Goal: Task Accomplishment & Management: Manage account settings

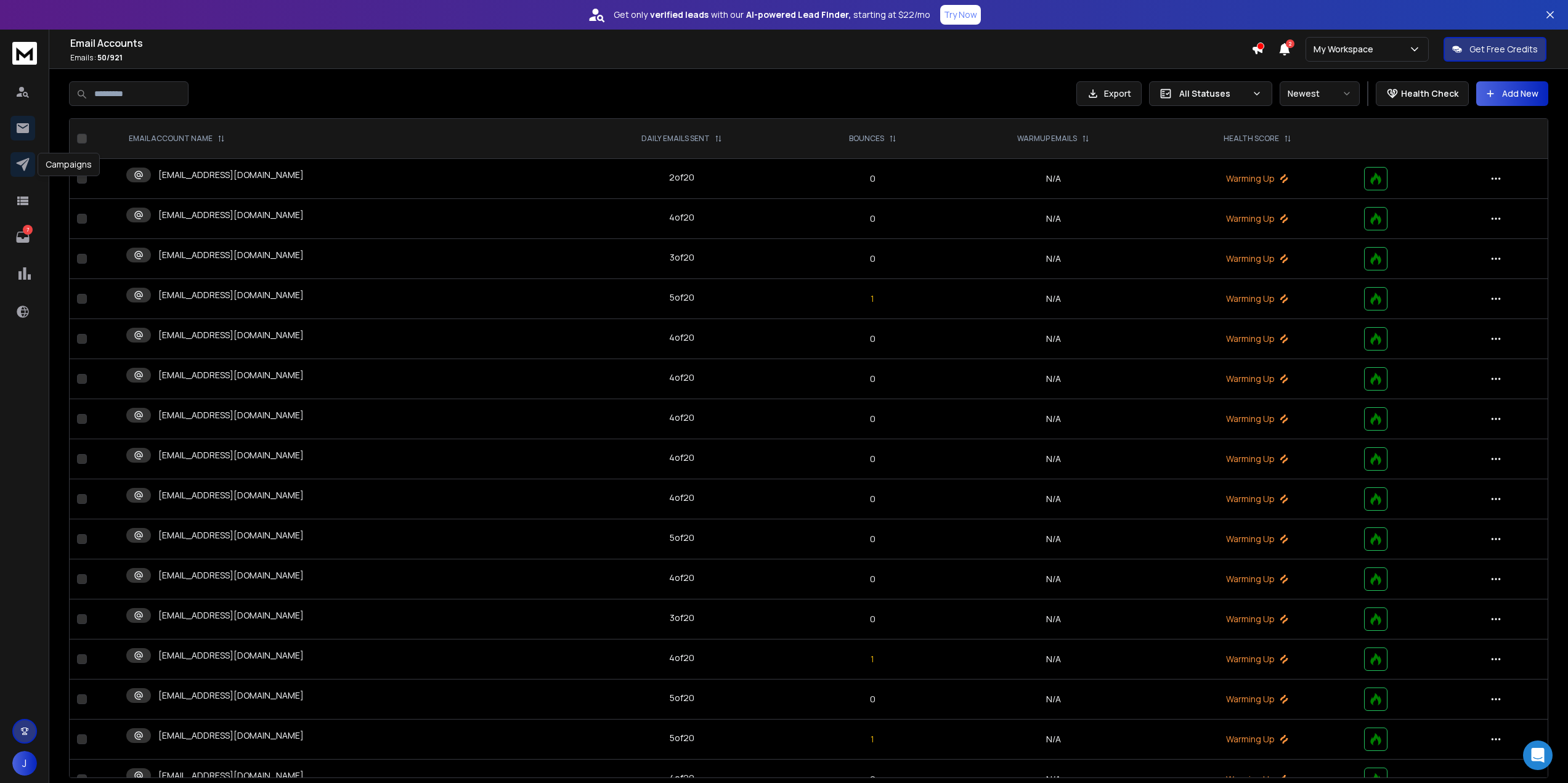
click at [26, 165] on icon at bounding box center [23, 164] width 13 height 13
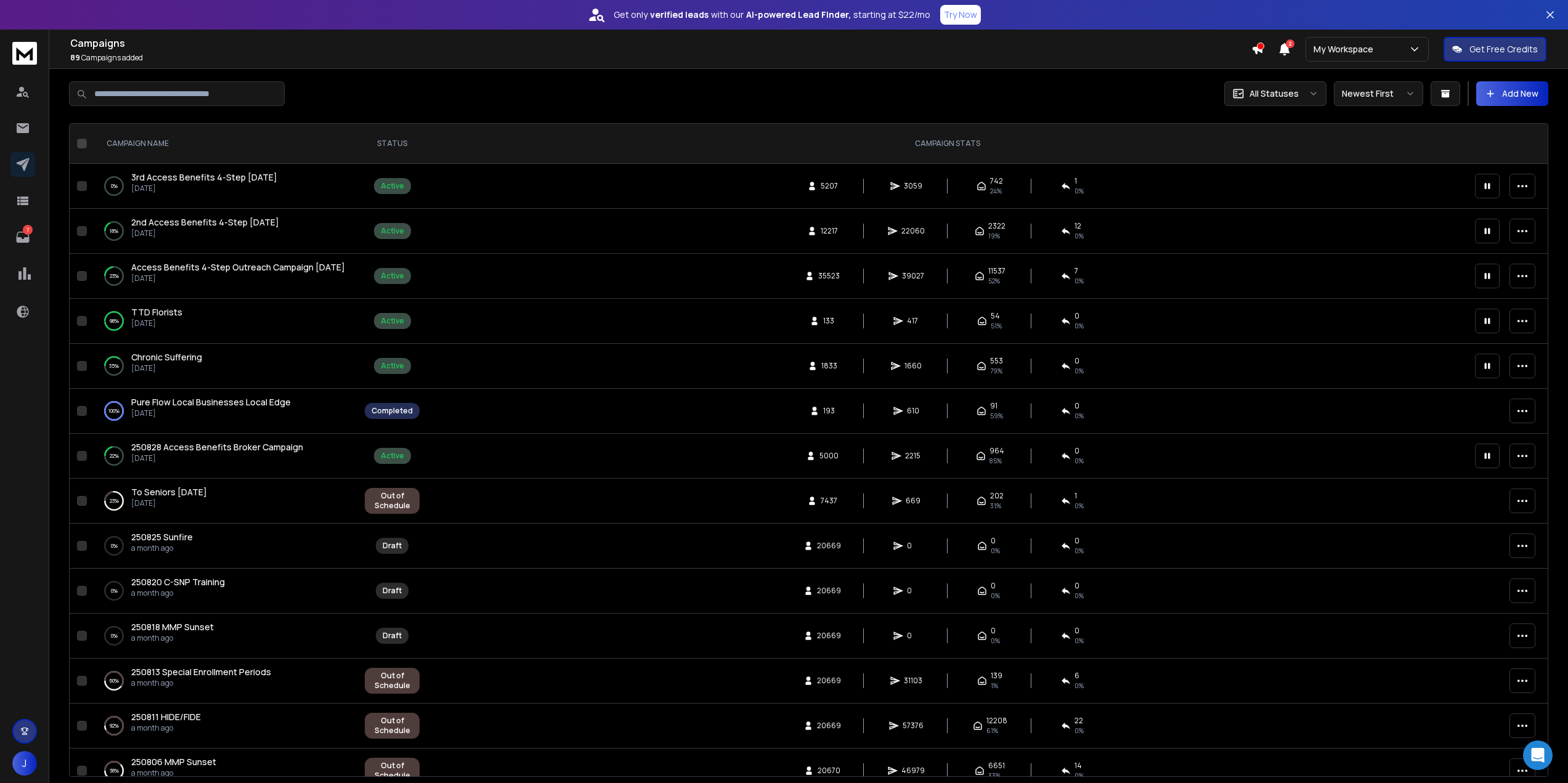
click at [182, 179] on span "3rd Access Benefits 4-Step [DATE]" at bounding box center [204, 177] width 146 height 12
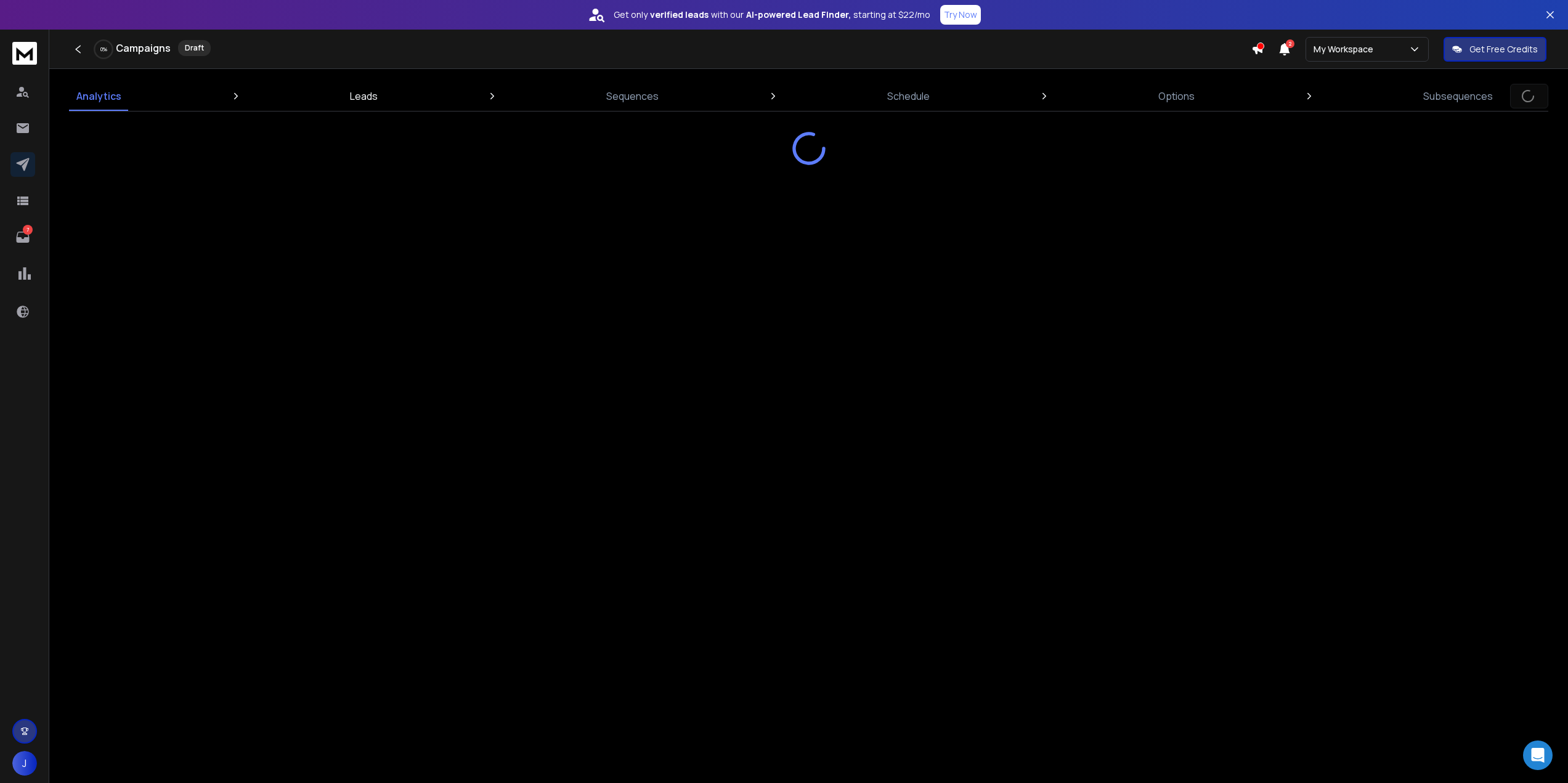
click at [349, 93] on link "Leads" at bounding box center [364, 96] width 42 height 30
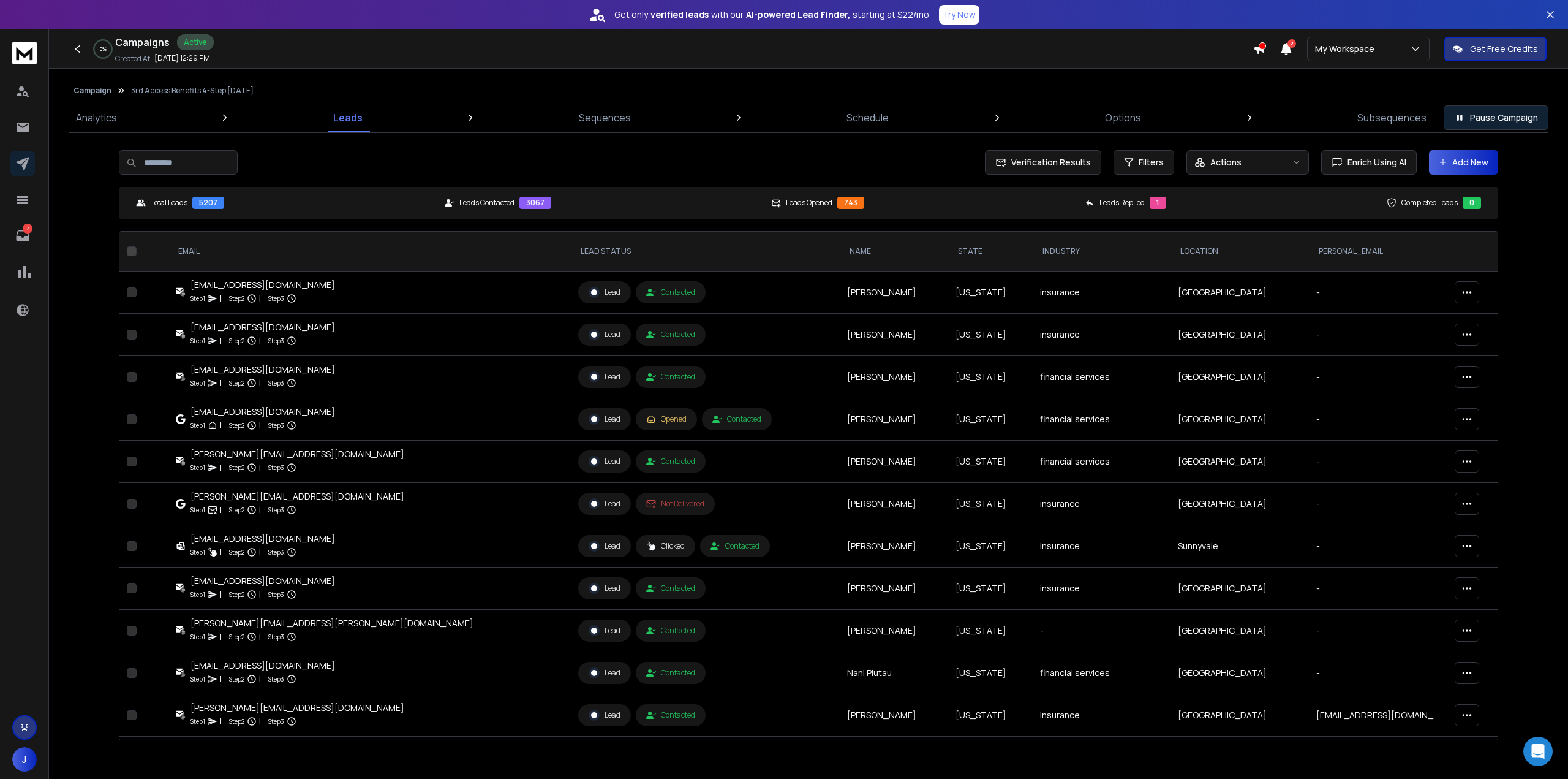
click at [1486, 111] on button "Pause Campaign" at bounding box center [1496, 117] width 105 height 24
click at [81, 47] on icon at bounding box center [78, 49] width 11 height 11
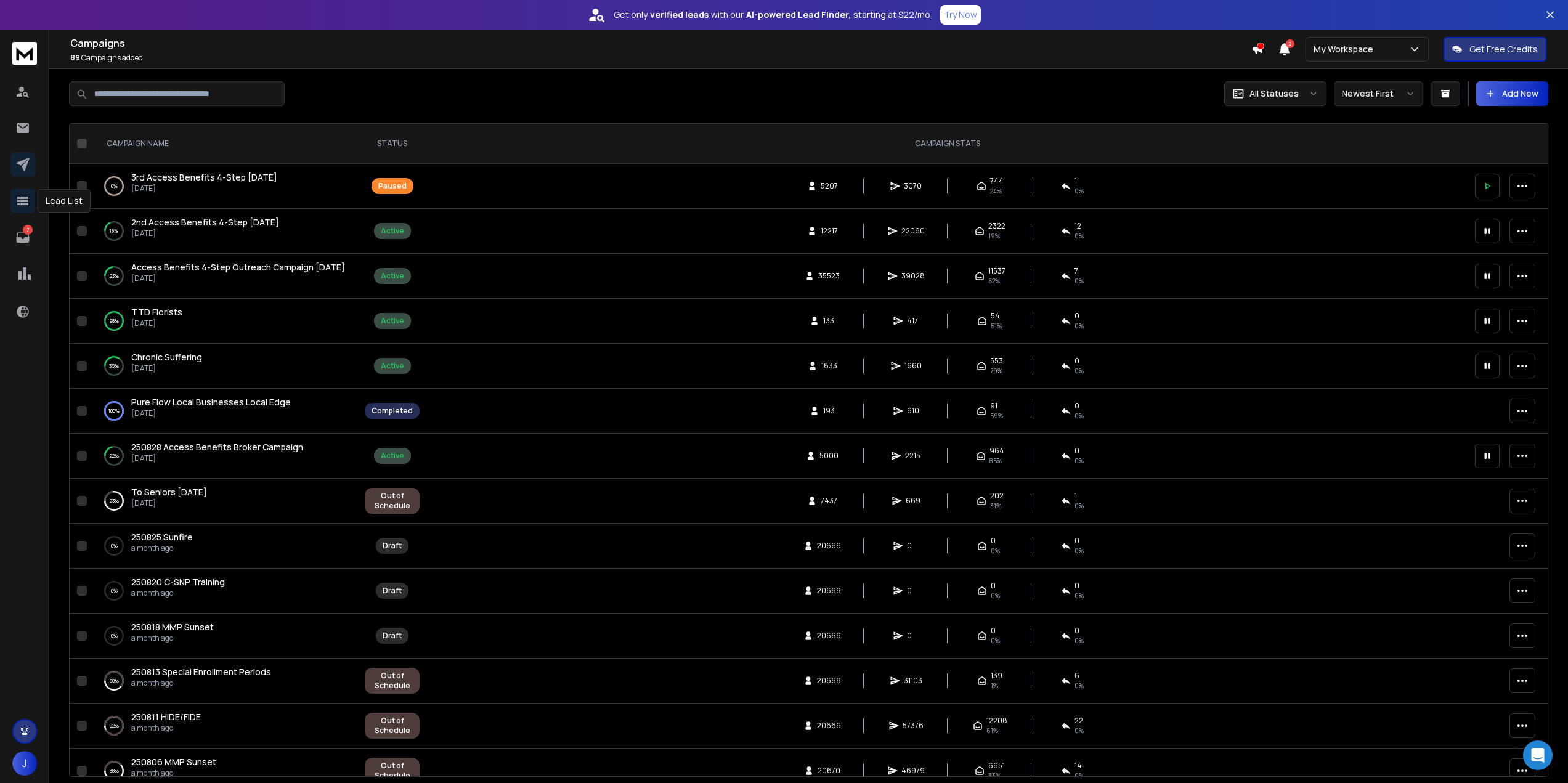
click at [30, 195] on icon at bounding box center [23, 201] width 15 height 15
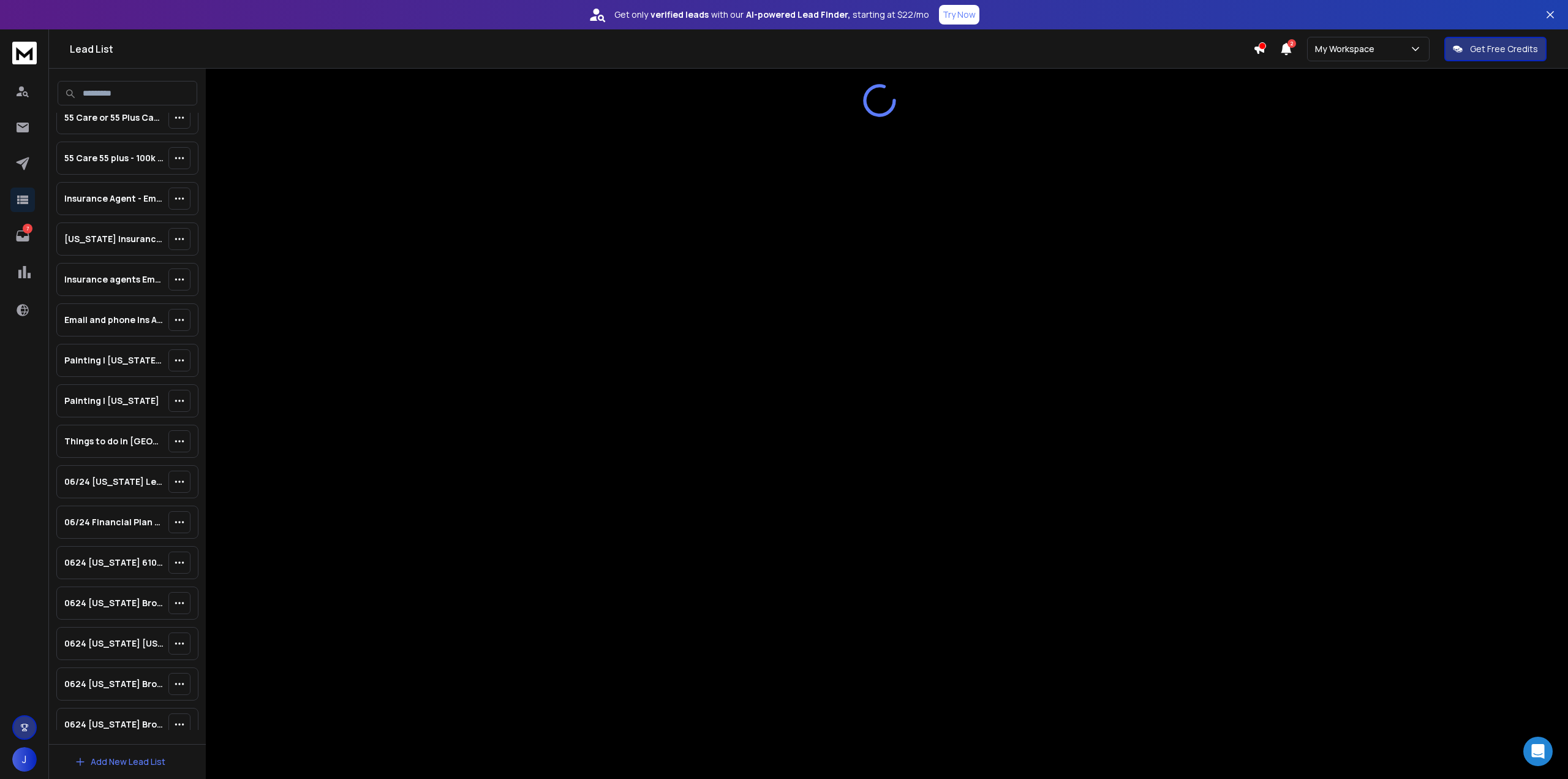
scroll to position [1692, 0]
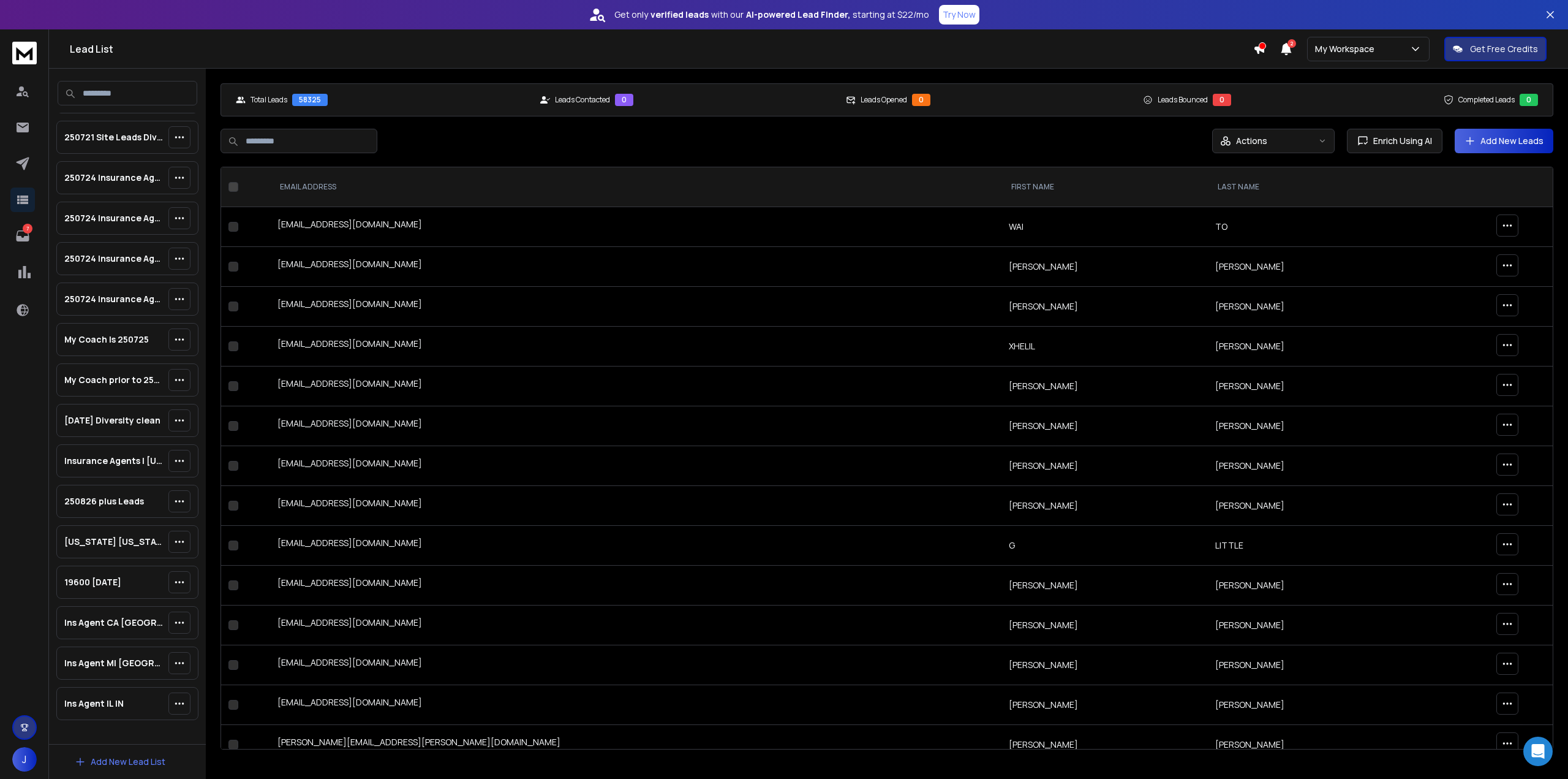
click at [128, 664] on p "Ins Agent MI [GEOGRAPHIC_DATA] [GEOGRAPHIC_DATA] [GEOGRAPHIC_DATA] [GEOGRAPHIC_…" at bounding box center [114, 663] width 99 height 13
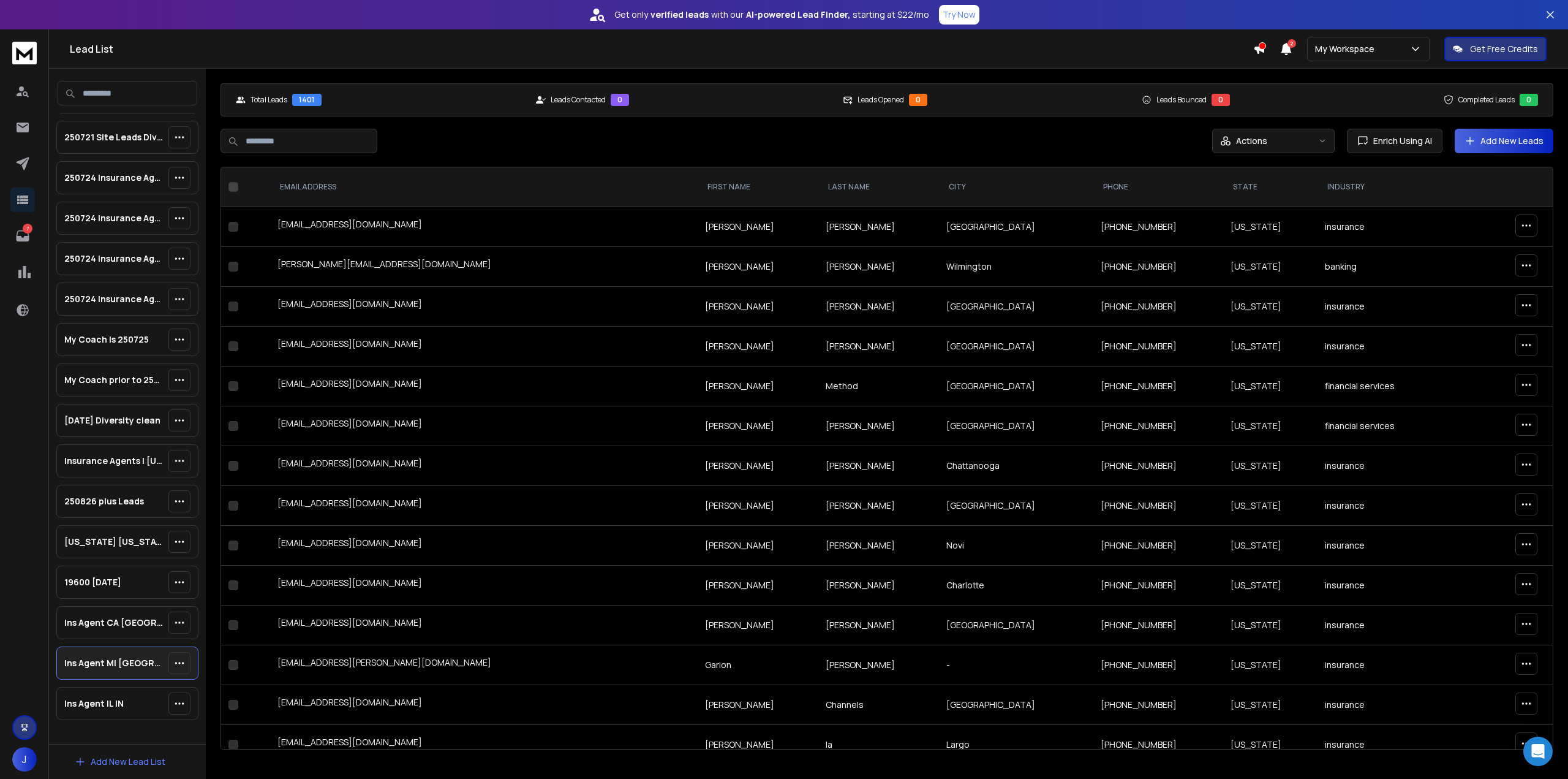
click at [140, 620] on div "Ins Agent CA [GEOGRAPHIC_DATA]" at bounding box center [128, 622] width 142 height 33
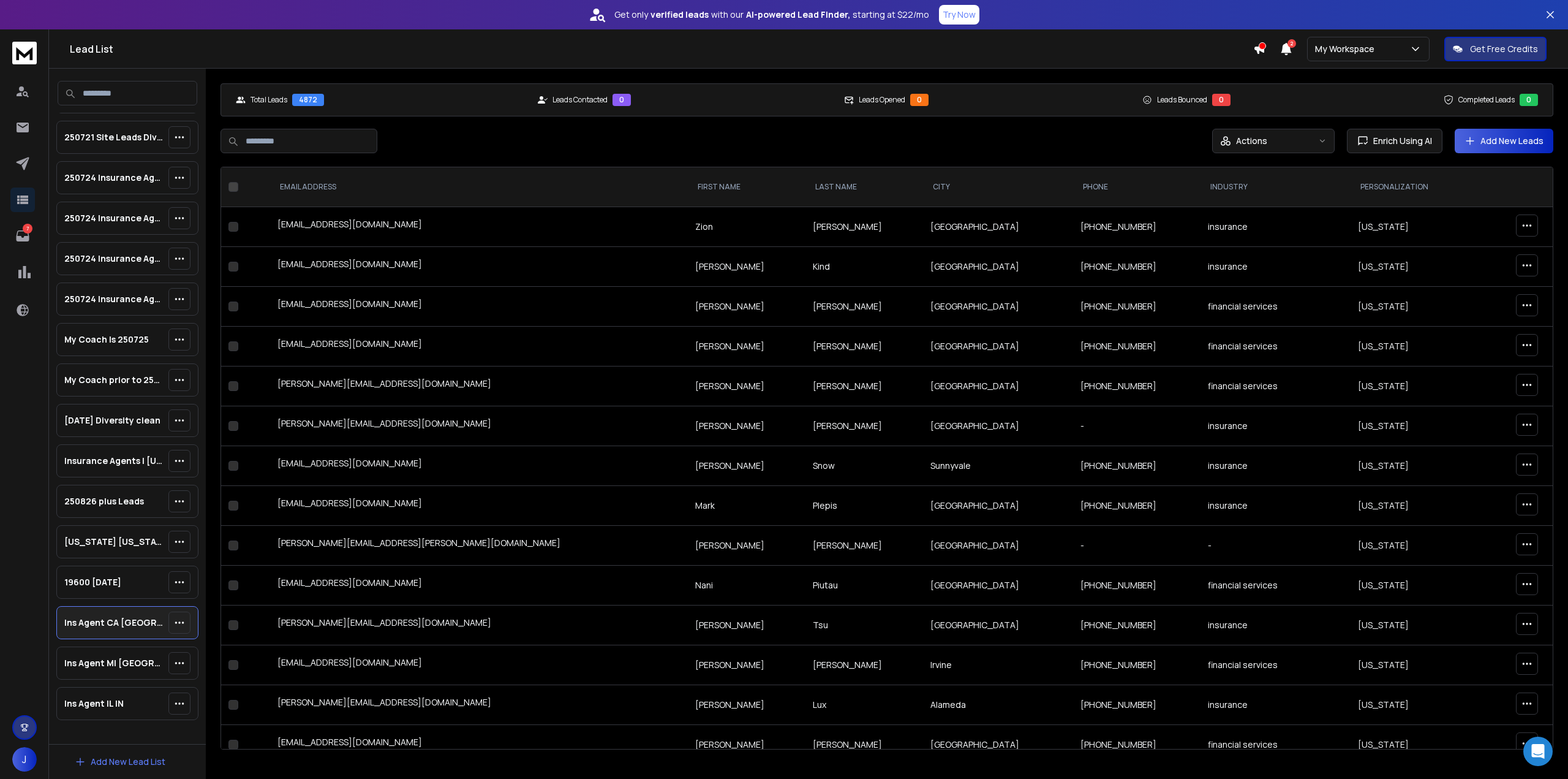
click at [140, 669] on div "Ins Agent MI [GEOGRAPHIC_DATA] [GEOGRAPHIC_DATA] [GEOGRAPHIC_DATA] [GEOGRAPHIC_…" at bounding box center [128, 663] width 142 height 33
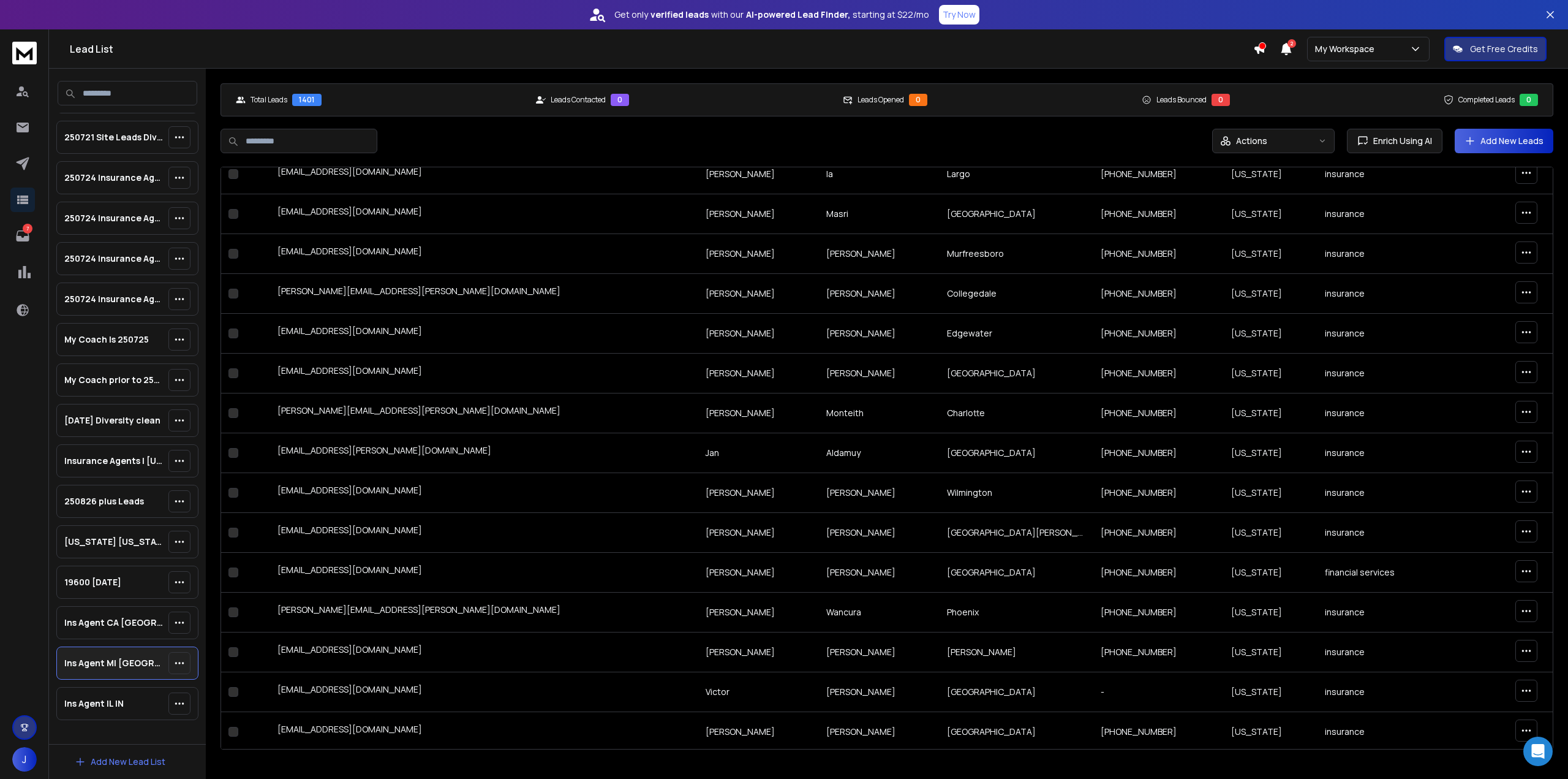
scroll to position [0, 0]
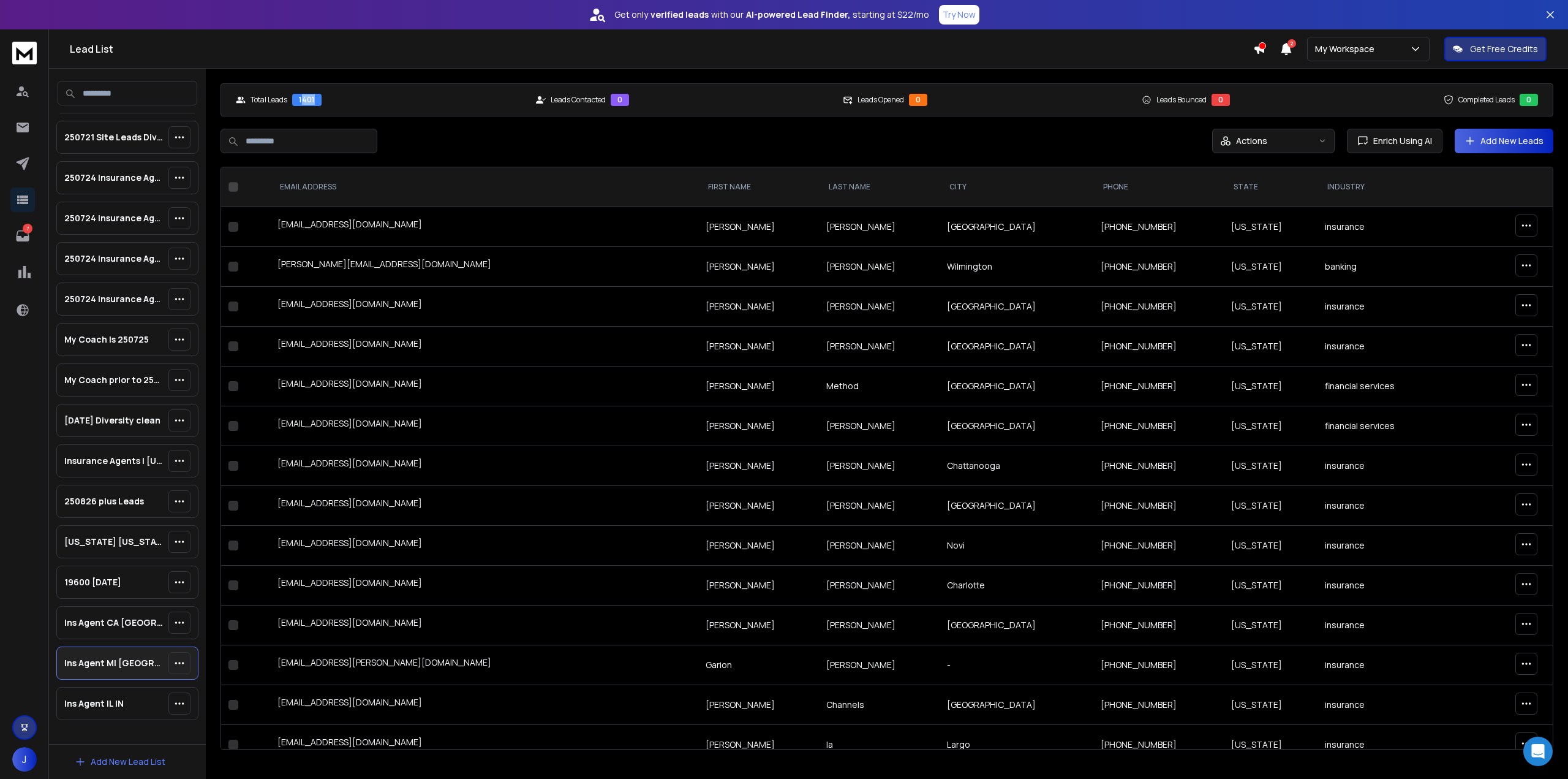
drag, startPoint x: 304, startPoint y: 96, endPoint x: 342, endPoint y: 102, distance: 38.5
click at [380, 97] on div "Total Leads 1401 Leads Contacted 0 Leads Opened 0 Leads Bounced 0 Completed Lea…" at bounding box center [887, 100] width 1333 height 33
click at [326, 103] on div "Total Leads 1401 Leads Contacted 0 Leads Opened 0 Leads Bounced 0 Completed Lea…" at bounding box center [887, 100] width 1333 height 33
click at [114, 622] on p "Ins Agent CA [GEOGRAPHIC_DATA]" at bounding box center [114, 622] width 99 height 13
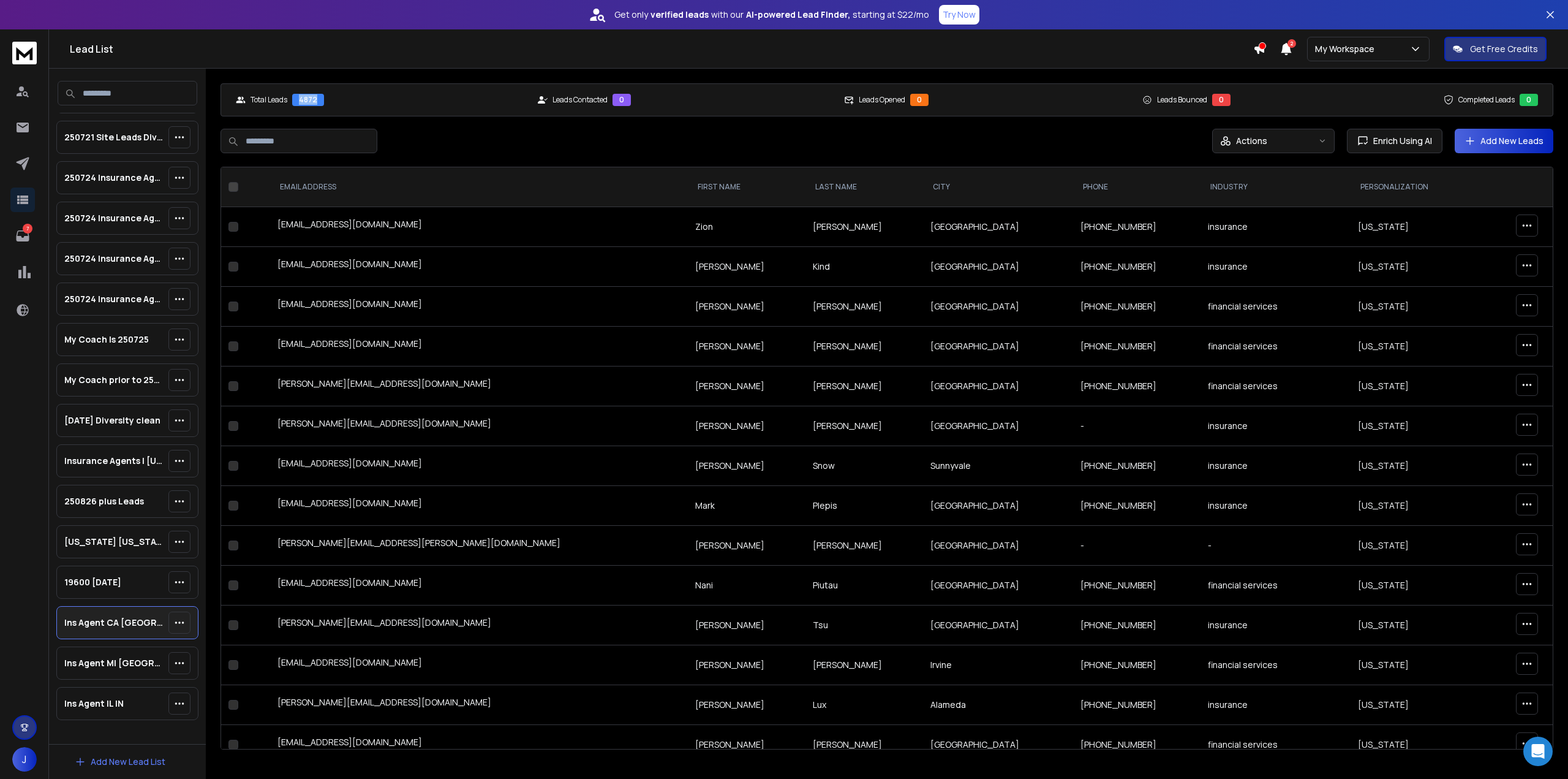
drag, startPoint x: 299, startPoint y: 99, endPoint x: 347, endPoint y: 95, distance: 48.2
click at [347, 95] on div "Total Leads 4872 Leads Contacted 0 Leads Opened 0 Leads Bounced 0 Completed Lea…" at bounding box center [887, 100] width 1333 height 33
click at [124, 705] on div "Ins Agent IL IN" at bounding box center [128, 703] width 142 height 33
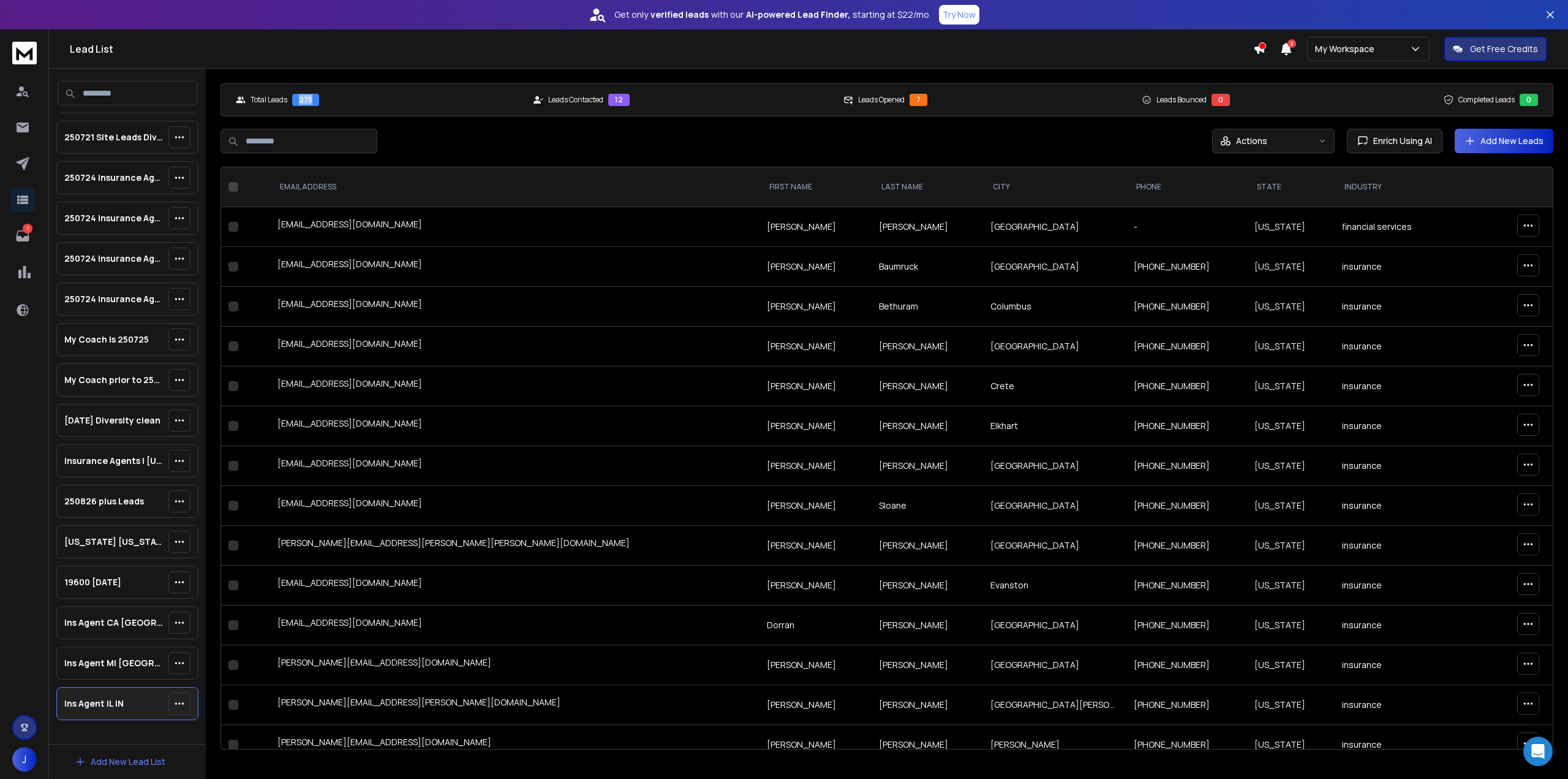
drag, startPoint x: 302, startPoint y: 101, endPoint x: 329, endPoint y: 97, distance: 27.3
click at [329, 97] on div "Total Leads 275 Leads Contacted 12 Leads Opened 7 Leads Bounced 0 Completed Lea…" at bounding box center [887, 100] width 1333 height 33
click at [326, 99] on div "Total Leads 275 Leads Contacted 12 Leads Opened 7 Leads Bounced 0 Completed Lea…" at bounding box center [887, 100] width 1333 height 33
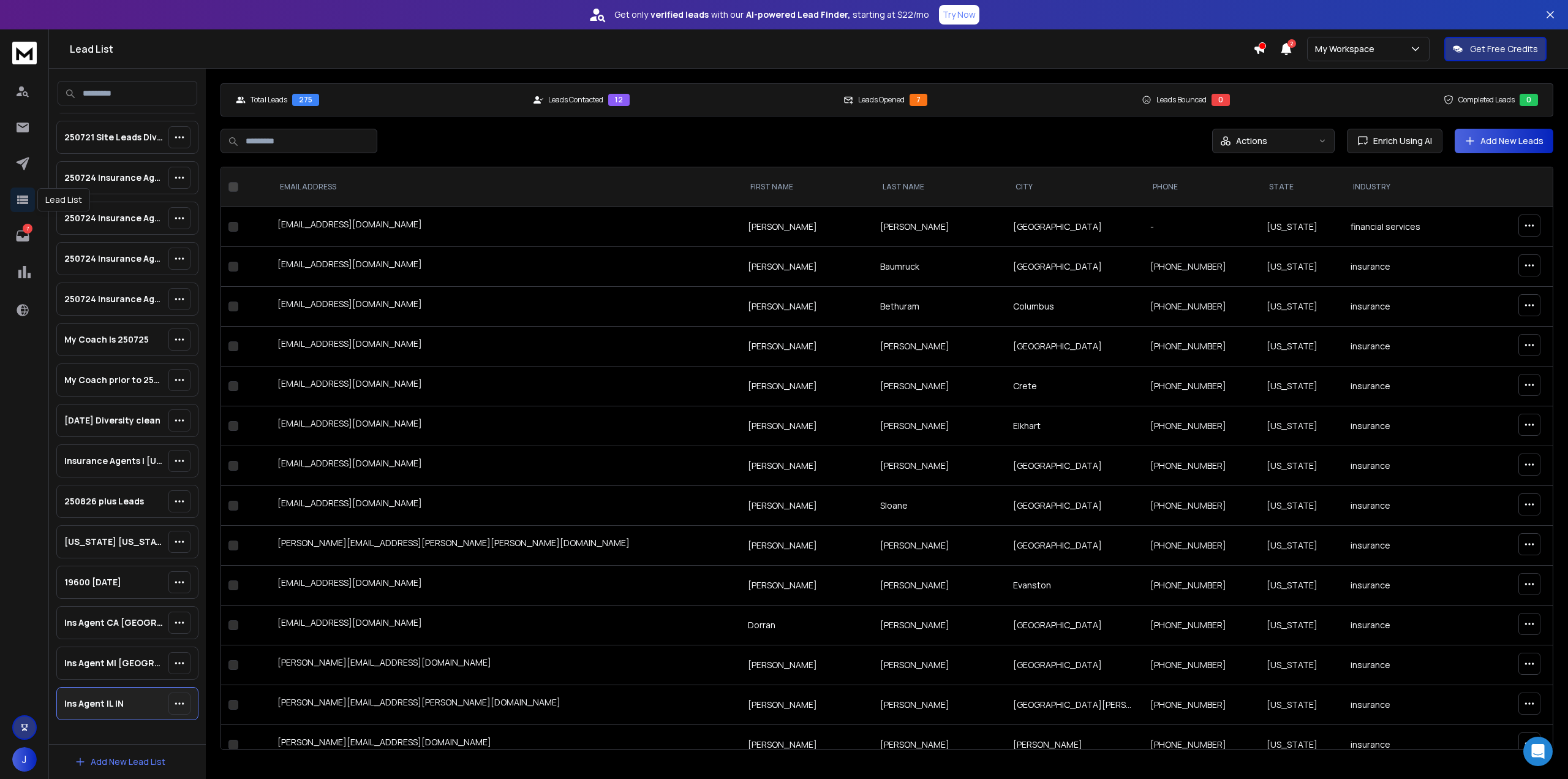
click at [23, 203] on icon at bounding box center [22, 200] width 11 height 9
click at [26, 166] on icon at bounding box center [22, 163] width 14 height 14
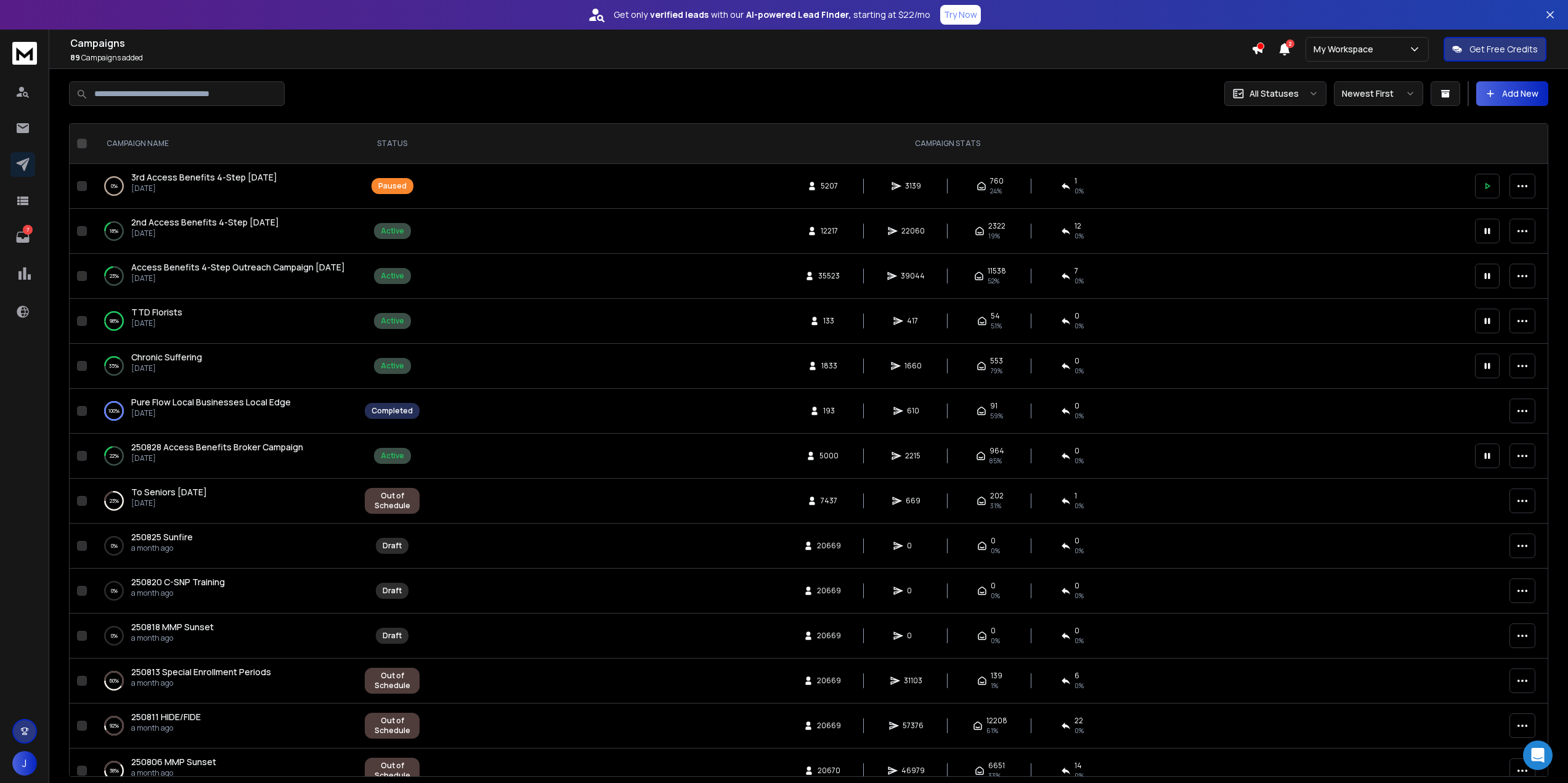
click at [165, 170] on td "0 % 3rd Access Benefits 4-Step [DATE] [DATE]" at bounding box center [224, 187] width 266 height 45
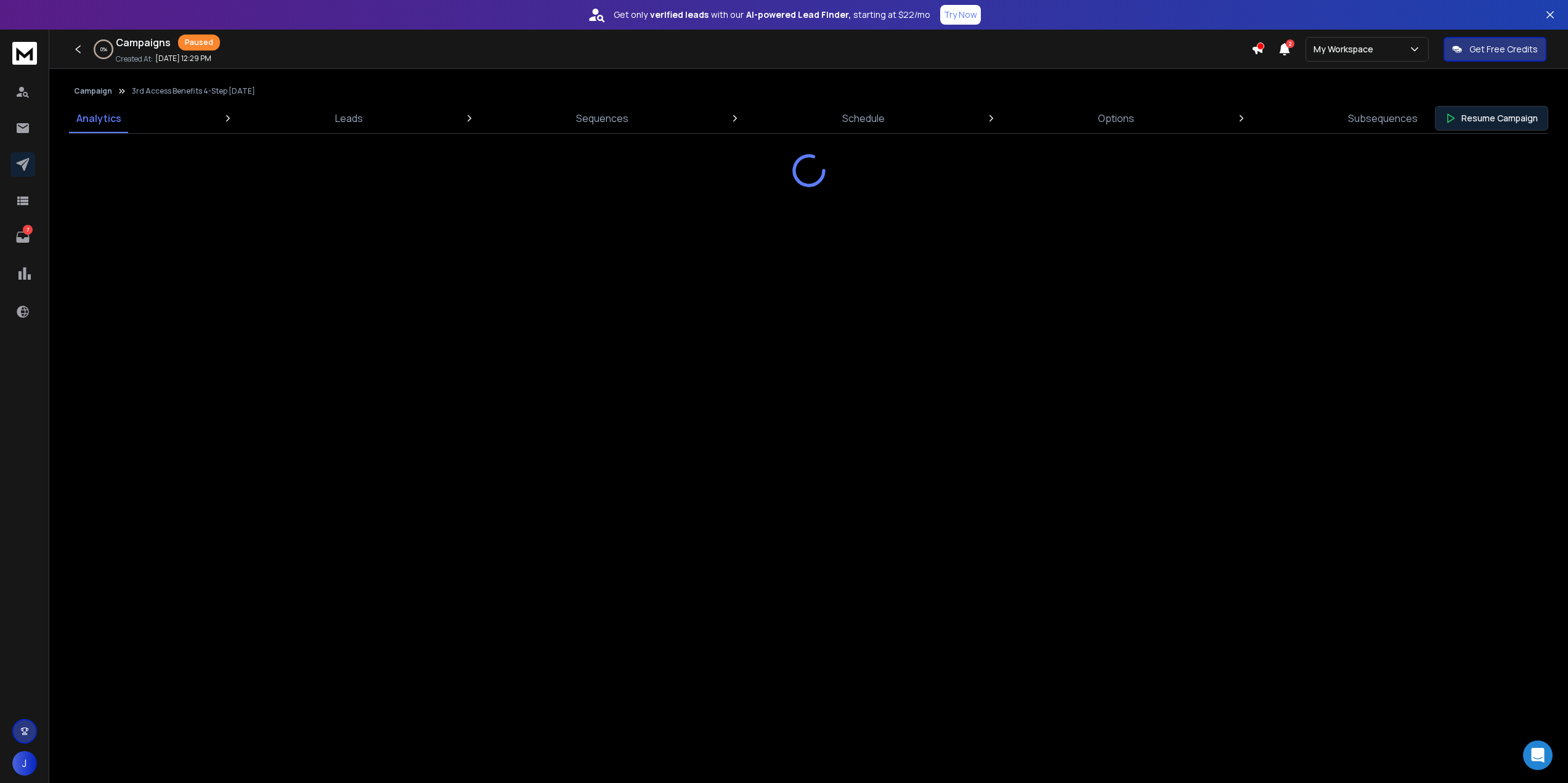
click at [1503, 119] on button "Resume Campaign" at bounding box center [1491, 118] width 113 height 24
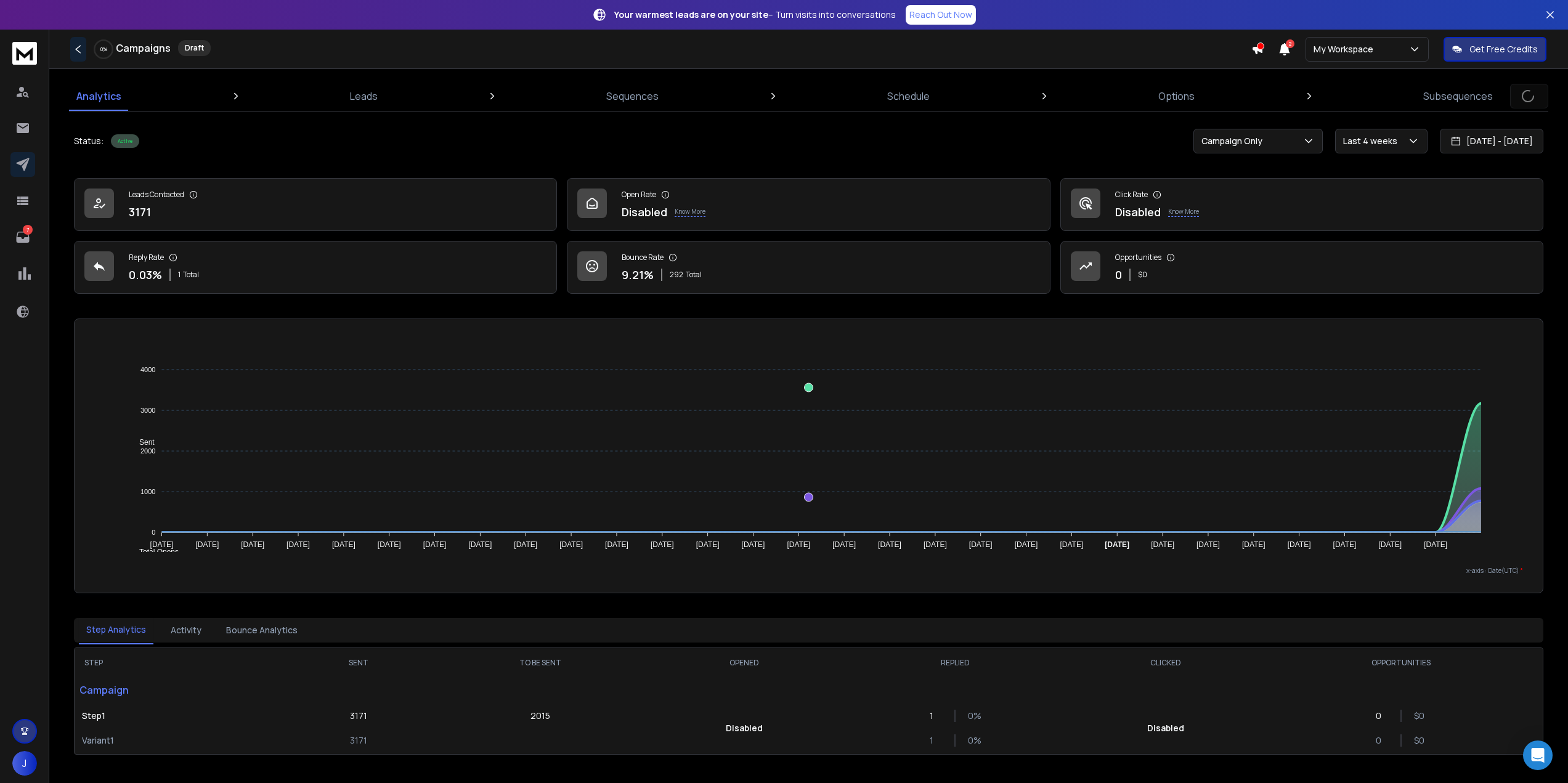
click at [75, 55] on button at bounding box center [78, 49] width 16 height 24
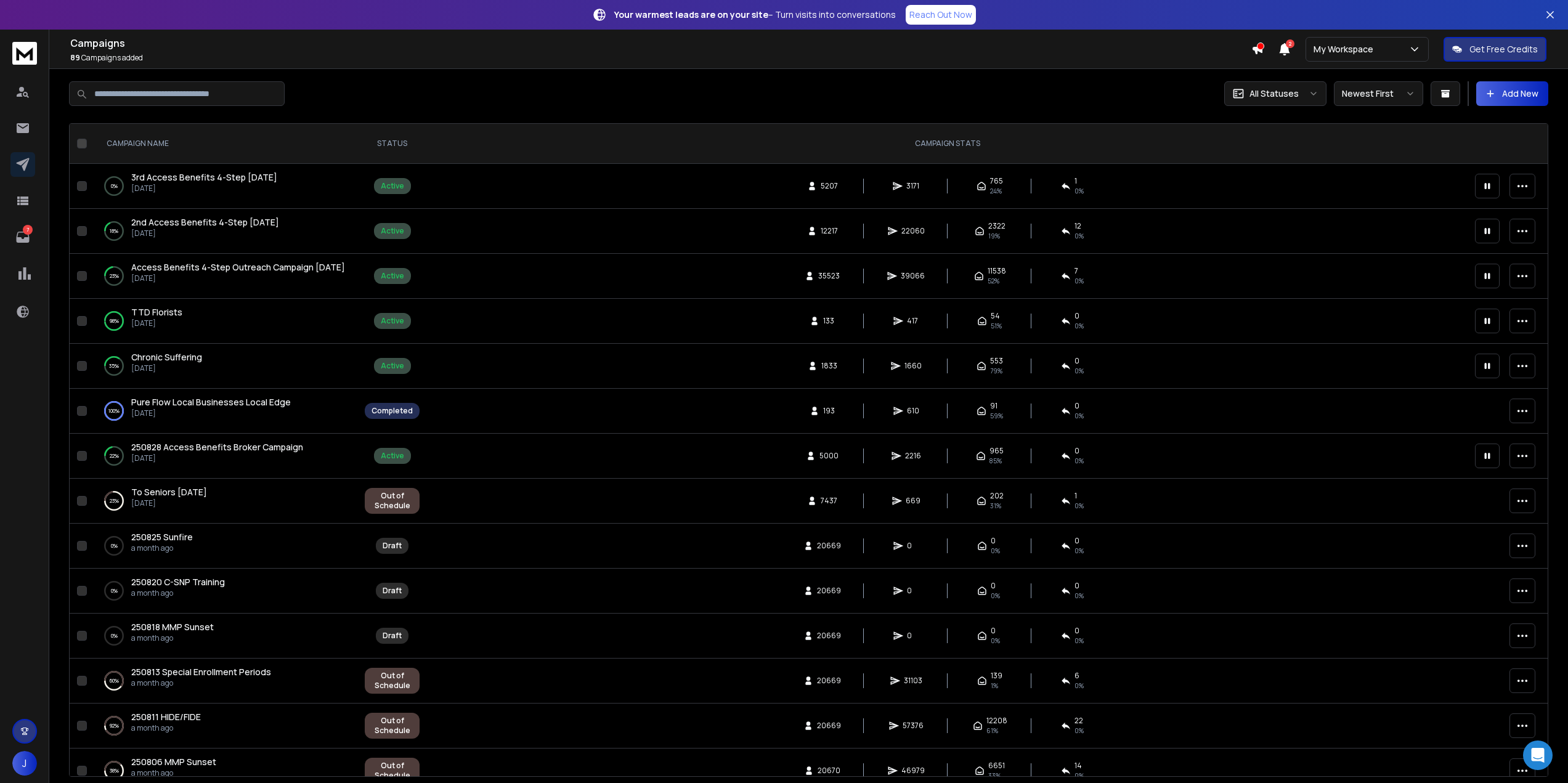
click at [1510, 239] on button "button" at bounding box center [1522, 230] width 26 height 24
click at [1493, 298] on div "Rename" at bounding box center [1480, 298] width 115 height 20
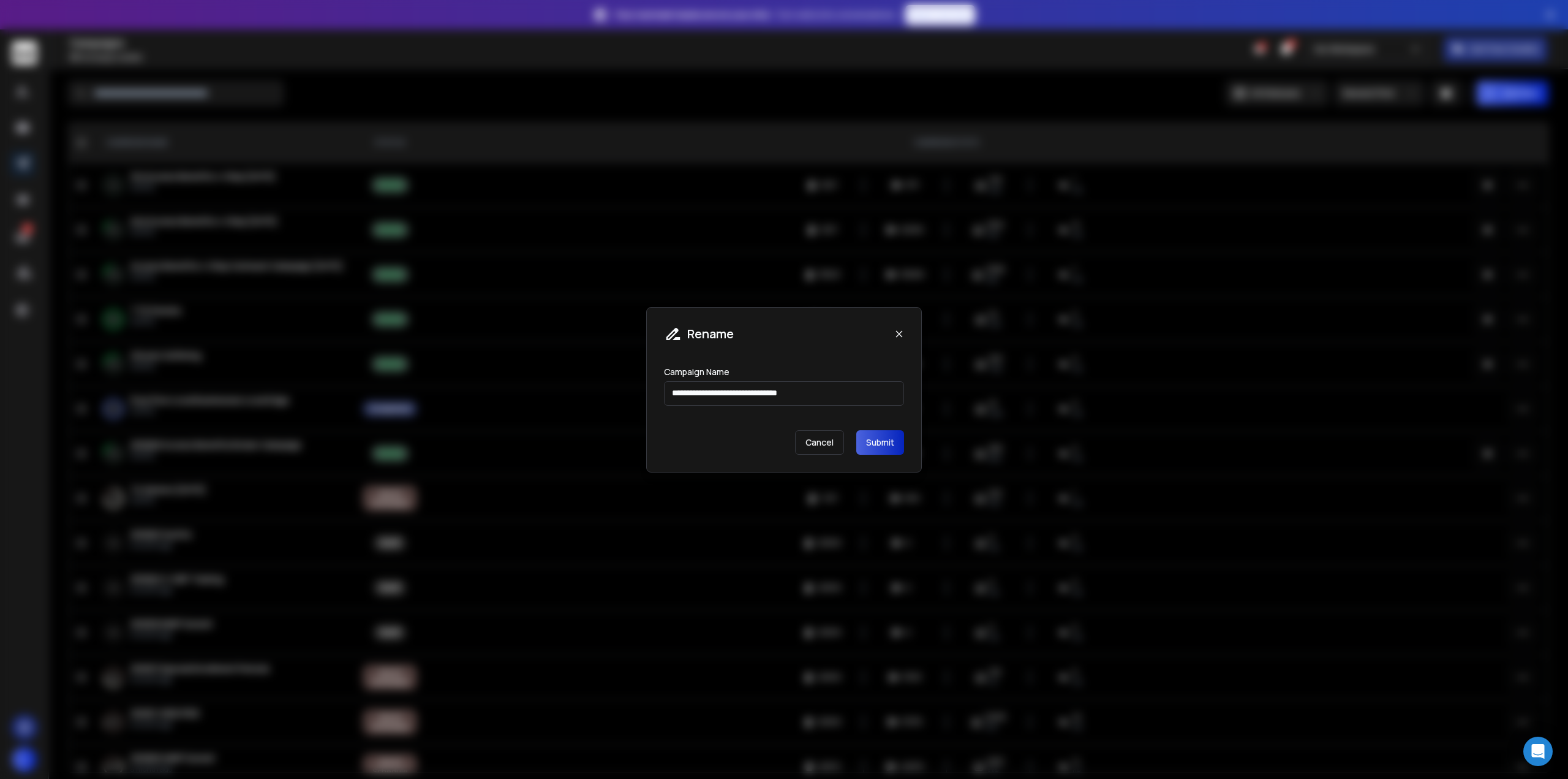
click at [850, 389] on input "**********" at bounding box center [784, 393] width 240 height 24
paste input "**********"
type input "**********"
click at [889, 449] on button "Submit" at bounding box center [880, 442] width 48 height 24
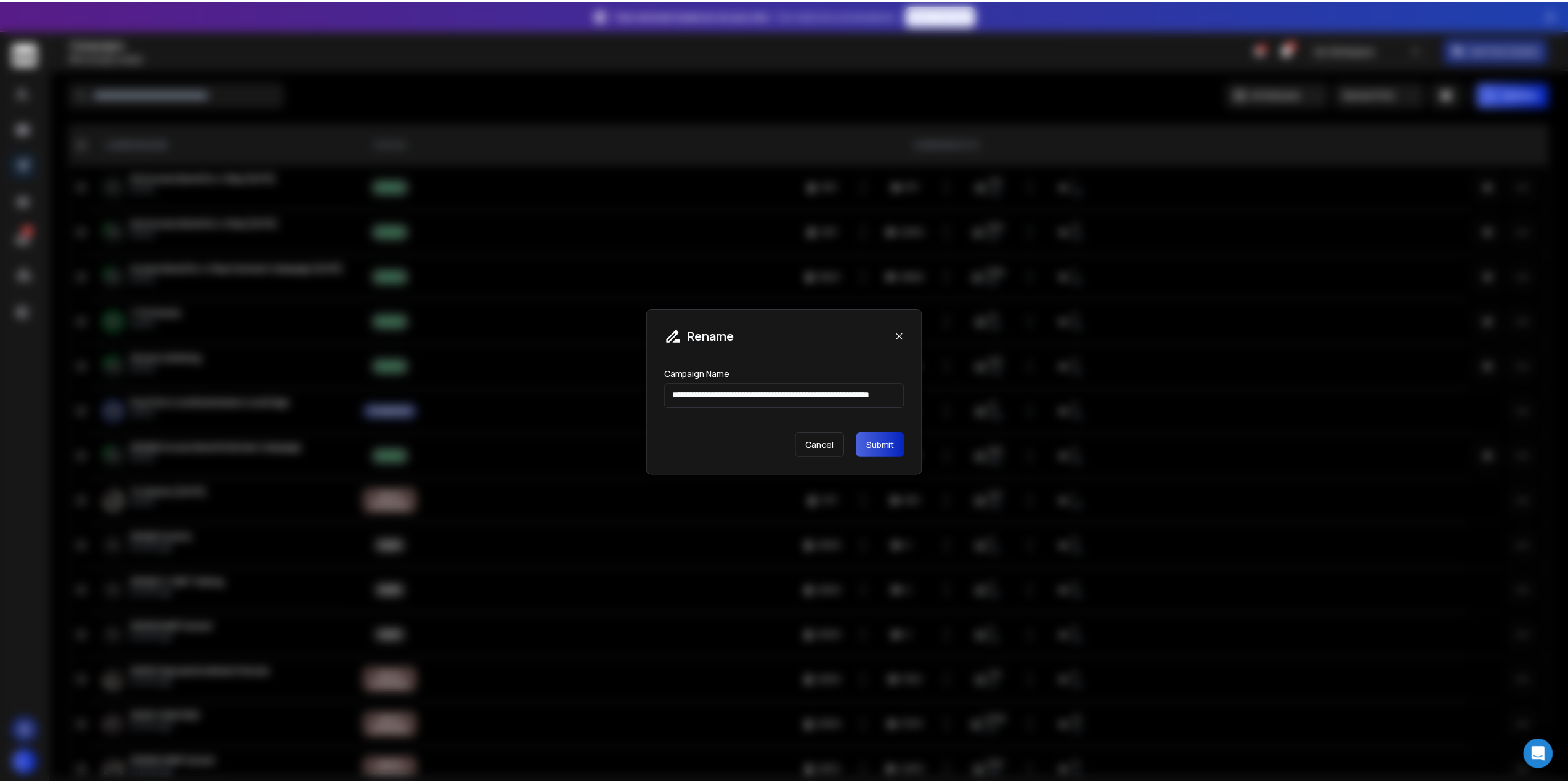
scroll to position [0, 0]
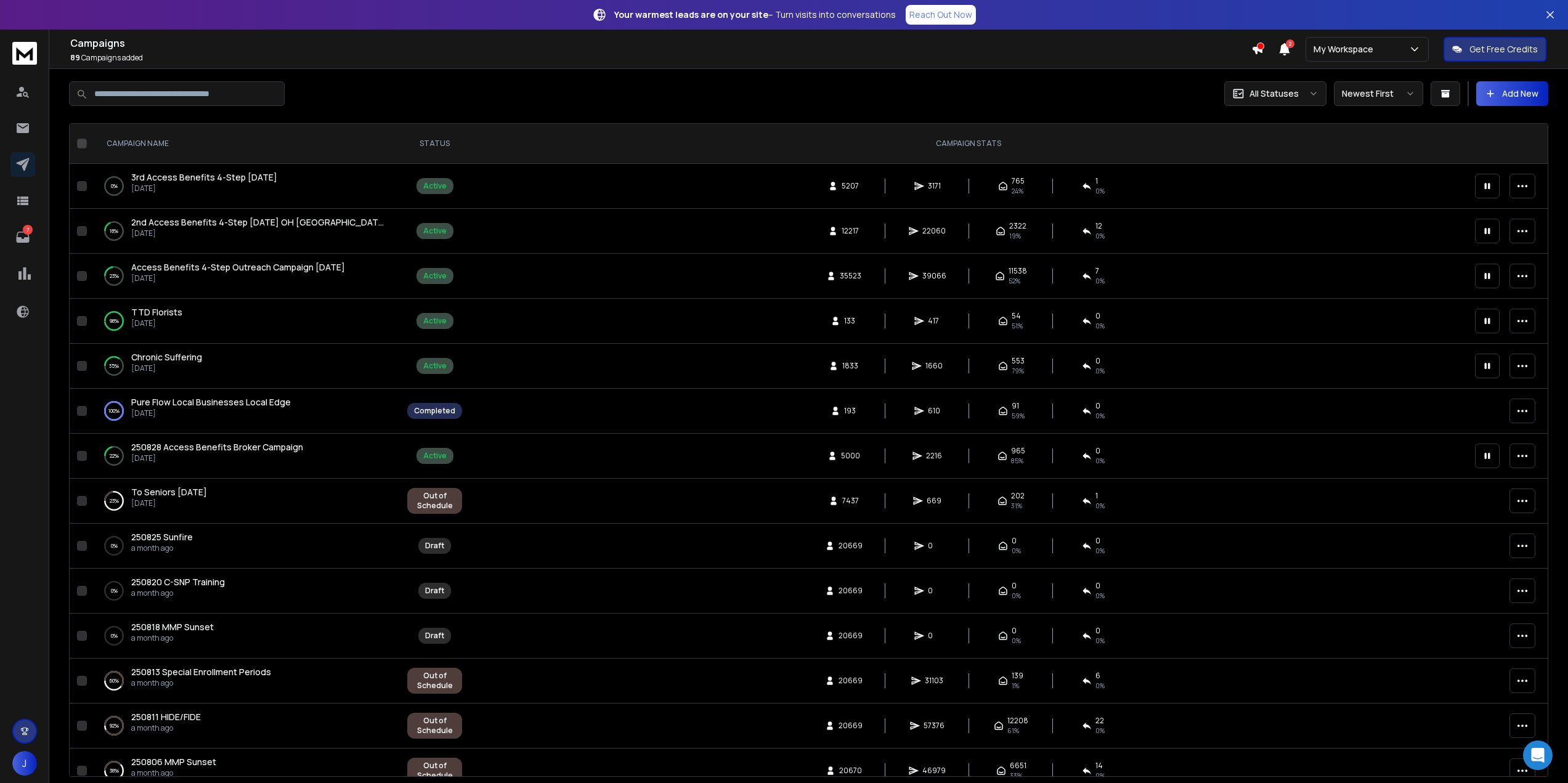
click at [1520, 195] on button "button" at bounding box center [1522, 185] width 26 height 24
click at [1480, 244] on div "Rename" at bounding box center [1480, 253] width 115 height 20
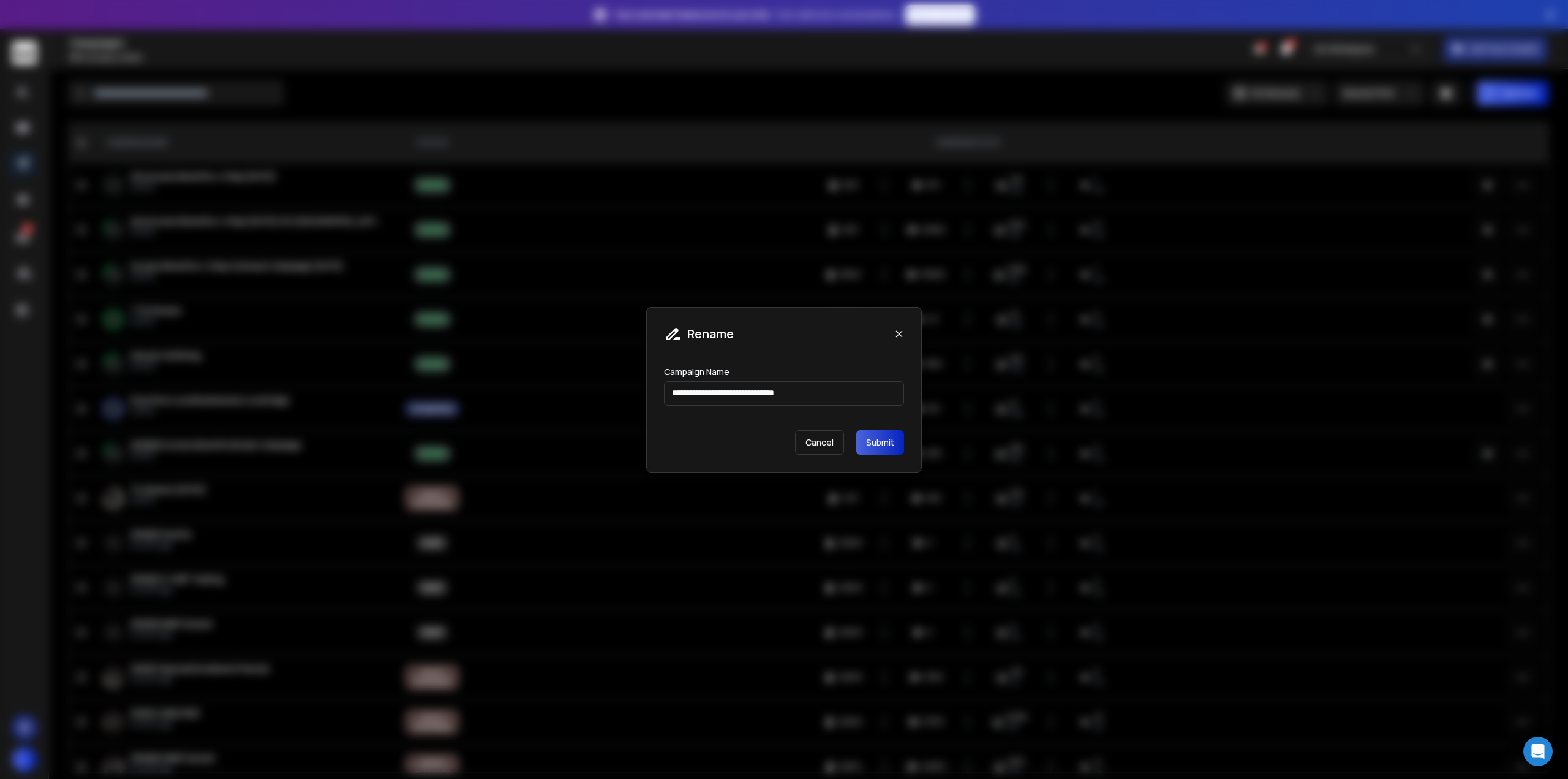
click at [854, 396] on input "**********" at bounding box center [784, 393] width 240 height 24
paste input "******"
click at [846, 387] on input "**********" at bounding box center [784, 393] width 240 height 24
paste input "******"
type input "**********"
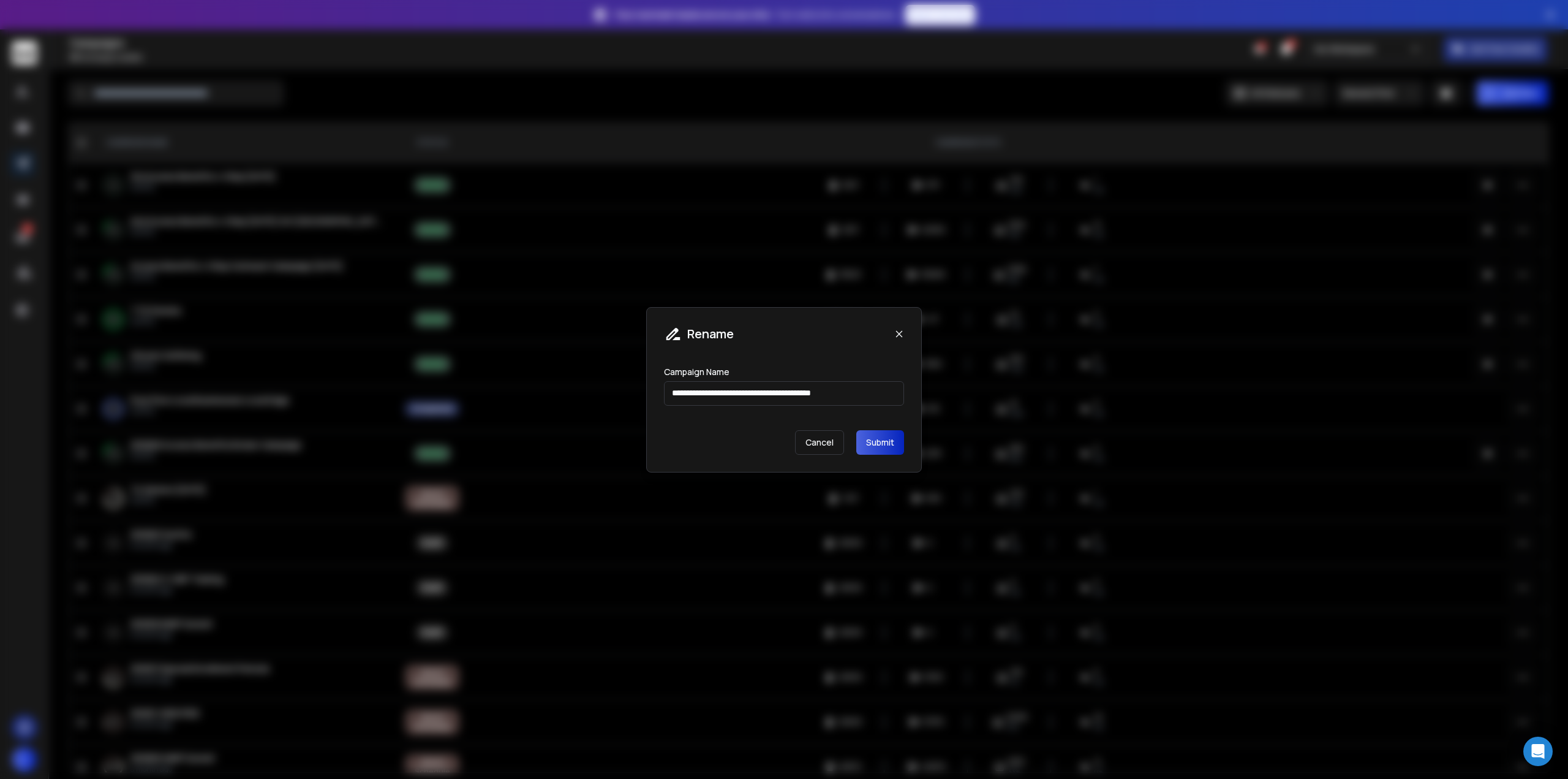
click at [891, 452] on button "Submit" at bounding box center [880, 442] width 48 height 24
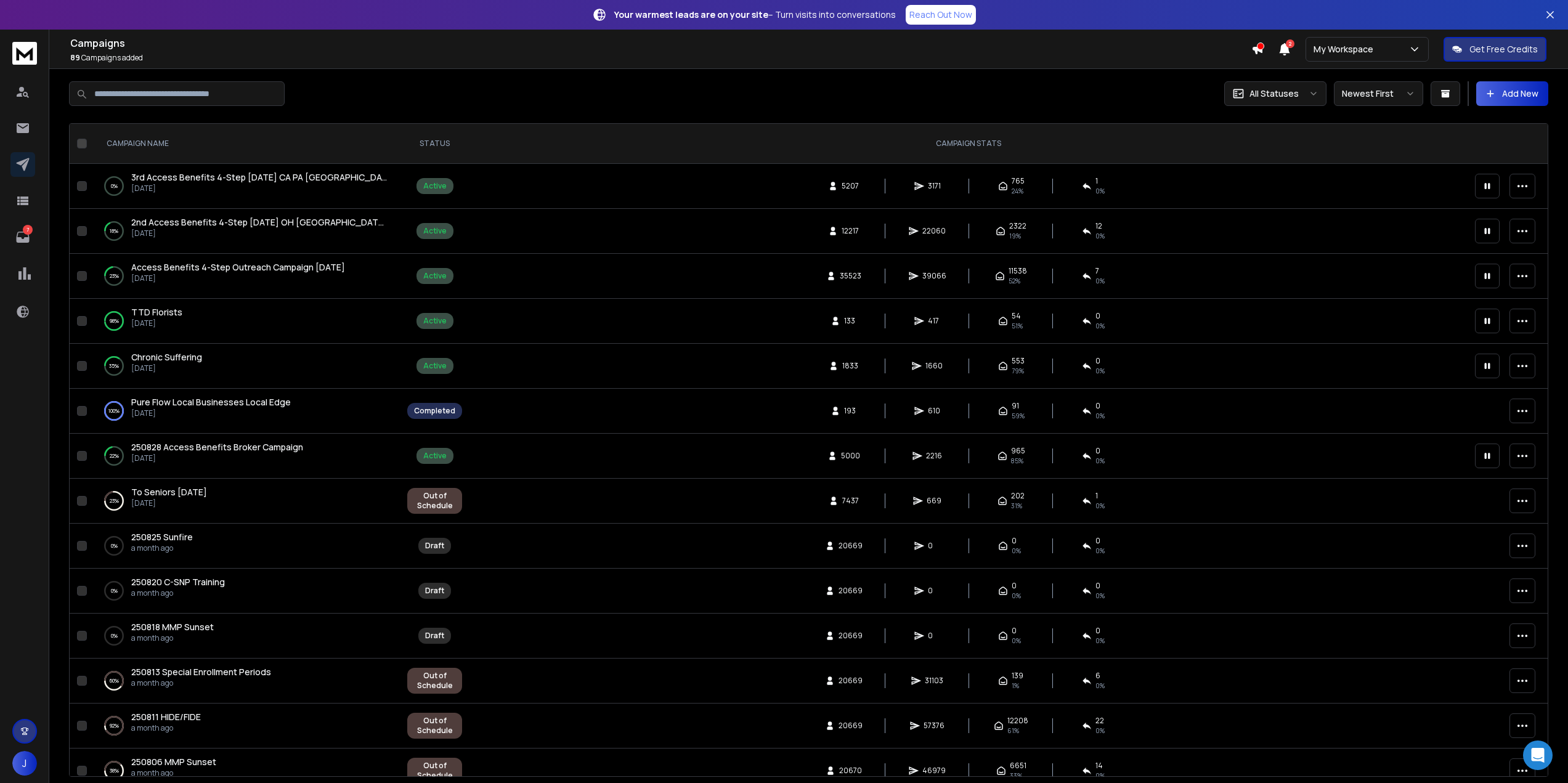
click at [304, 181] on span "3rd Access Benefits 4-Step 9/6/25 CA PA IL IN" at bounding box center [268, 177] width 275 height 12
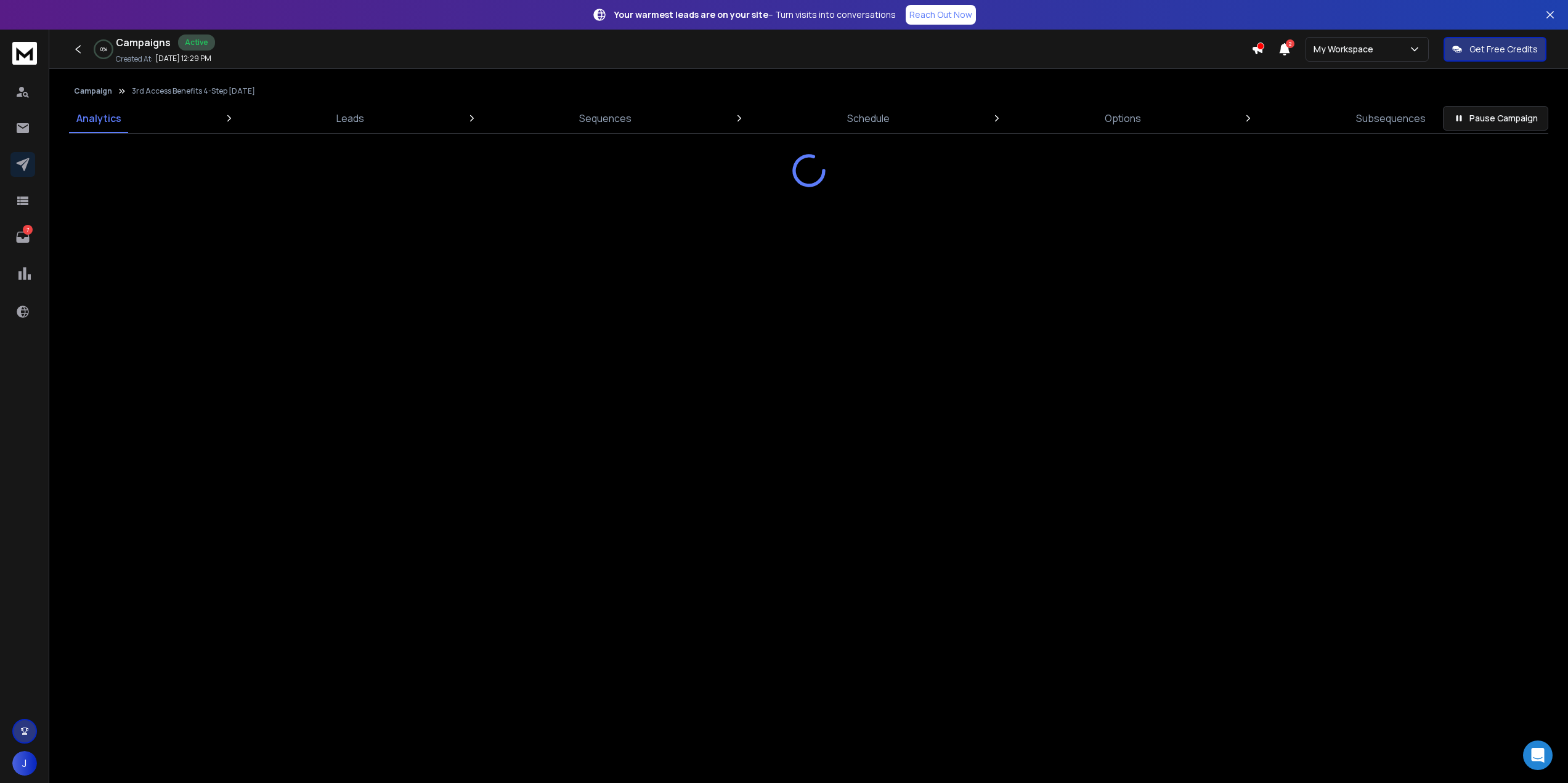
click at [371, 122] on div "Analytics Leads Sequences Schedule Options Subsequences" at bounding box center [751, 118] width 1364 height 30
click at [364, 118] on link "Leads" at bounding box center [350, 118] width 42 height 30
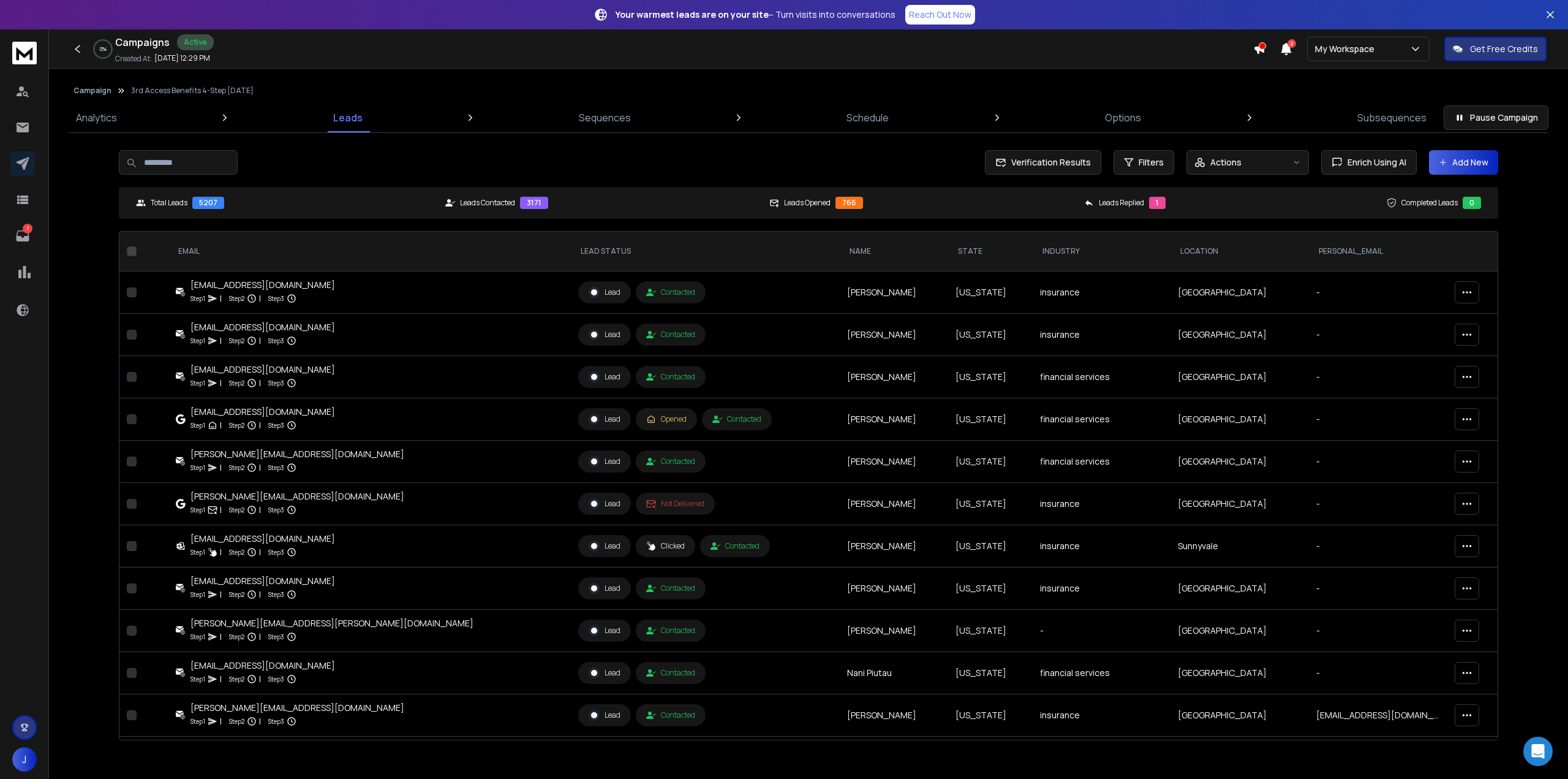
click at [1461, 169] on button "Add New" at bounding box center [1463, 162] width 69 height 24
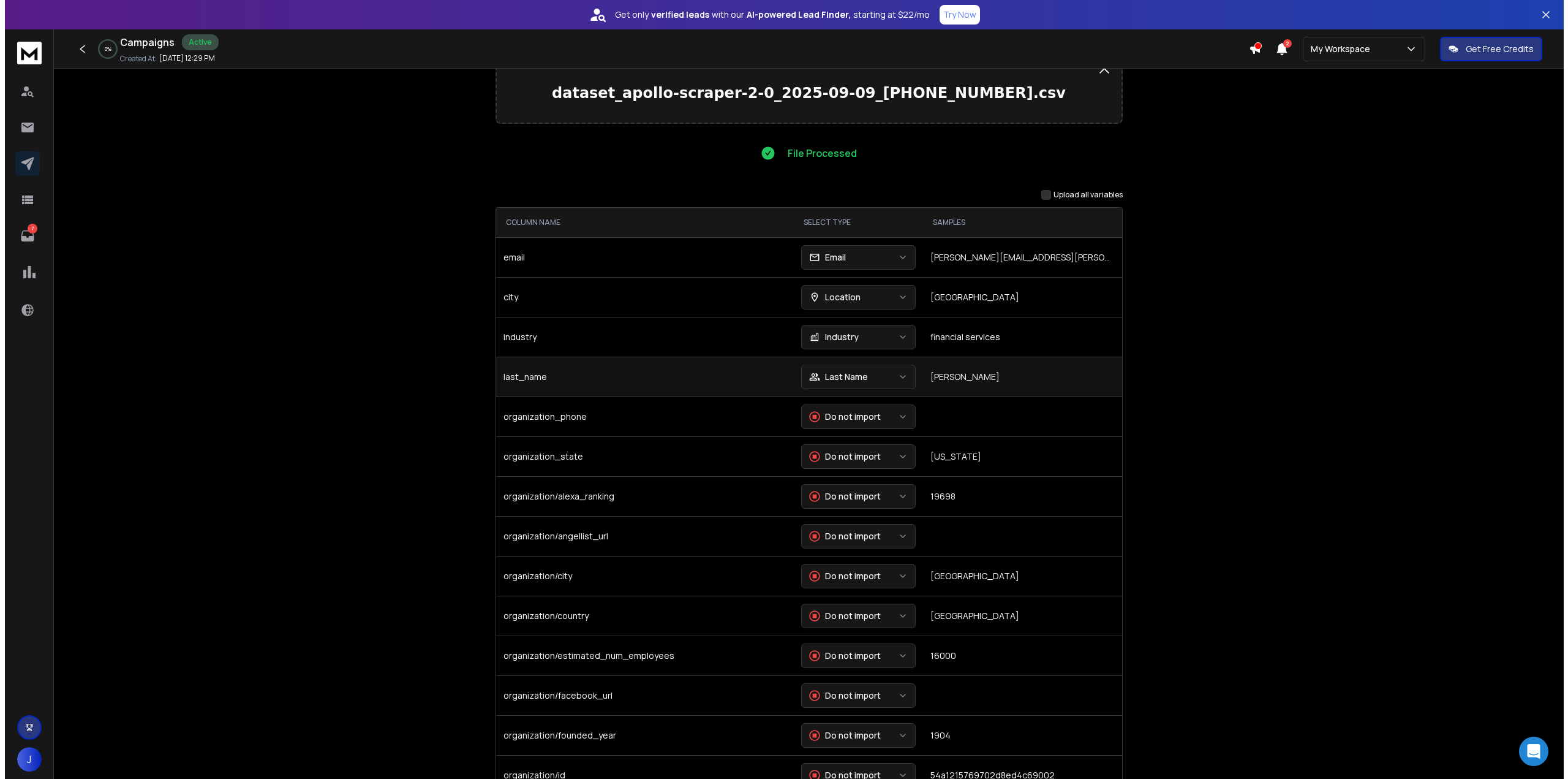
scroll to position [61, 0]
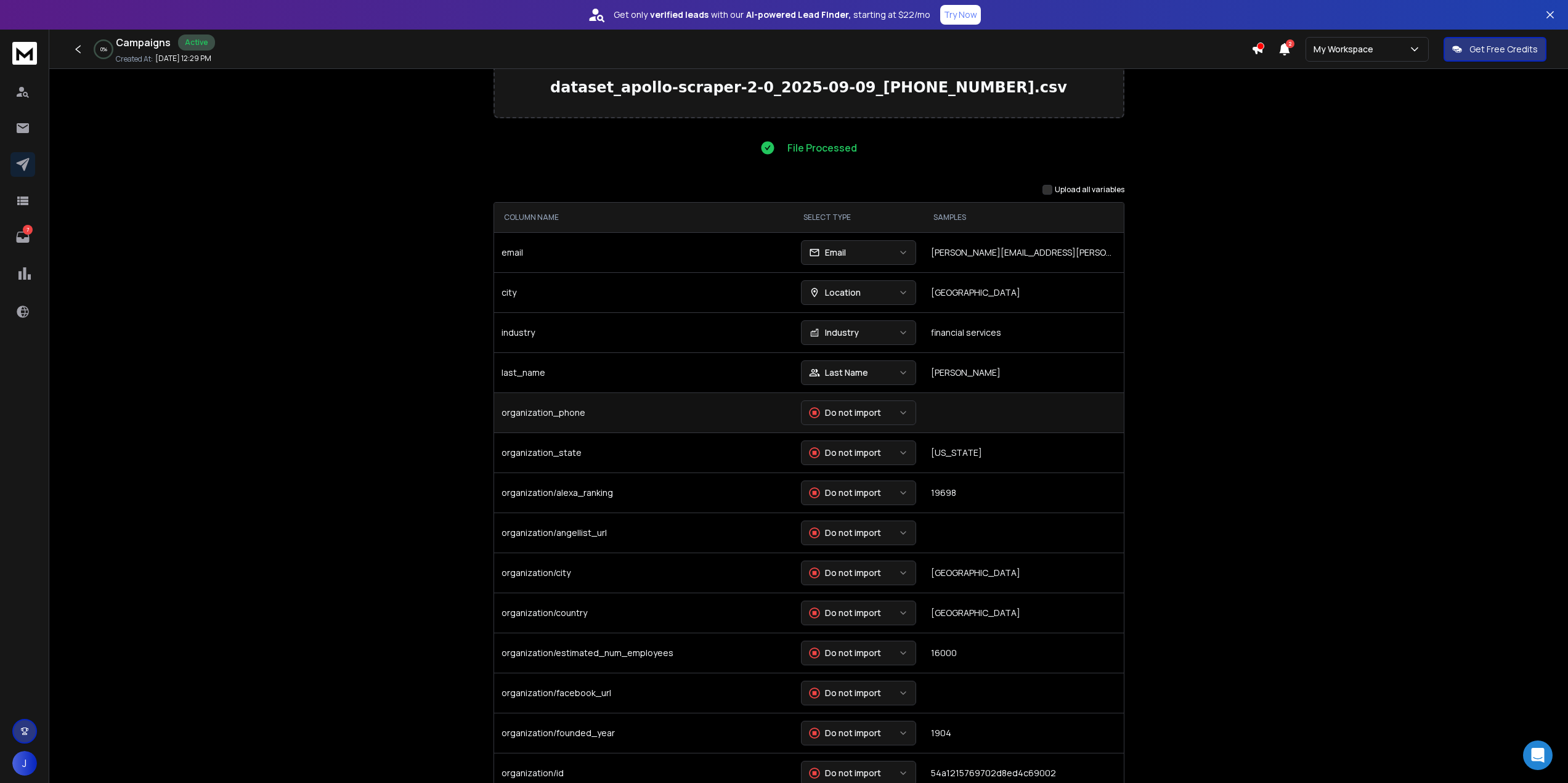
click at [903, 422] on button "Do not import" at bounding box center [859, 412] width 115 height 24
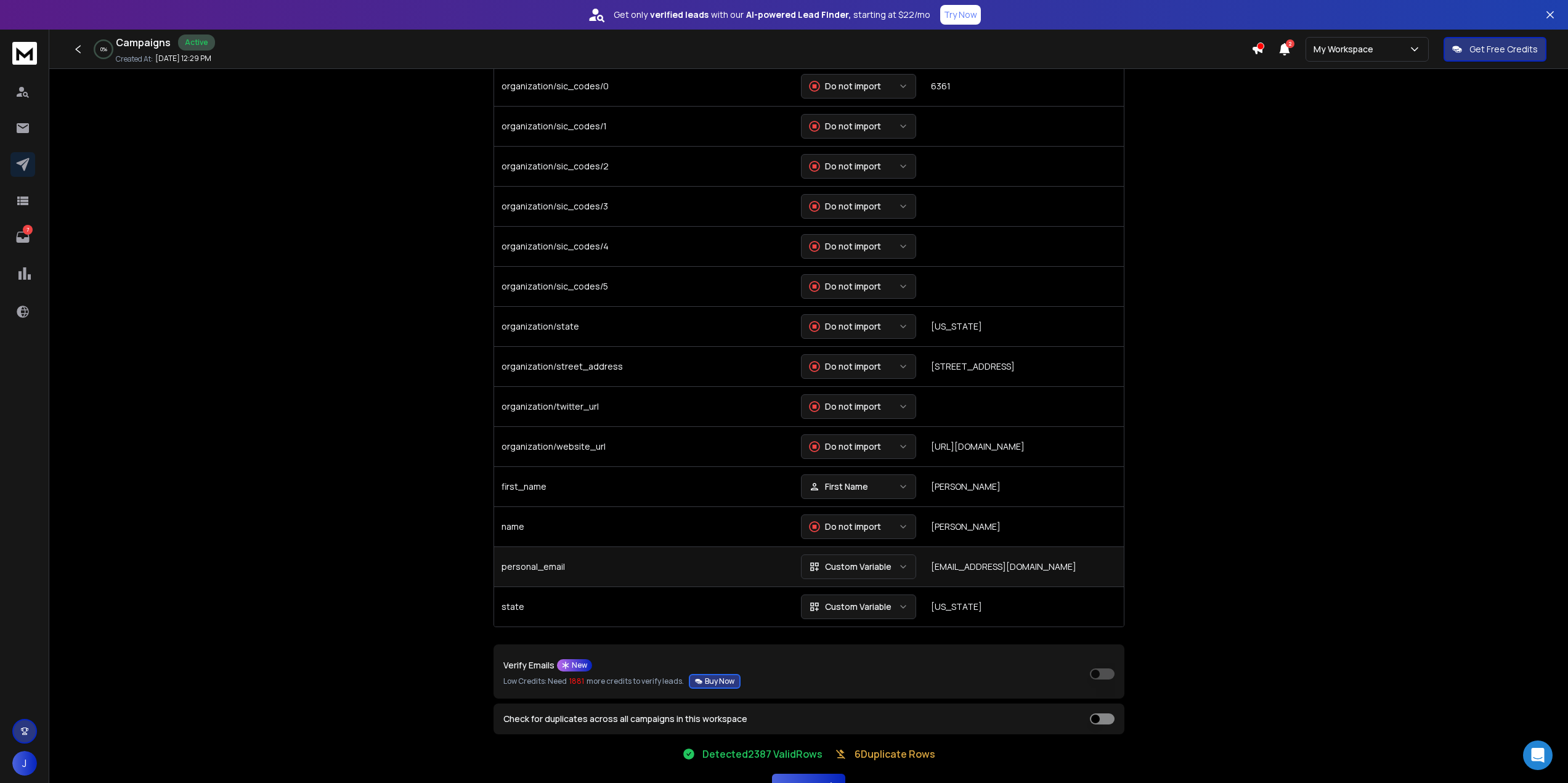
scroll to position [7149, 0]
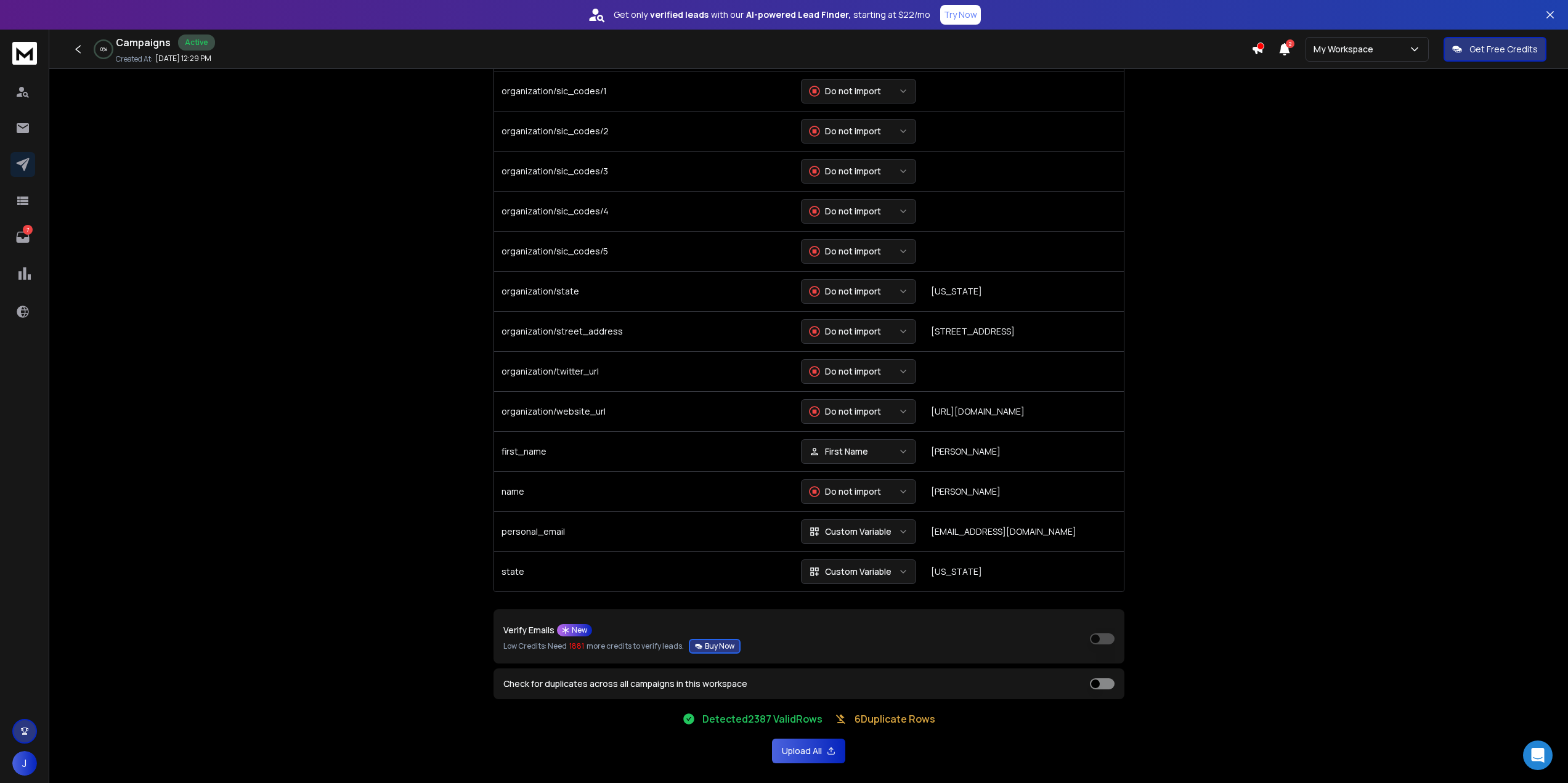
click at [817, 762] on button "Upload All" at bounding box center [808, 751] width 74 height 24
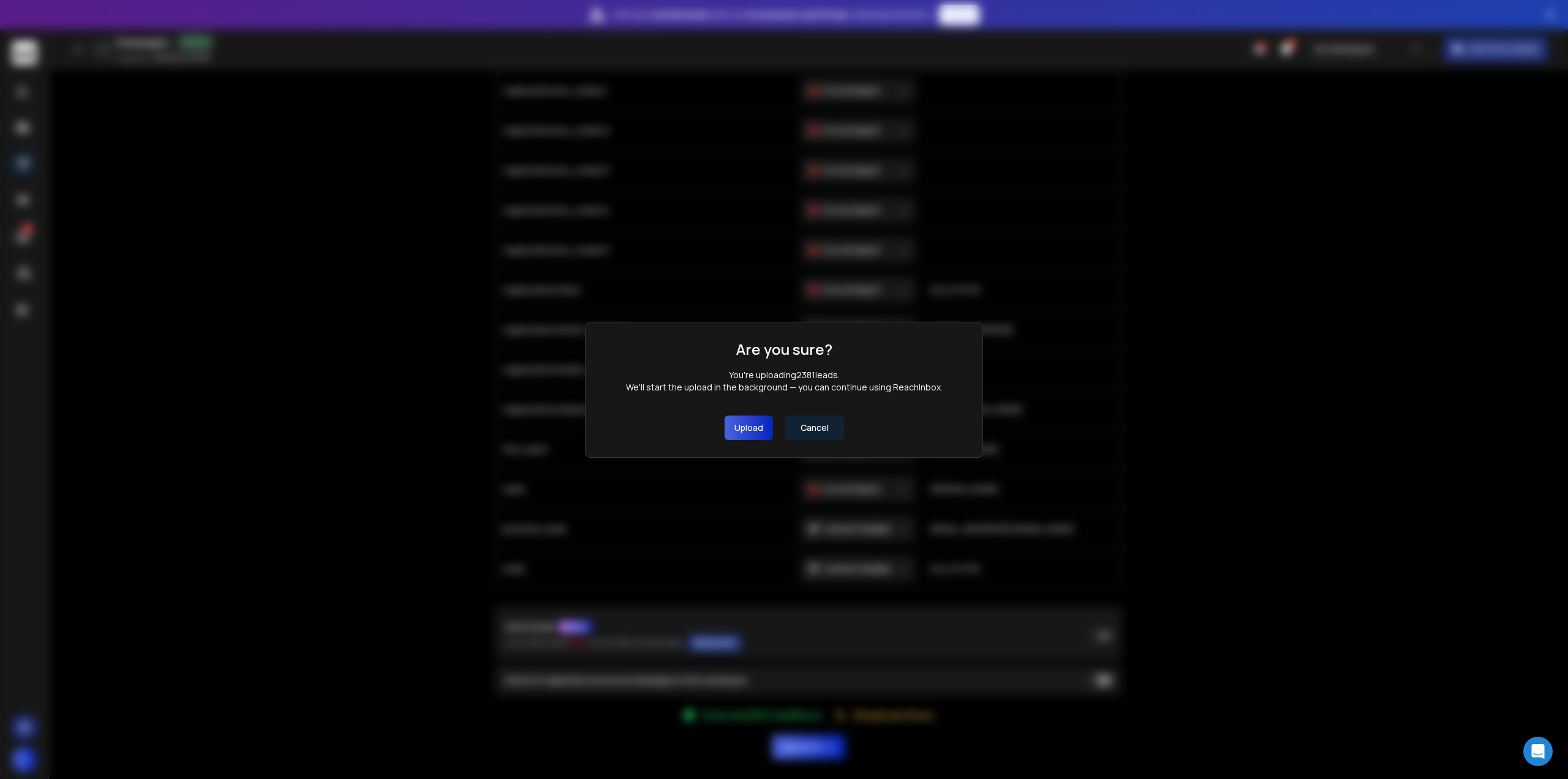
click at [750, 430] on button "Upload" at bounding box center [749, 427] width 49 height 24
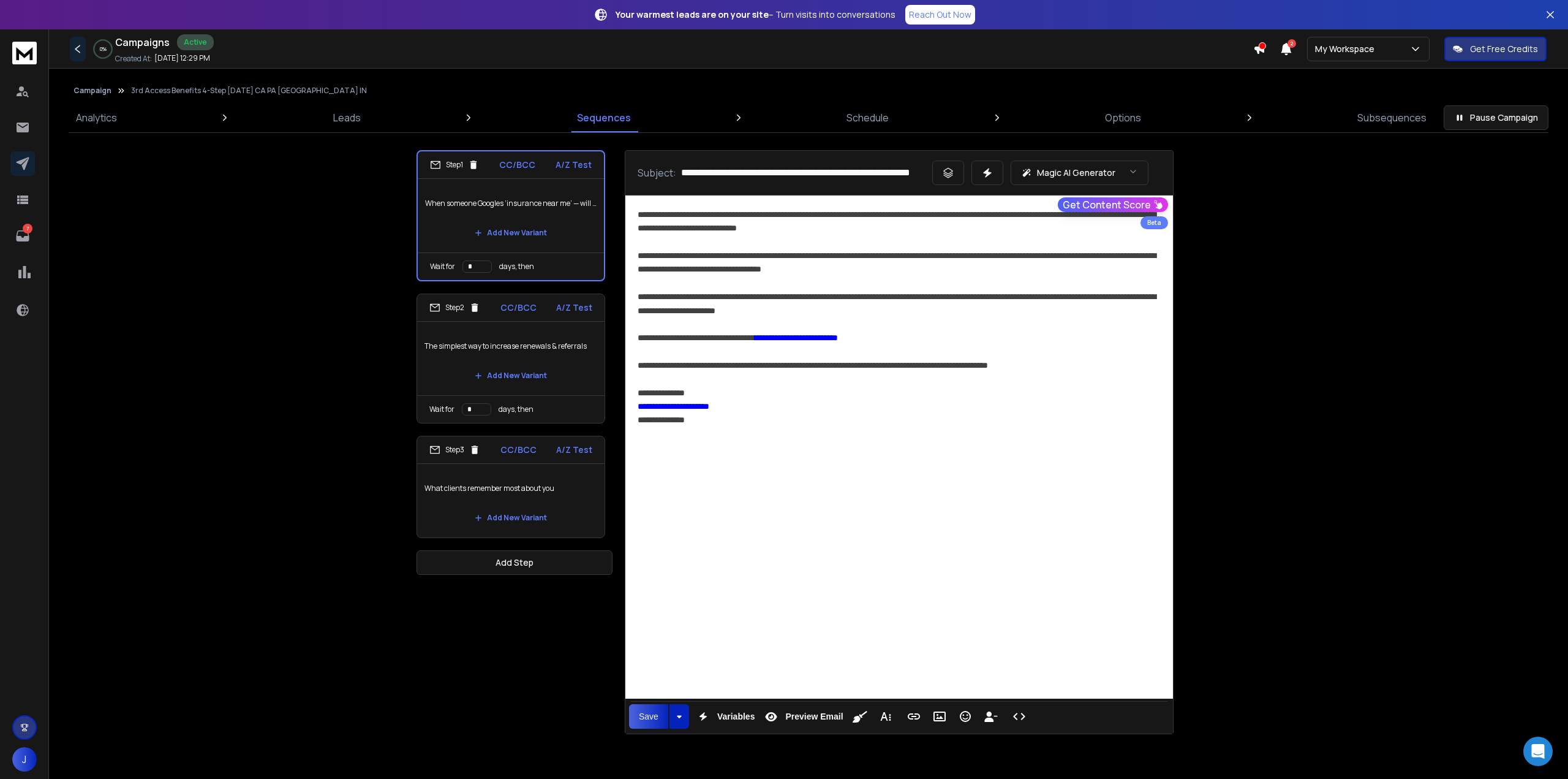
click at [75, 51] on icon at bounding box center [78, 49] width 11 height 11
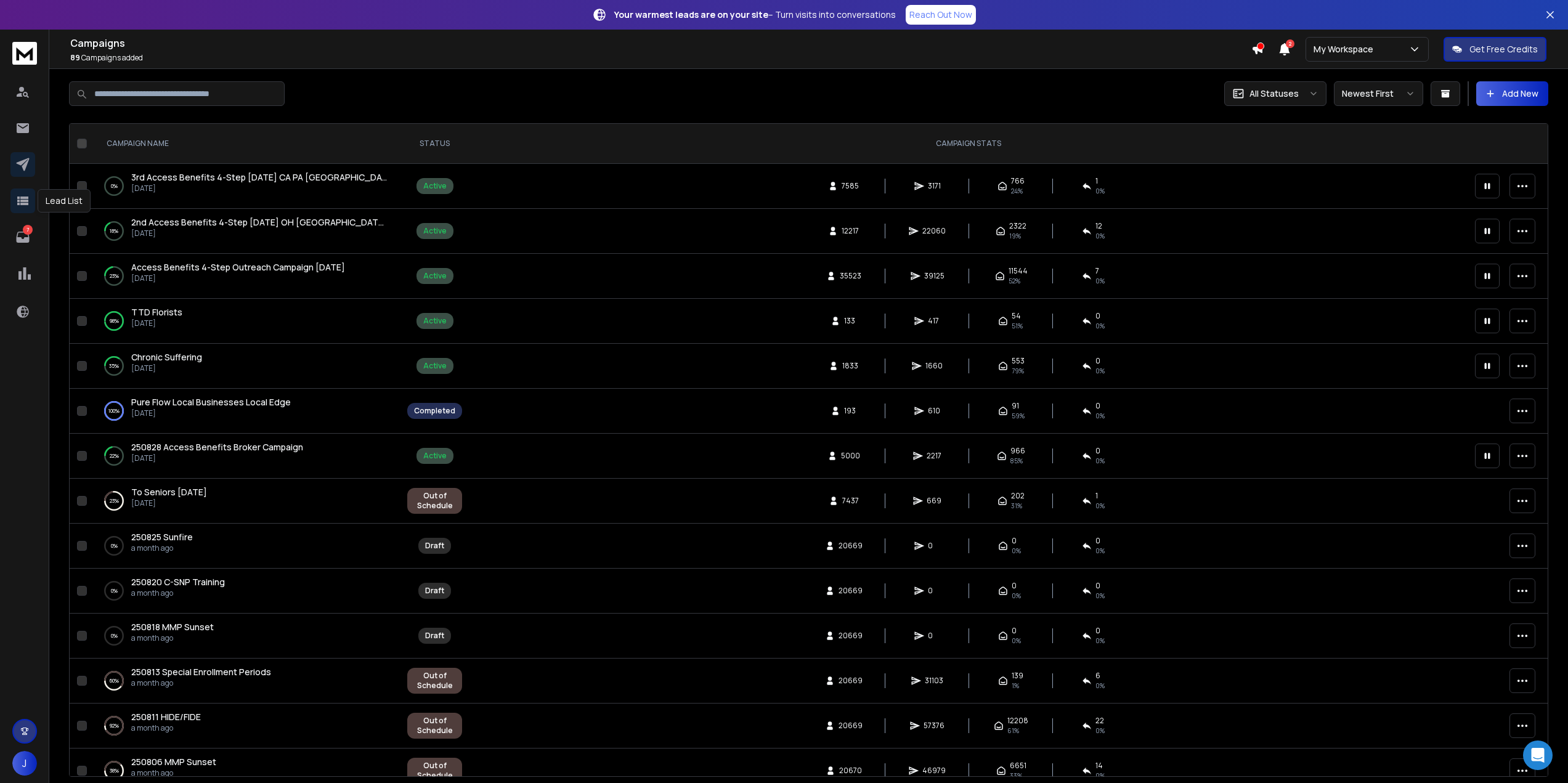
click at [22, 197] on icon at bounding box center [23, 201] width 11 height 9
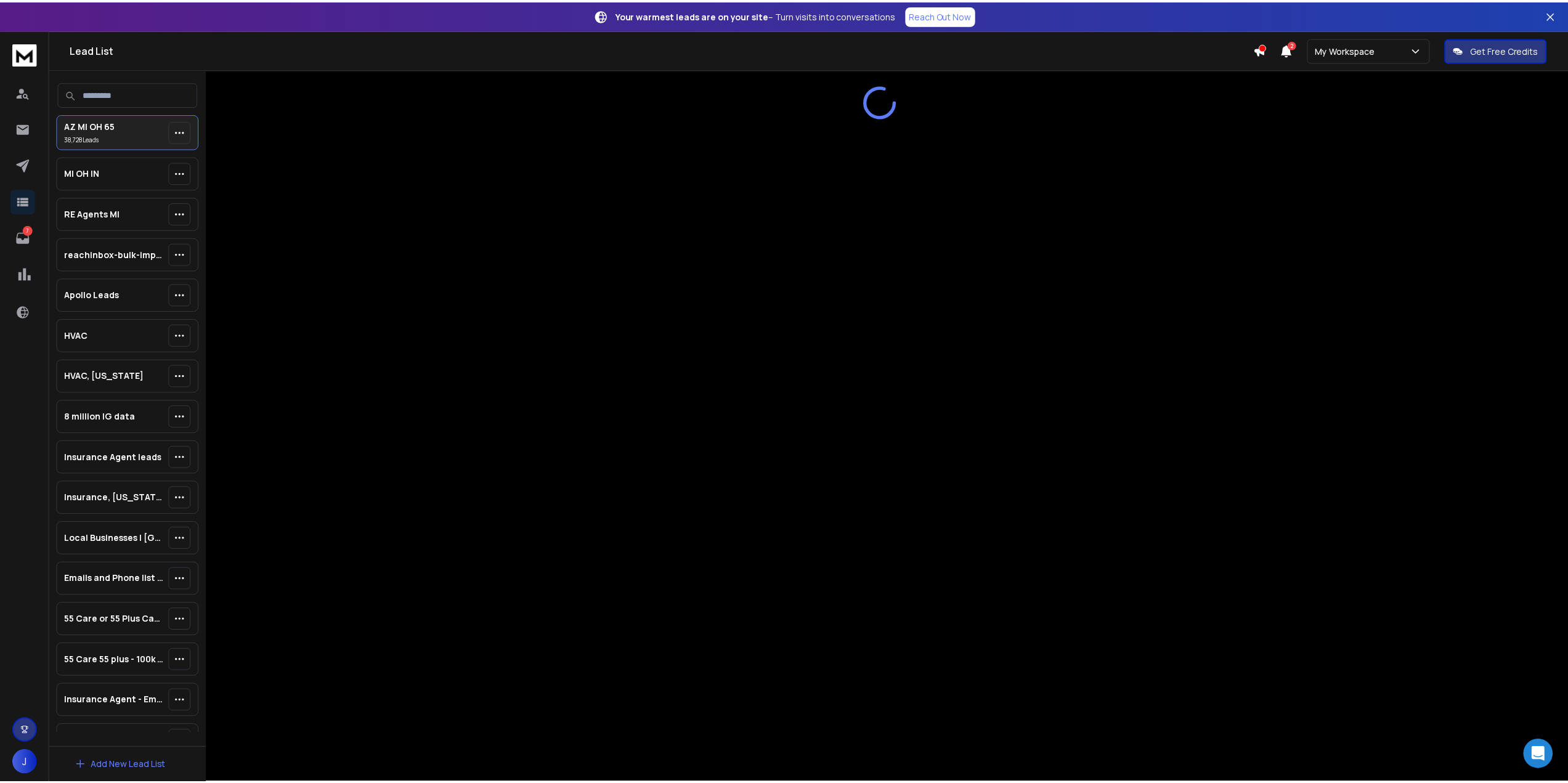
scroll to position [1701, 0]
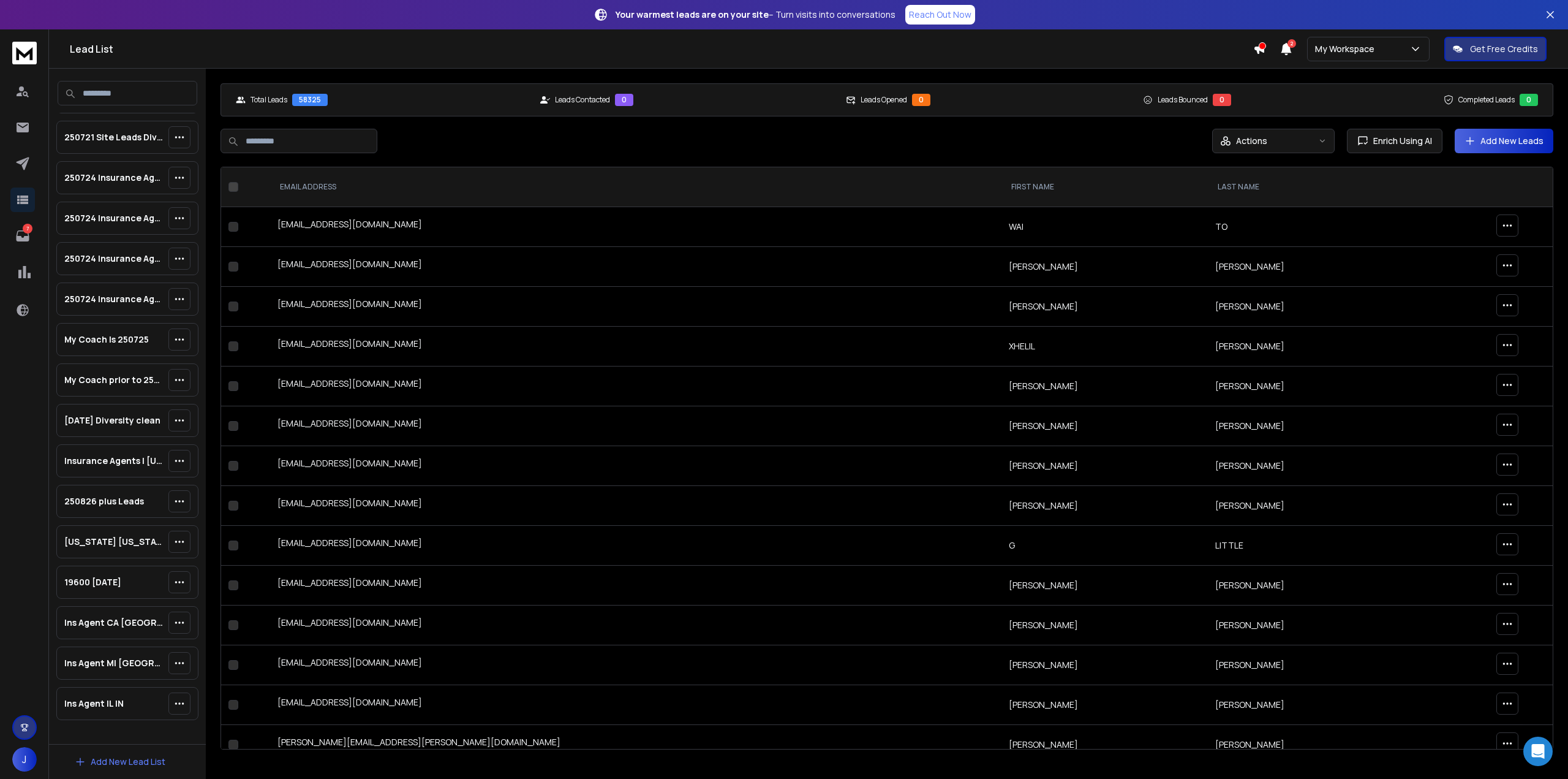
click at [105, 631] on div "Ins Agent CA [GEOGRAPHIC_DATA]" at bounding box center [128, 622] width 142 height 33
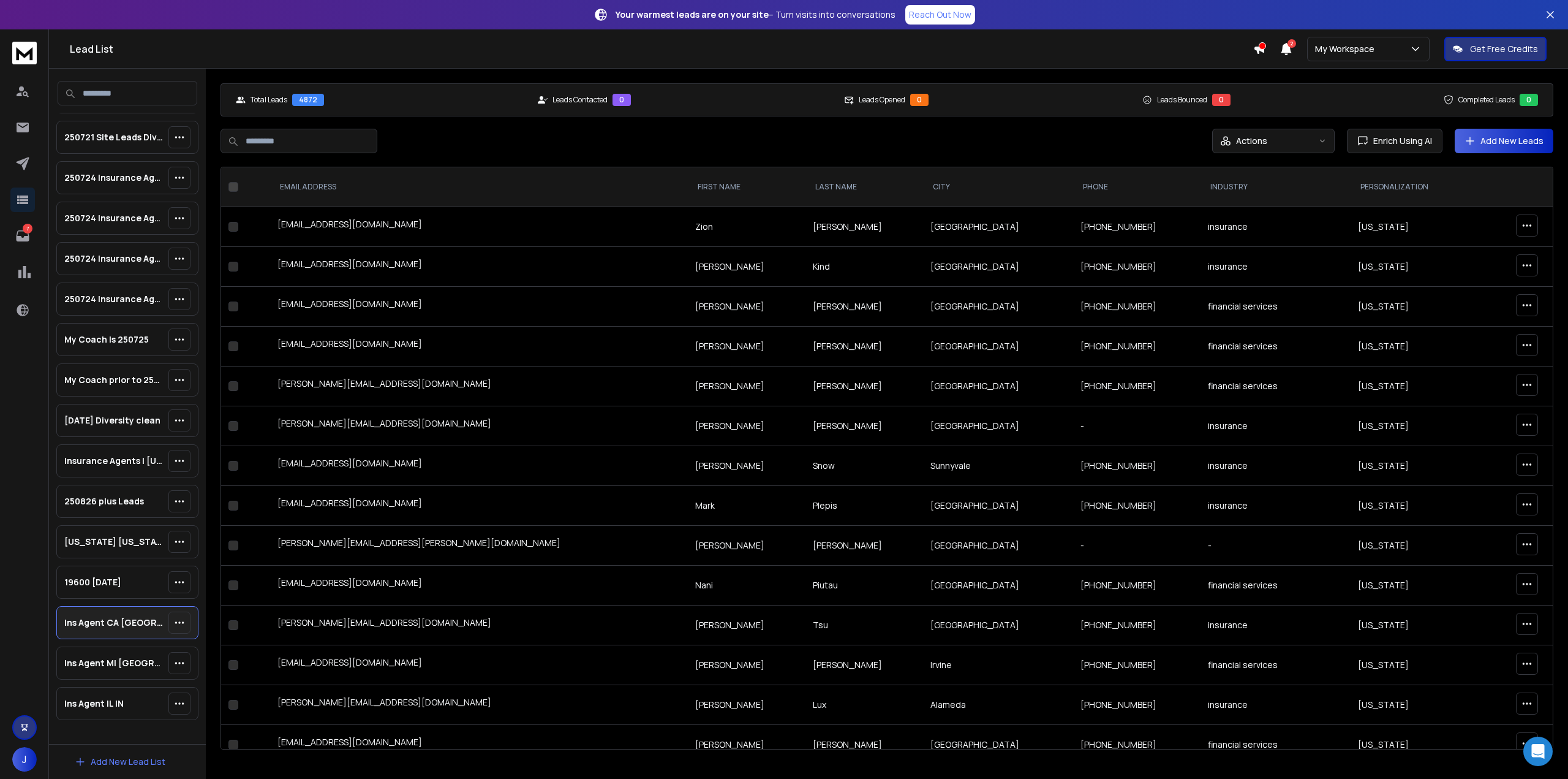
click at [118, 672] on div "Ins Agent MI [GEOGRAPHIC_DATA] [GEOGRAPHIC_DATA] [GEOGRAPHIC_DATA] [GEOGRAPHIC_…" at bounding box center [128, 663] width 142 height 33
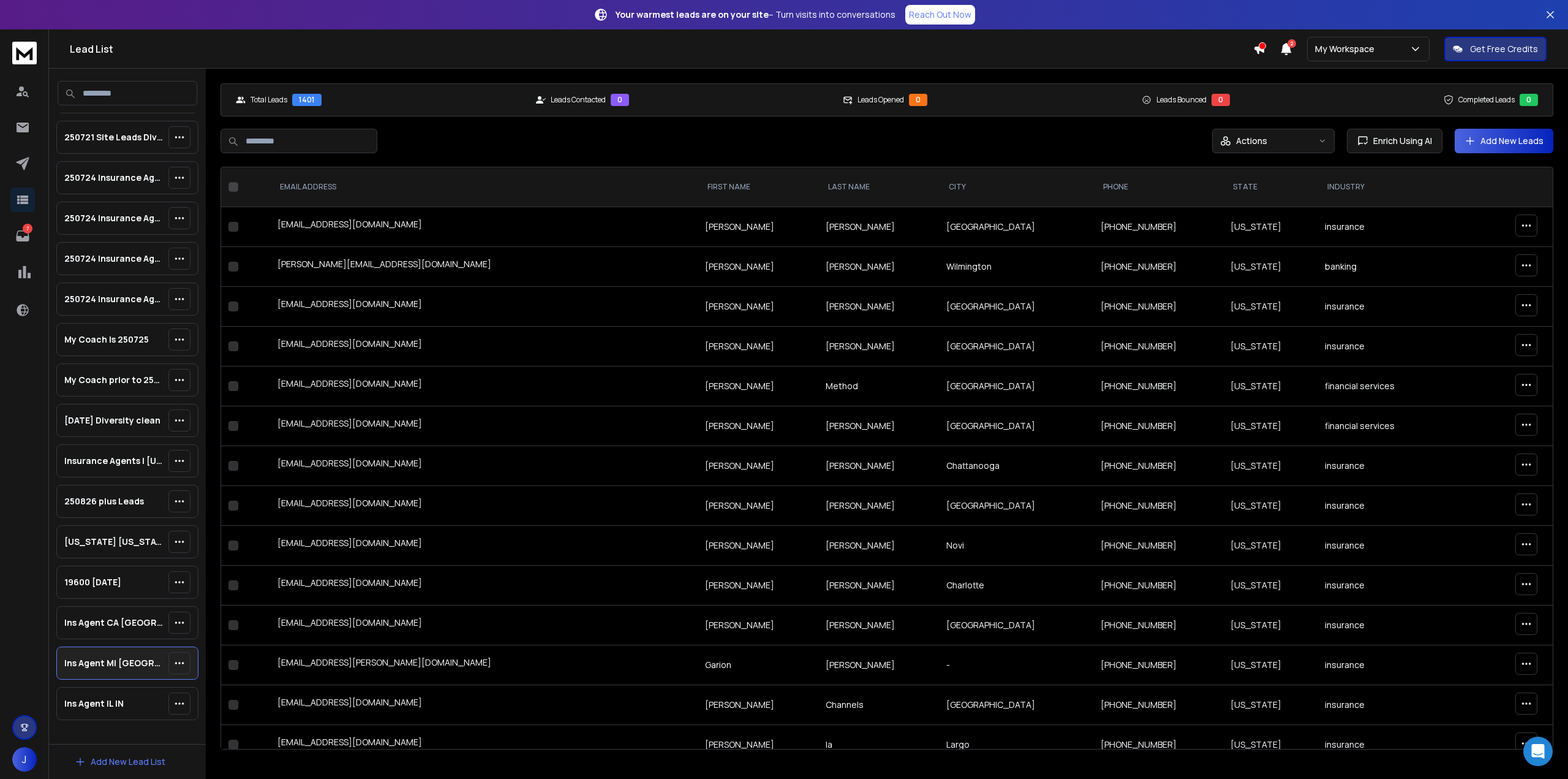
click at [1500, 146] on link "Add New Leads" at bounding box center [1504, 141] width 79 height 13
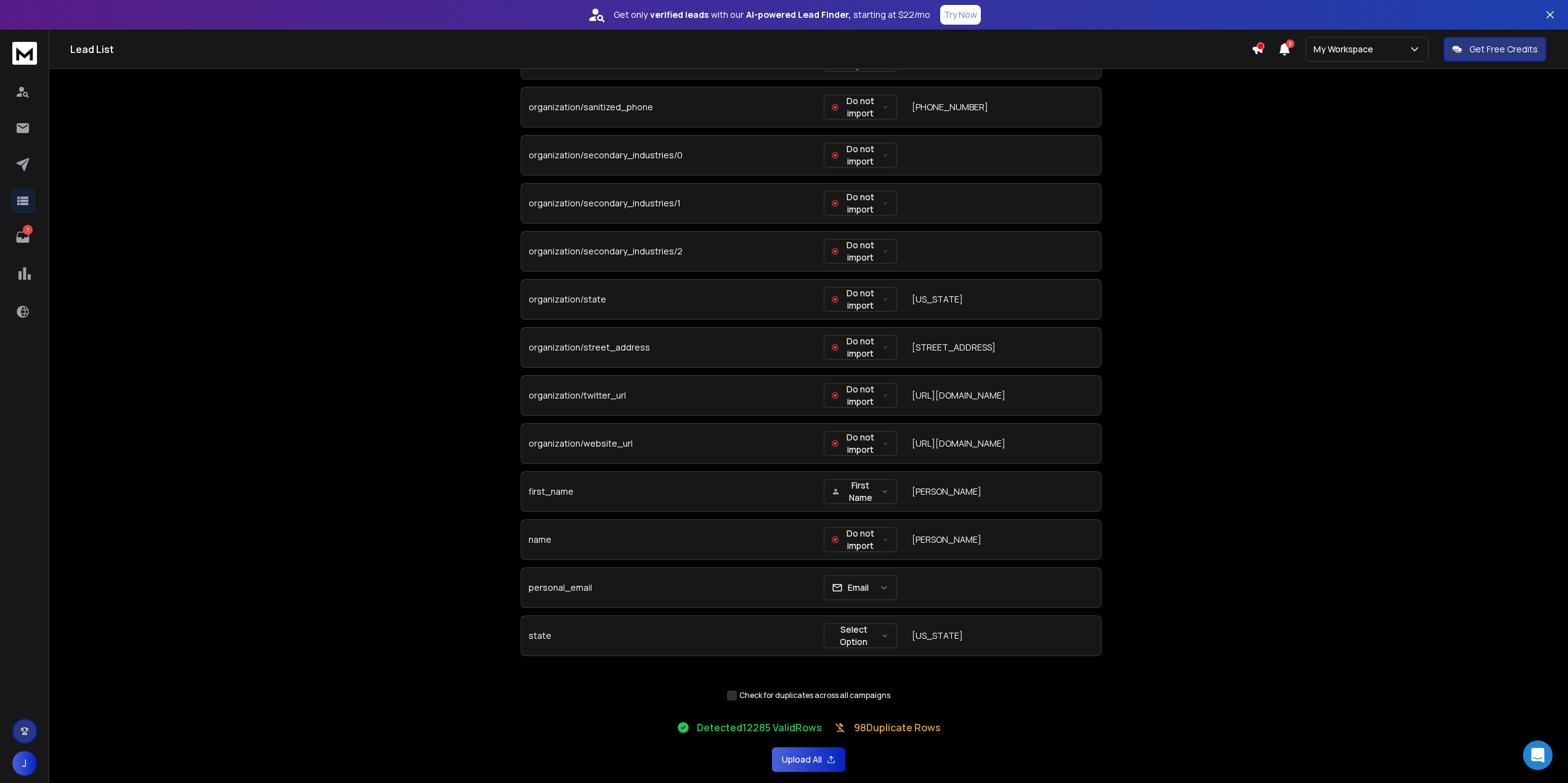
scroll to position [8440, 0]
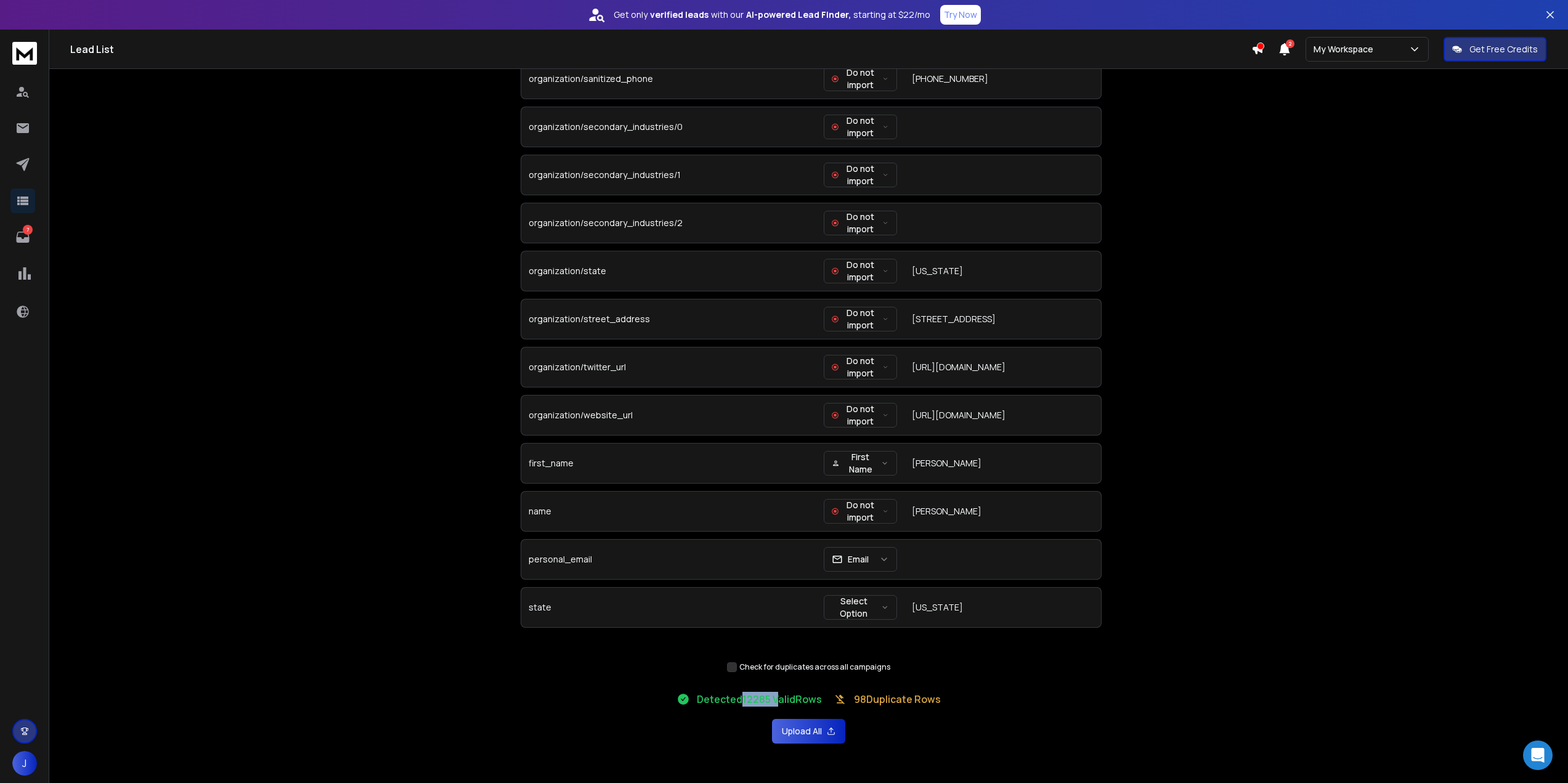
drag, startPoint x: 744, startPoint y: 700, endPoint x: 776, endPoint y: 700, distance: 32.0
click at [776, 700] on p "Detected 12285 Valid Rows" at bounding box center [759, 699] width 125 height 15
click at [771, 696] on p "Detected 12285 Valid Rows" at bounding box center [759, 699] width 125 height 15
click at [867, 600] on button "Select Option" at bounding box center [860, 607] width 74 height 24
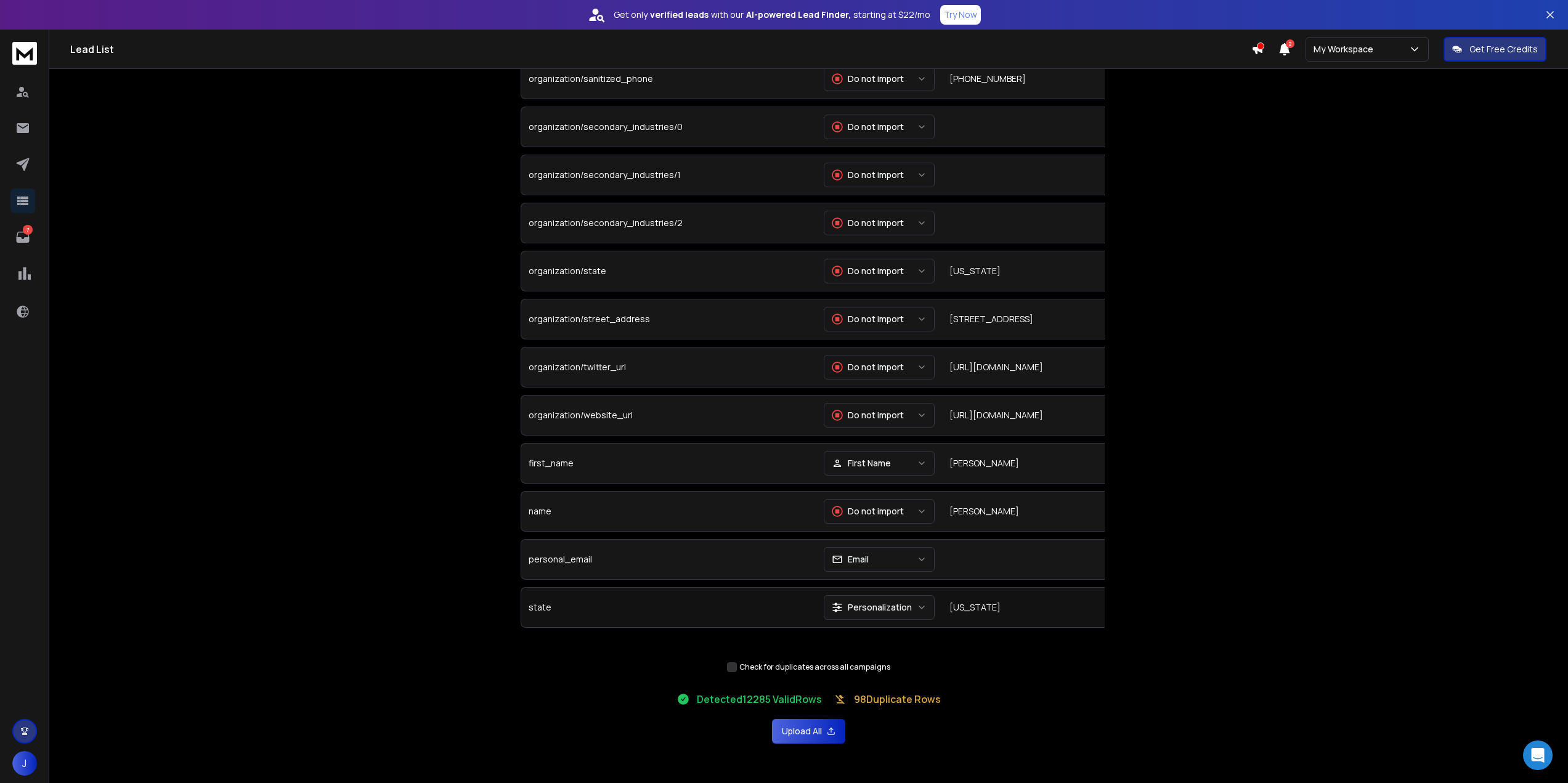
click at [899, 609] on div "Personalization" at bounding box center [871, 607] width 80 height 13
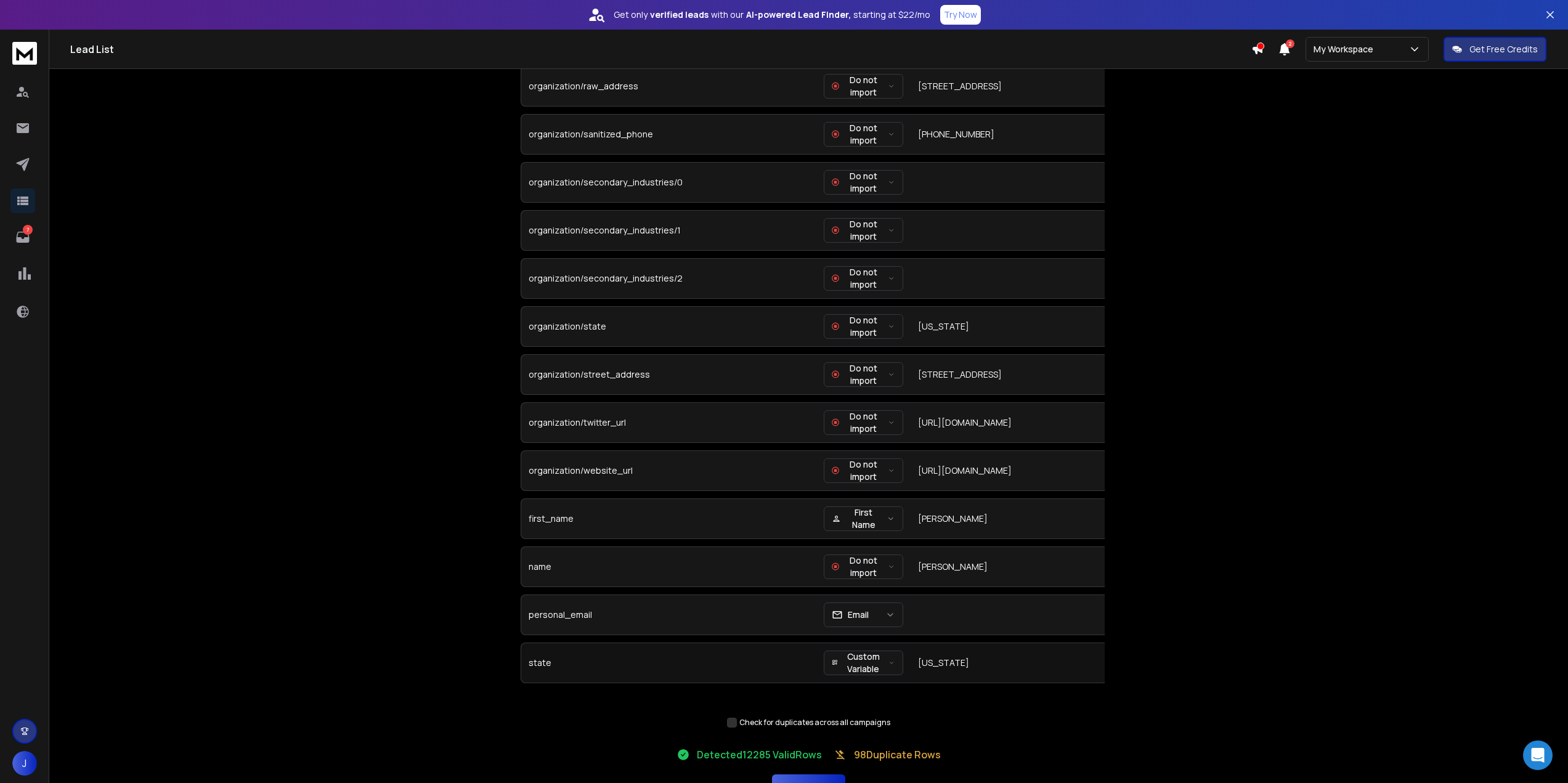
scroll to position [8378, 0]
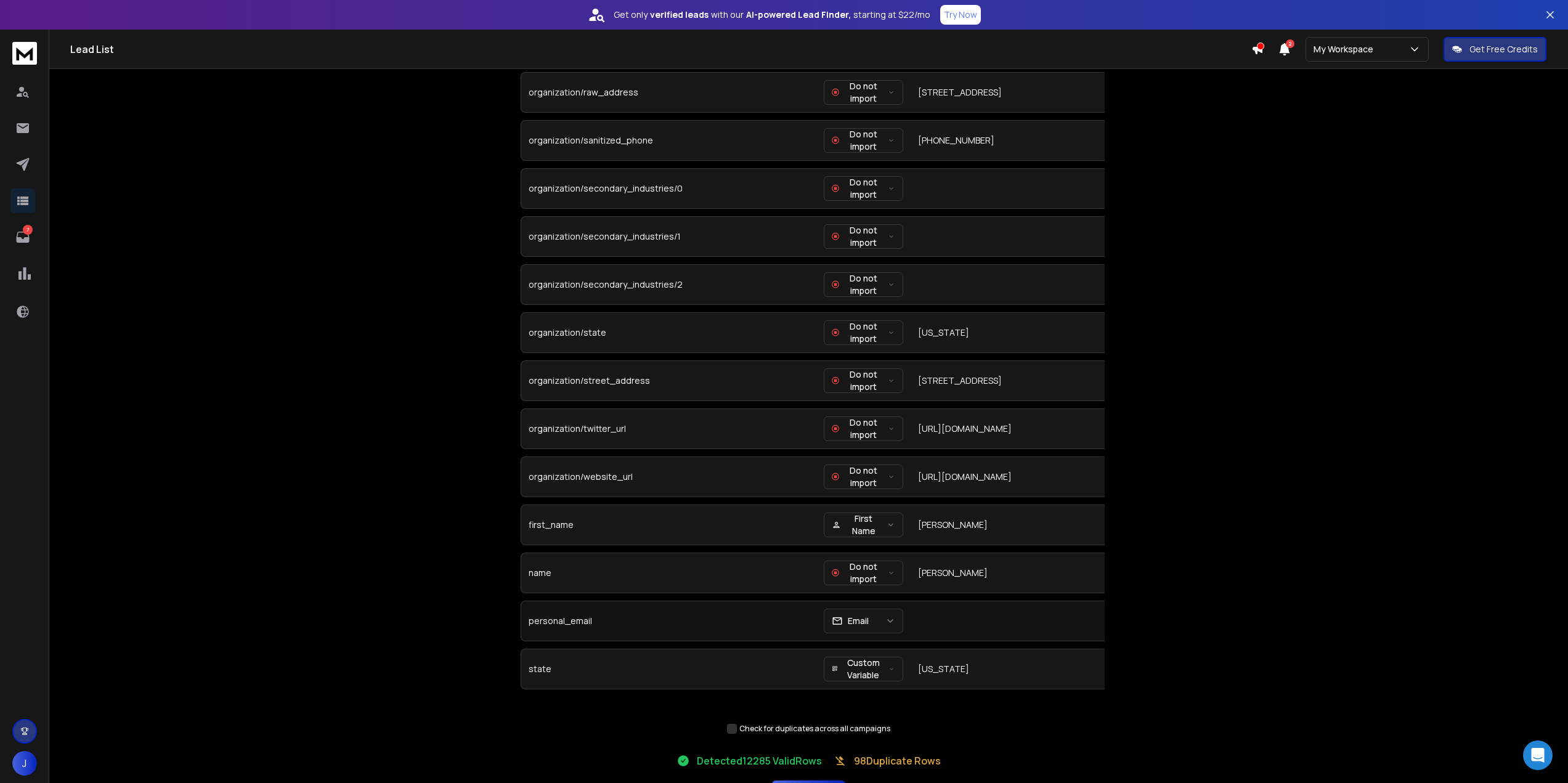
click at [892, 627] on button "Email" at bounding box center [863, 620] width 79 height 24
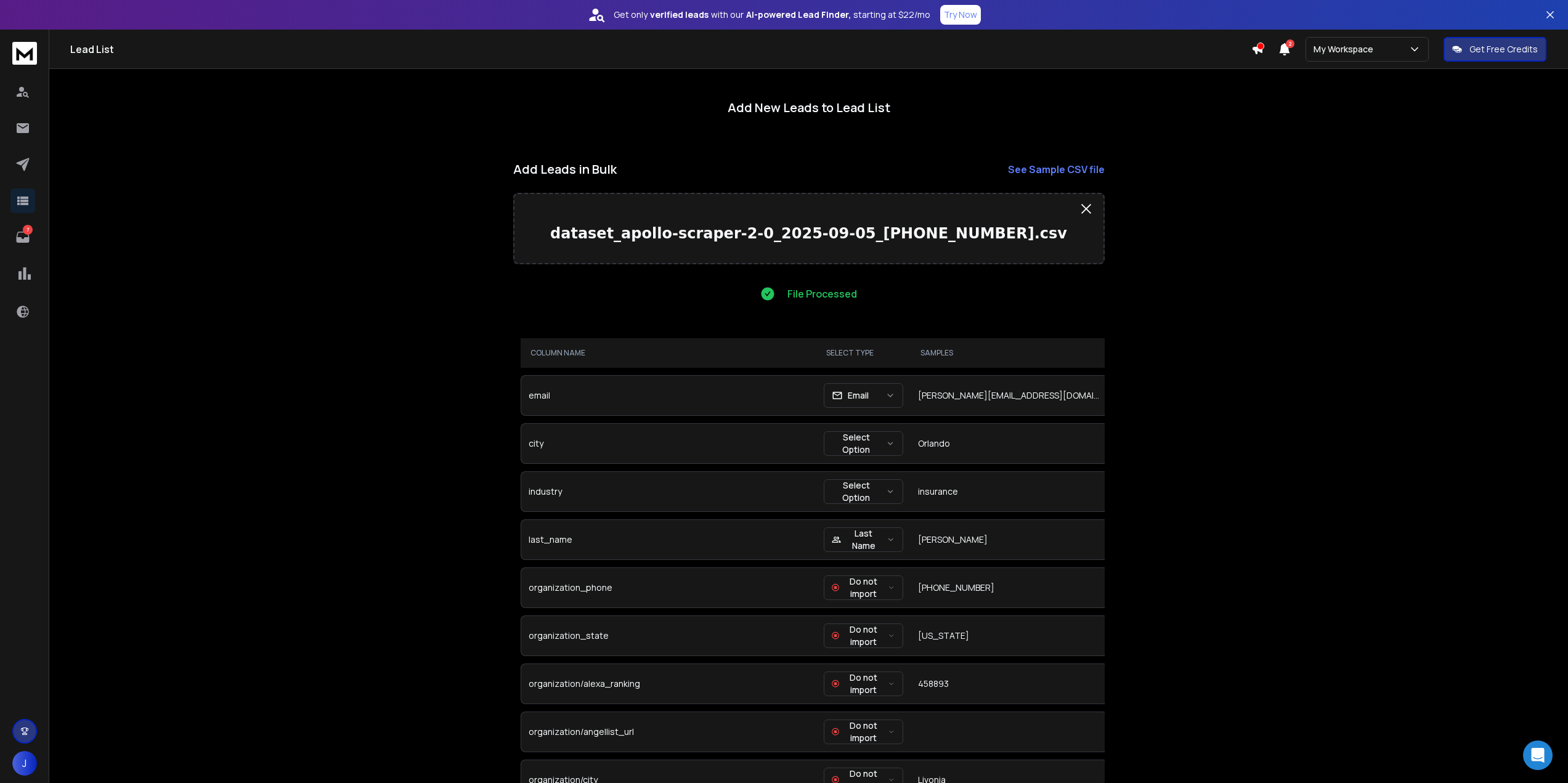
scroll to position [0, 0]
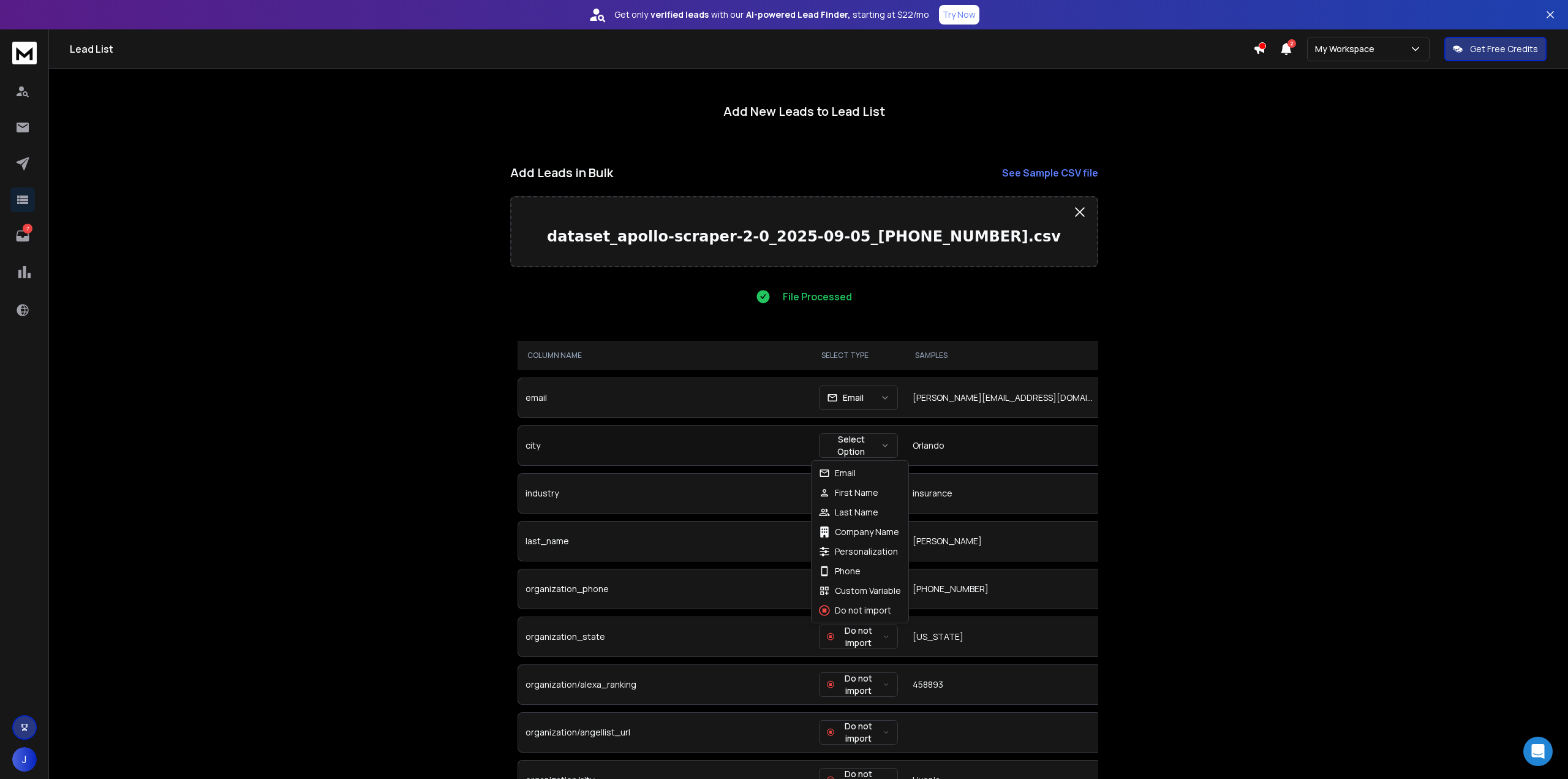
click at [840, 446] on button "Select Option" at bounding box center [858, 445] width 79 height 24
click at [870, 489] on button "Select Option" at bounding box center [858, 493] width 79 height 24
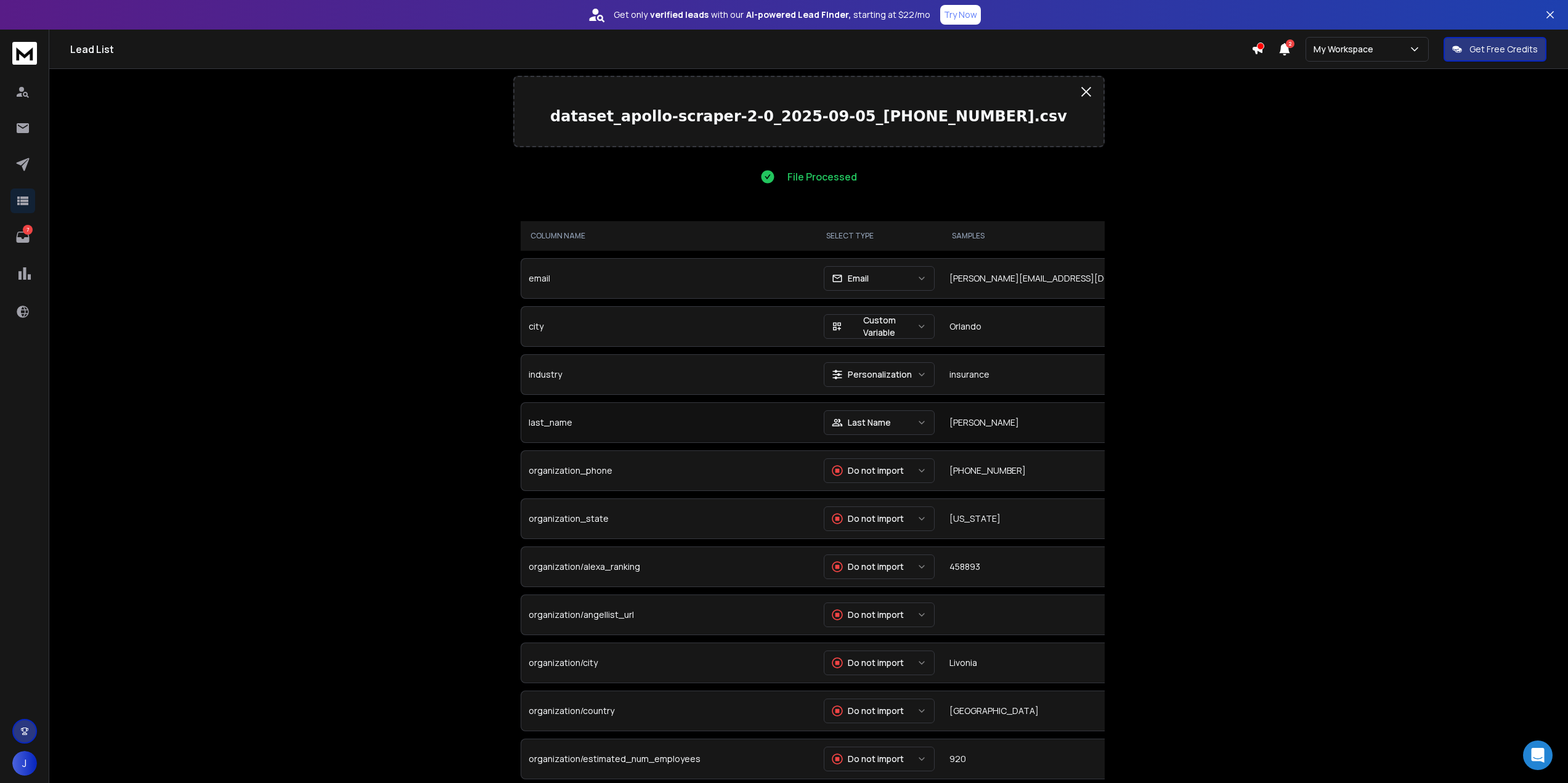
scroll to position [123, 0]
click at [865, 475] on div "Do not import" at bounding box center [867, 469] width 72 height 13
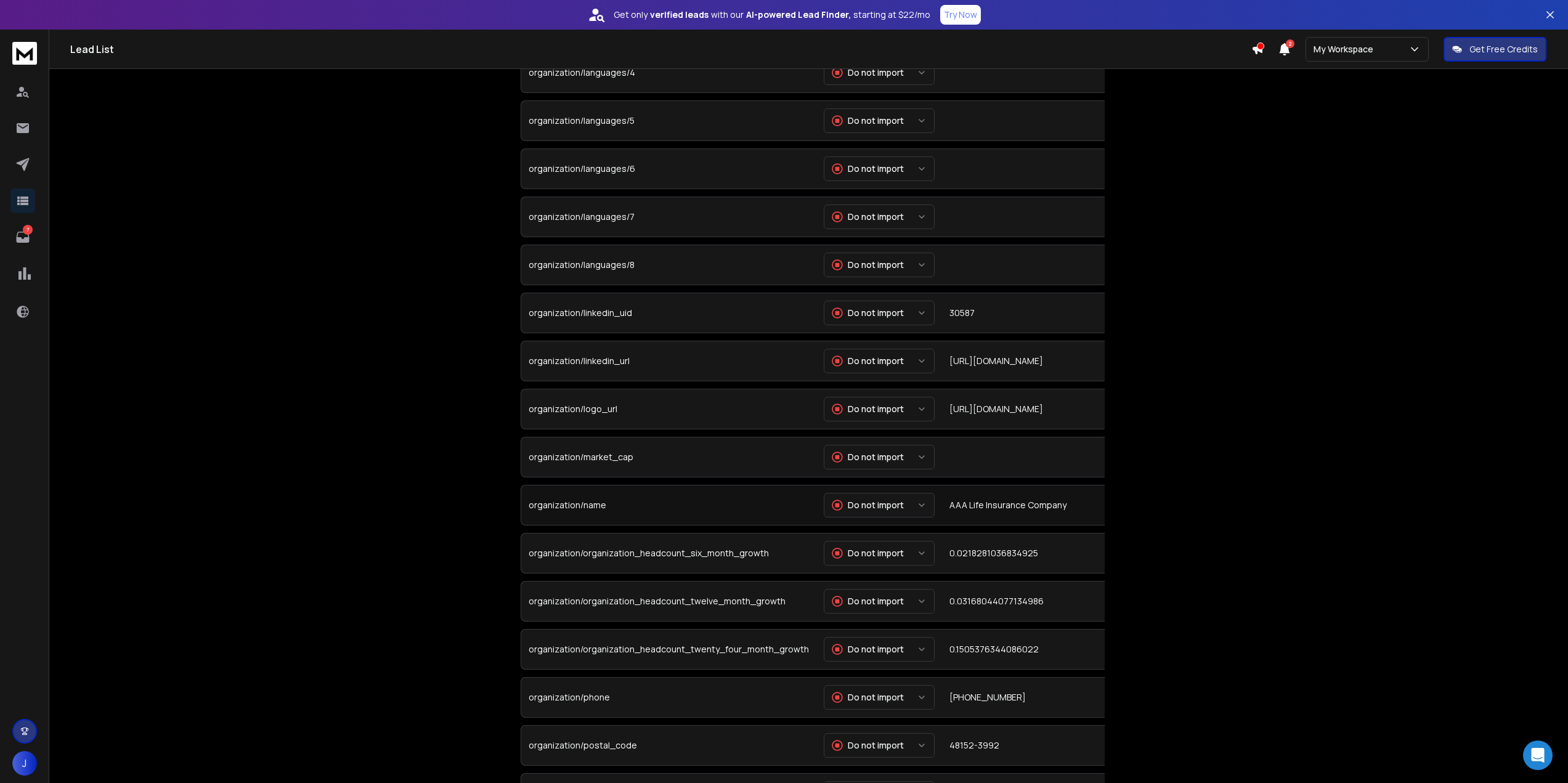
scroll to position [7391, 0]
click at [891, 502] on div "Do not import" at bounding box center [867, 503] width 72 height 13
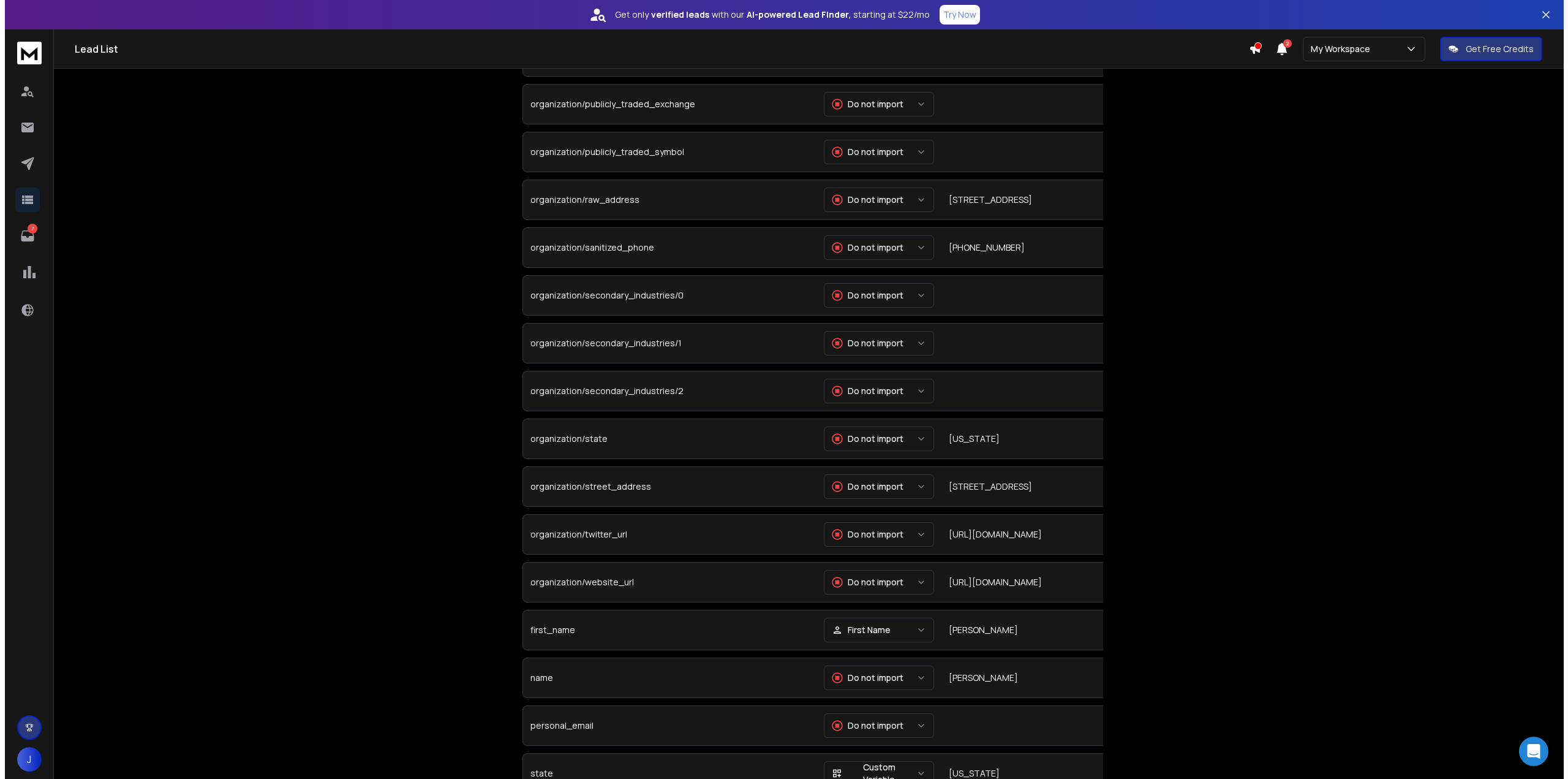
scroll to position [8406, 0]
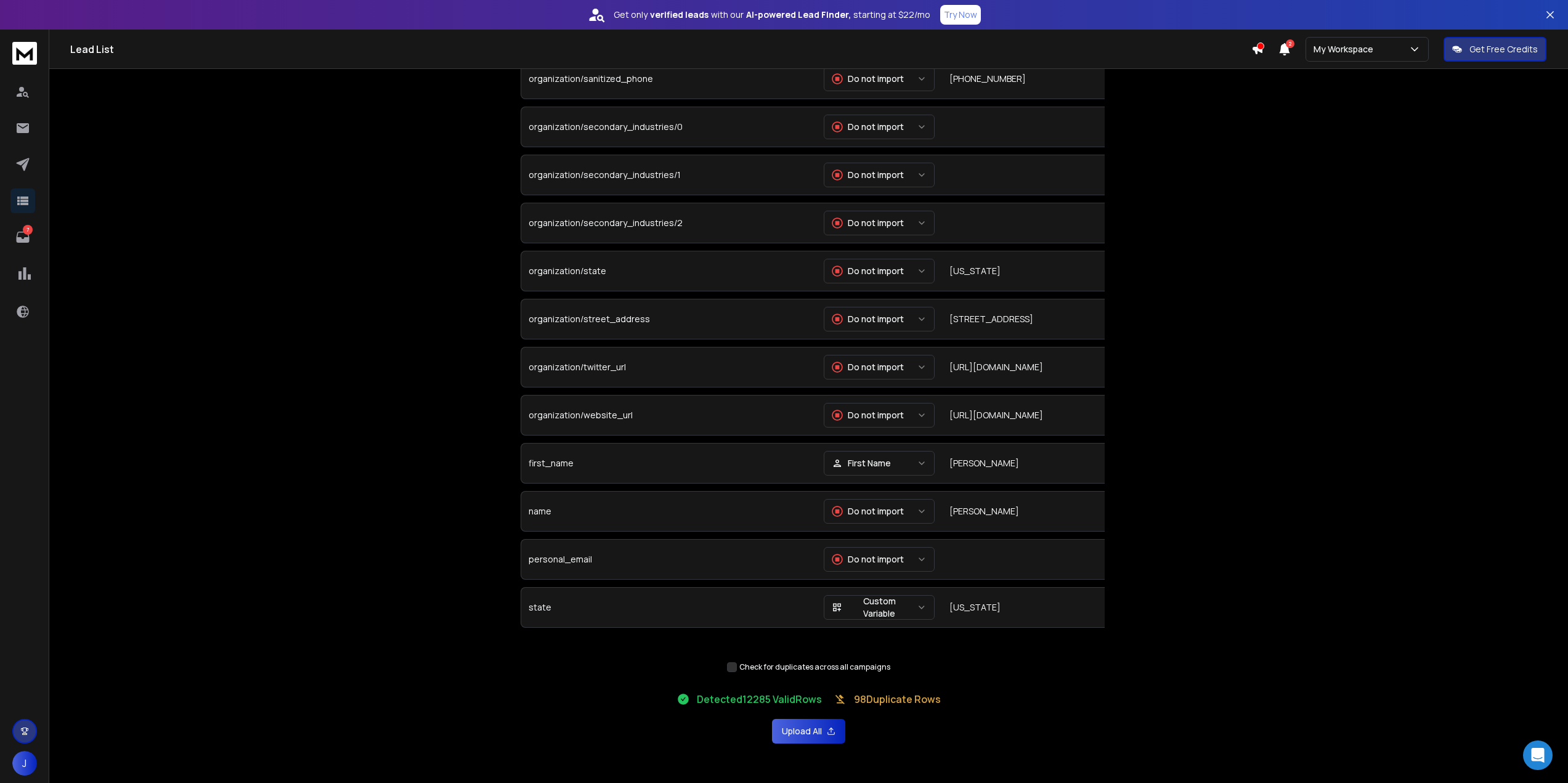
click at [812, 723] on button "Upload All" at bounding box center [808, 731] width 74 height 24
click at [761, 422] on button "Upload" at bounding box center [754, 424] width 49 height 24
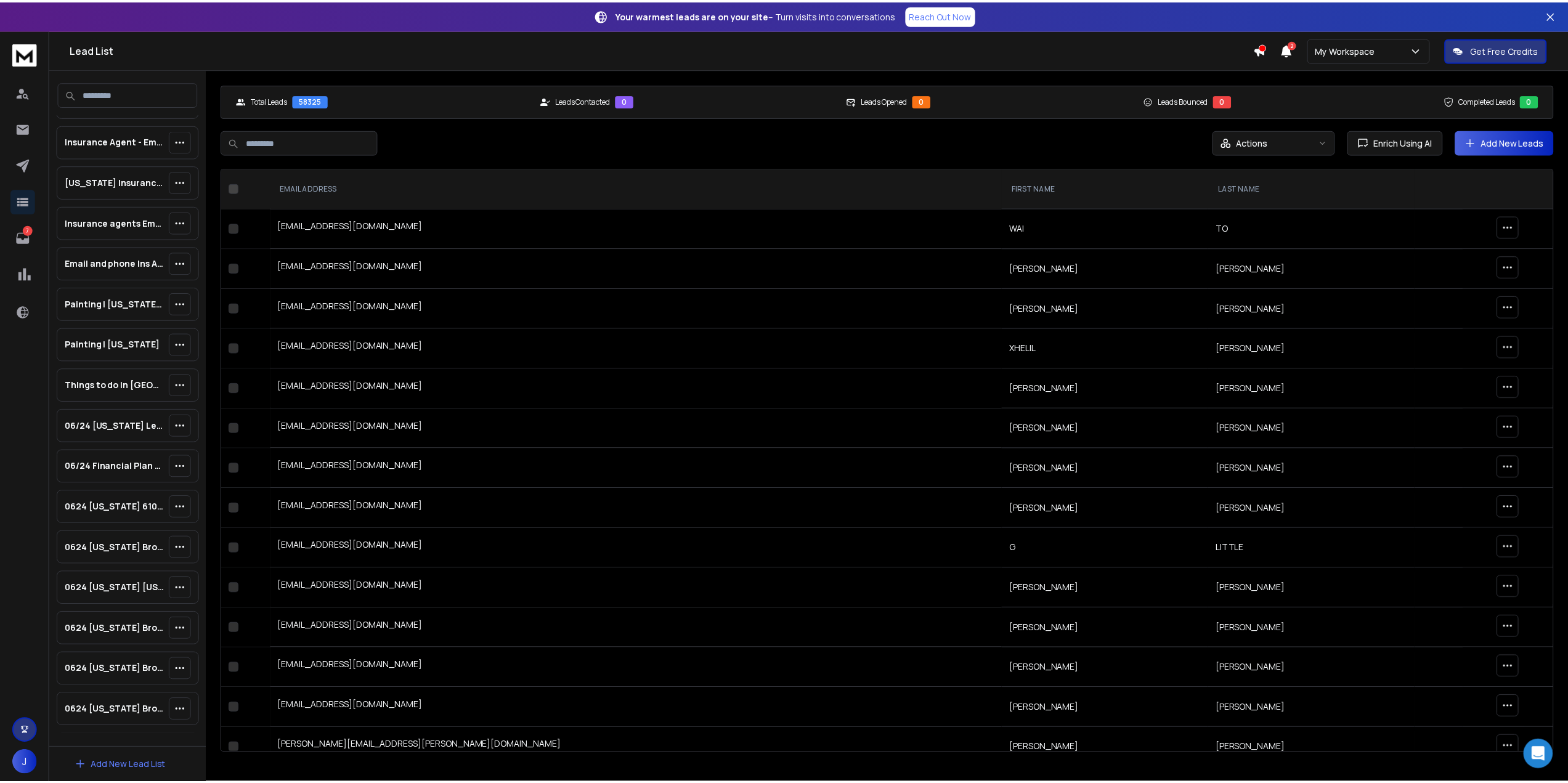
scroll to position [1701, 0]
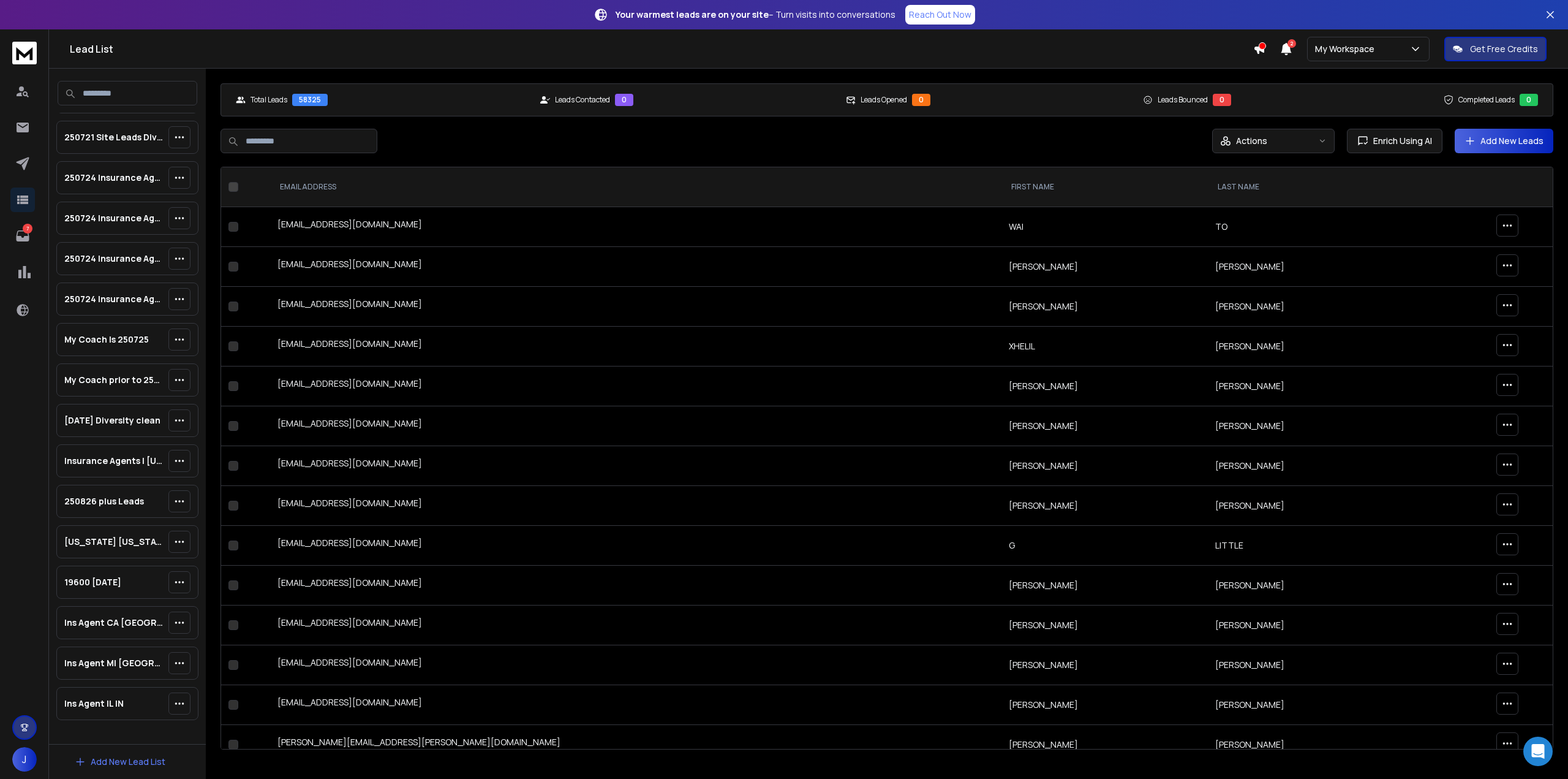
click at [131, 660] on p "Ins Agent MI [GEOGRAPHIC_DATA] [GEOGRAPHIC_DATA] [GEOGRAPHIC_DATA] [GEOGRAPHIC_…" at bounding box center [114, 663] width 99 height 13
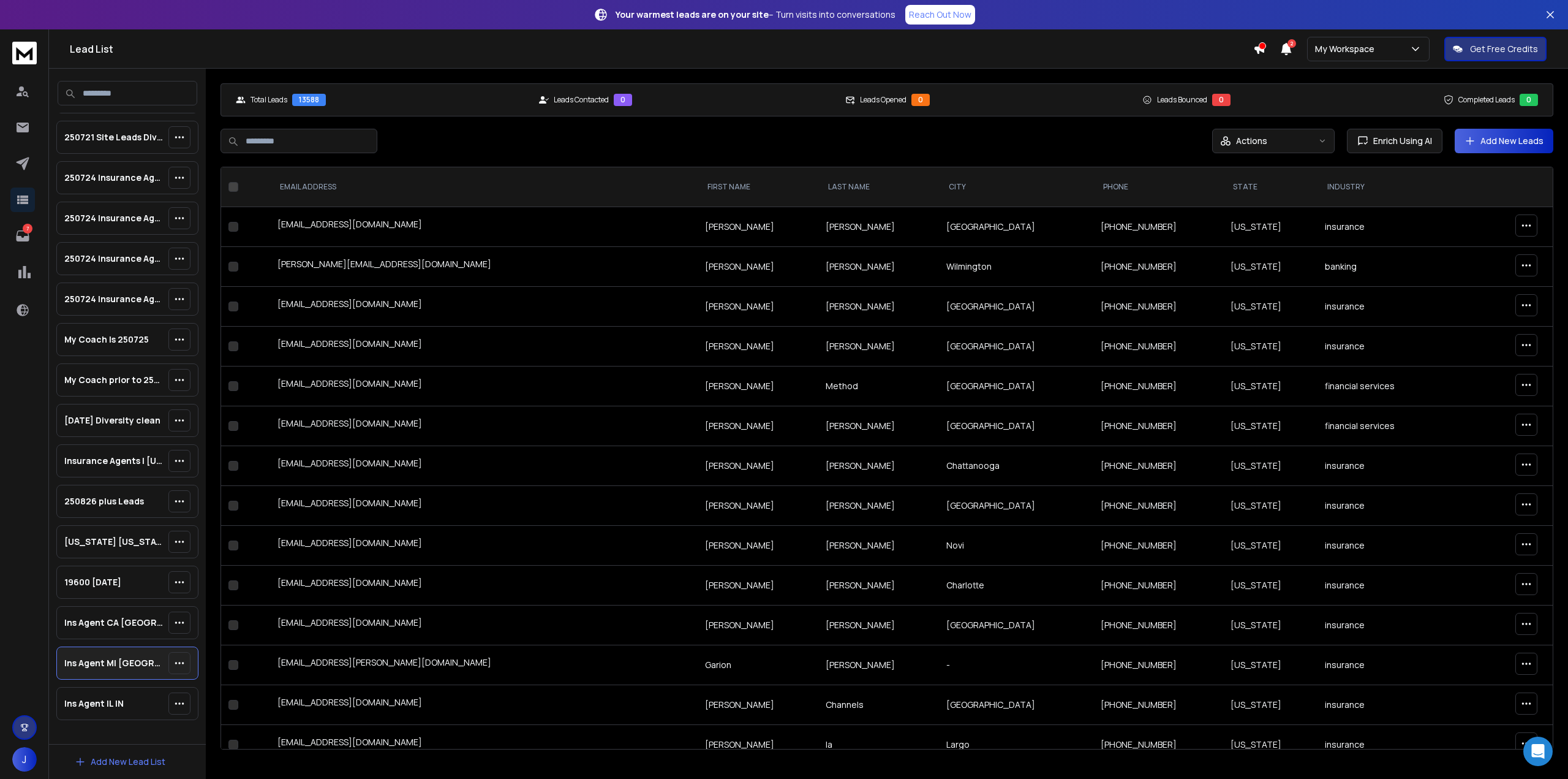
click at [127, 706] on div "Ins Agent IL IN" at bounding box center [128, 703] width 142 height 33
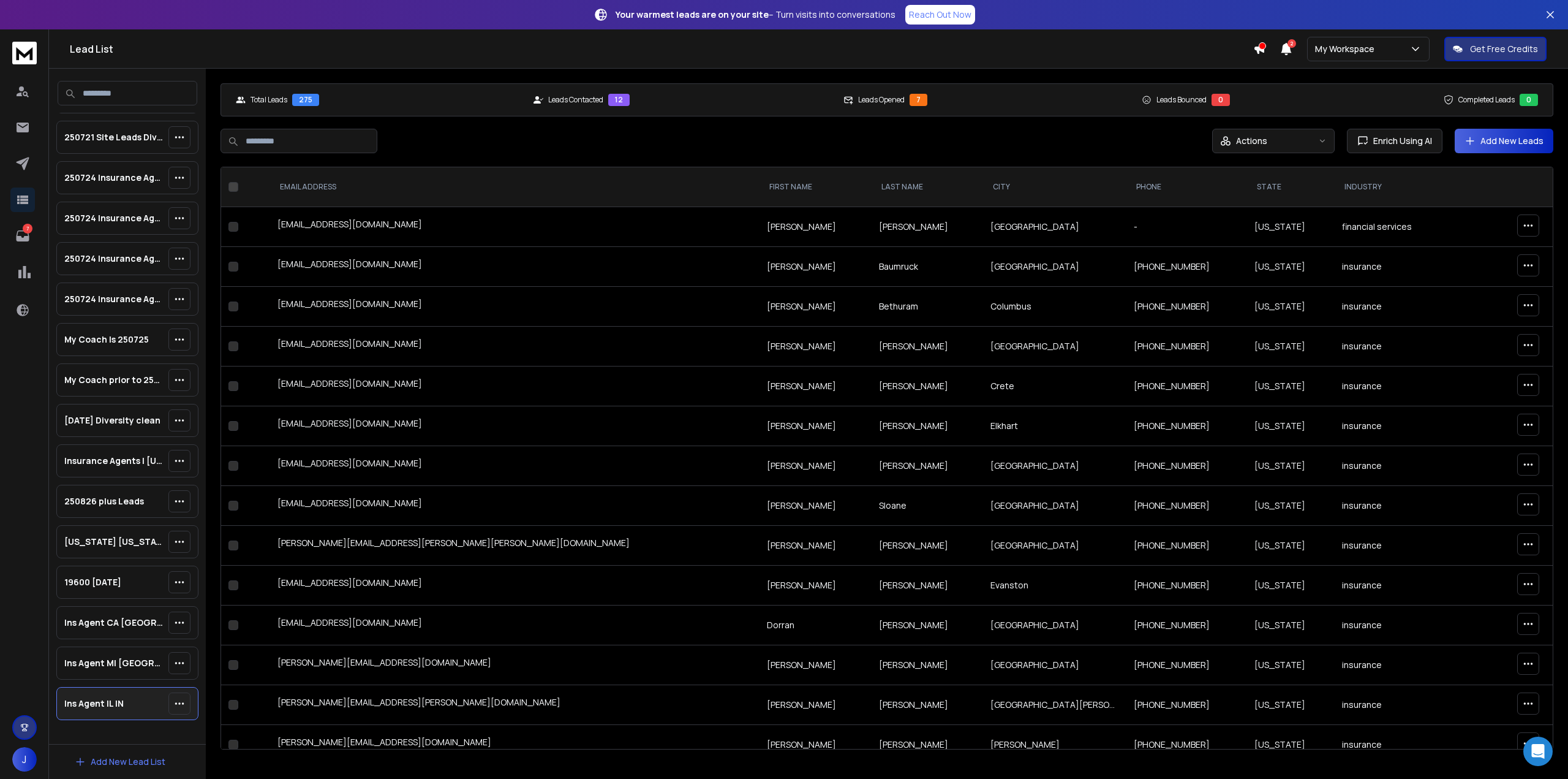
click at [1509, 144] on link "Add New Leads" at bounding box center [1504, 141] width 79 height 13
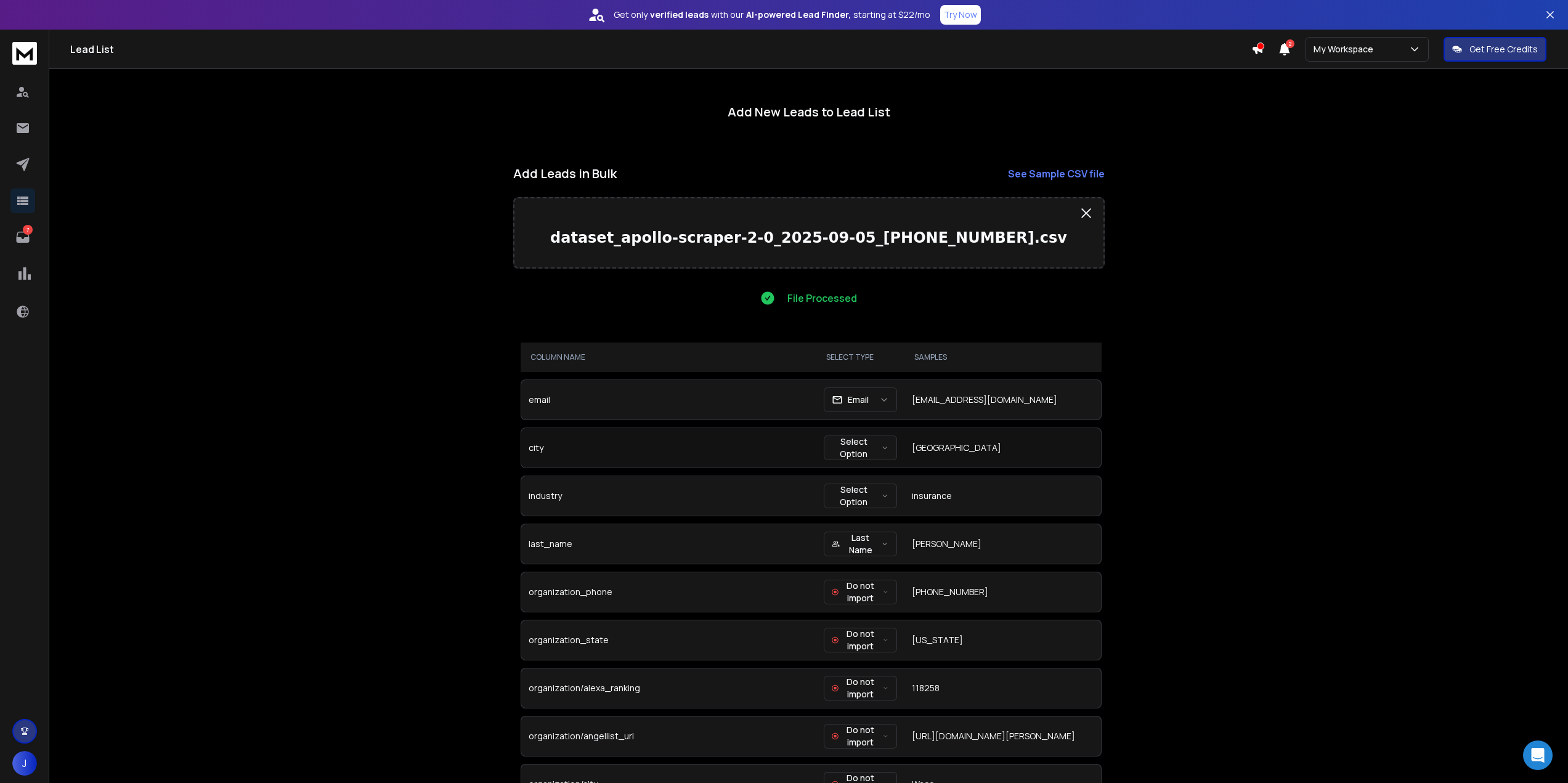
click at [862, 461] on td "Select Option" at bounding box center [860, 447] width 88 height 40
click at [867, 443] on button "Select Option" at bounding box center [860, 447] width 74 height 24
click at [873, 486] on button "Select Option" at bounding box center [868, 495] width 79 height 24
click at [865, 596] on div "Do not import" at bounding box center [858, 592] width 52 height 24
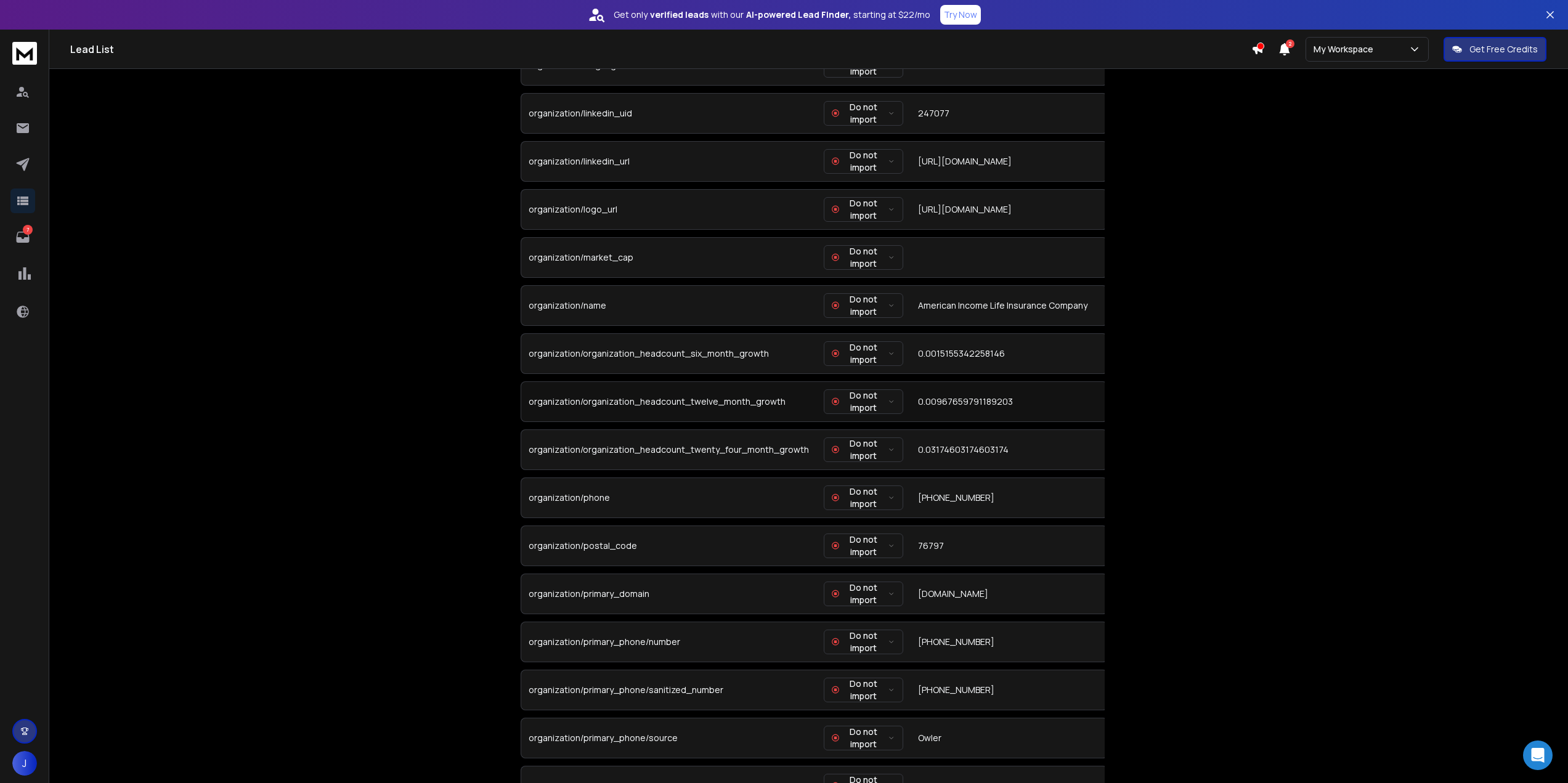
scroll to position [7779, 0]
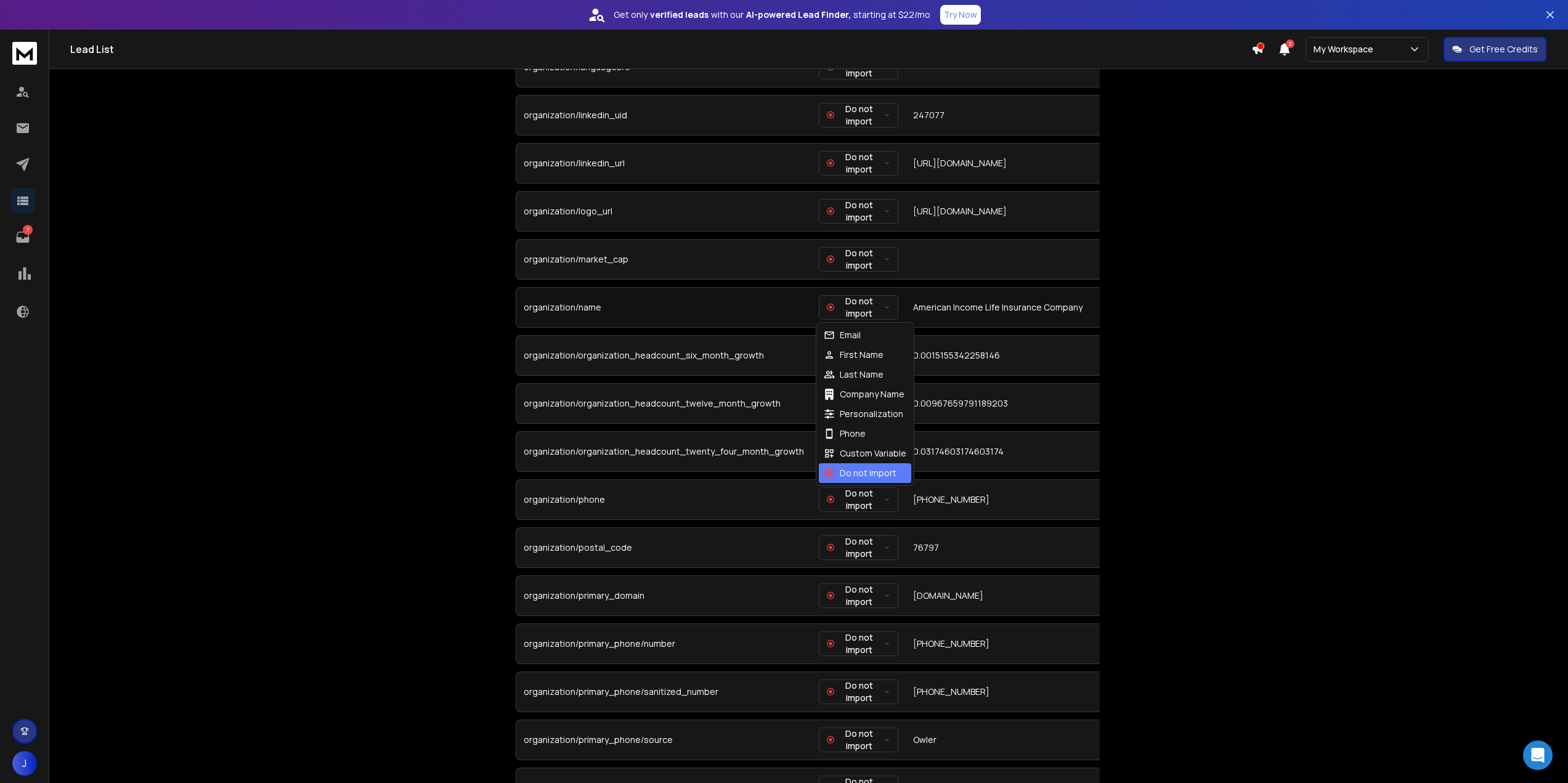
click at [863, 318] on div "Do not import" at bounding box center [853, 307] width 52 height 24
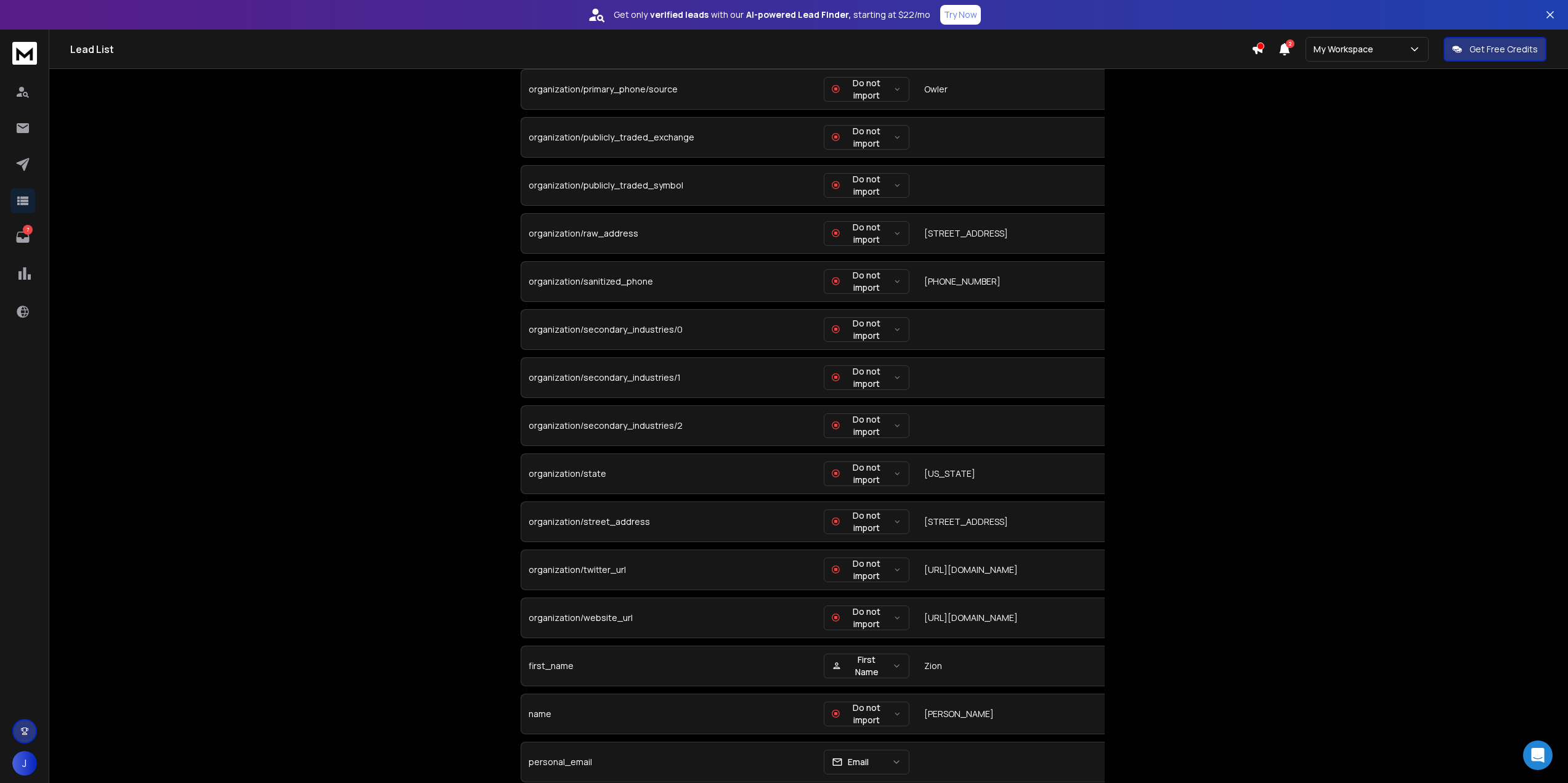
scroll to position [8641, 0]
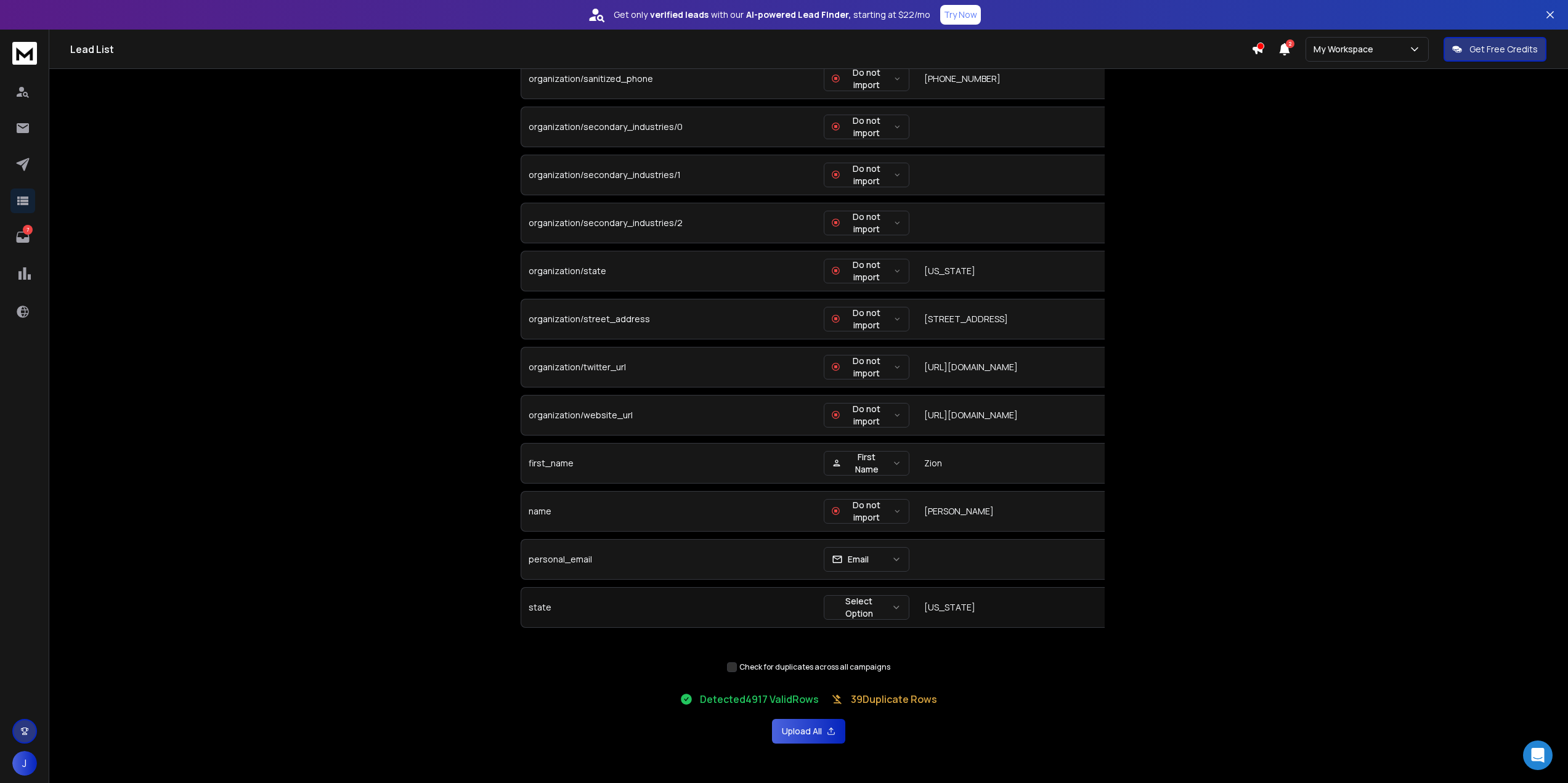
click at [856, 595] on button "Select Option" at bounding box center [866, 607] width 85 height 24
click at [861, 557] on button "Email" at bounding box center [866, 559] width 85 height 24
click at [834, 737] on button "Upload All" at bounding box center [808, 731] width 74 height 24
click at [760, 422] on button "Upload" at bounding box center [754, 424] width 49 height 24
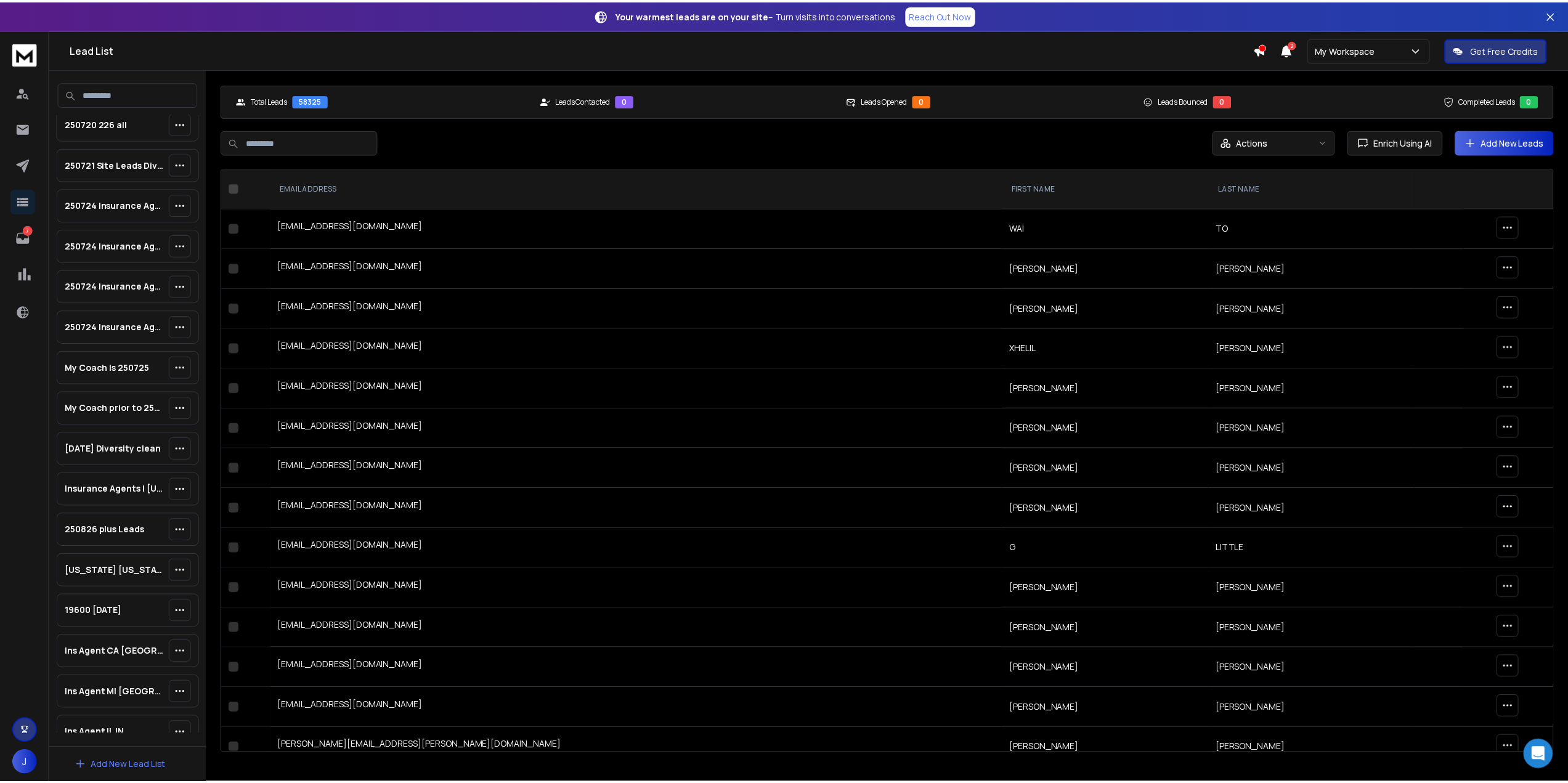
scroll to position [1701, 0]
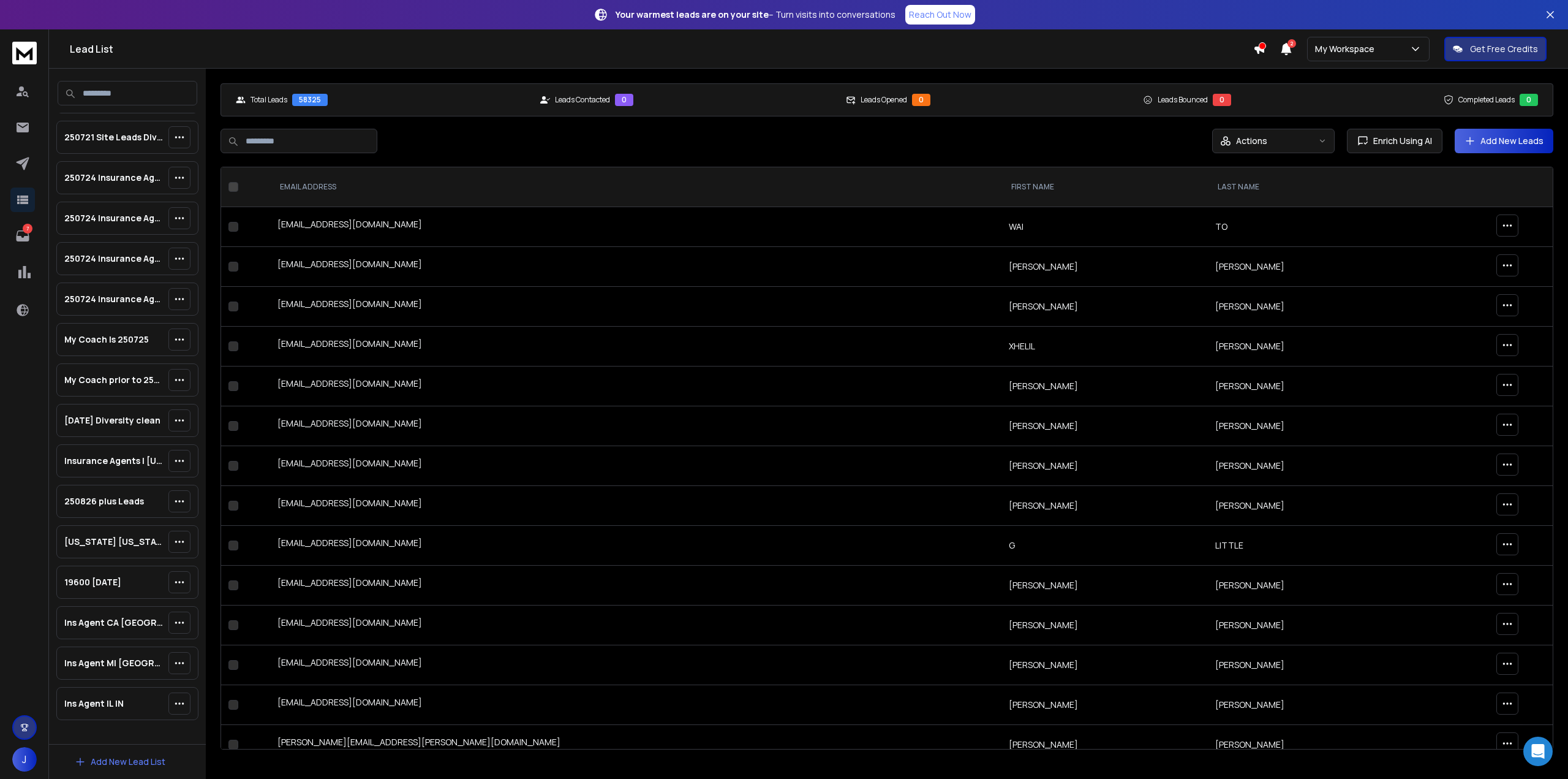
click at [117, 699] on p "Ins Agent IL IN" at bounding box center [94, 703] width 59 height 13
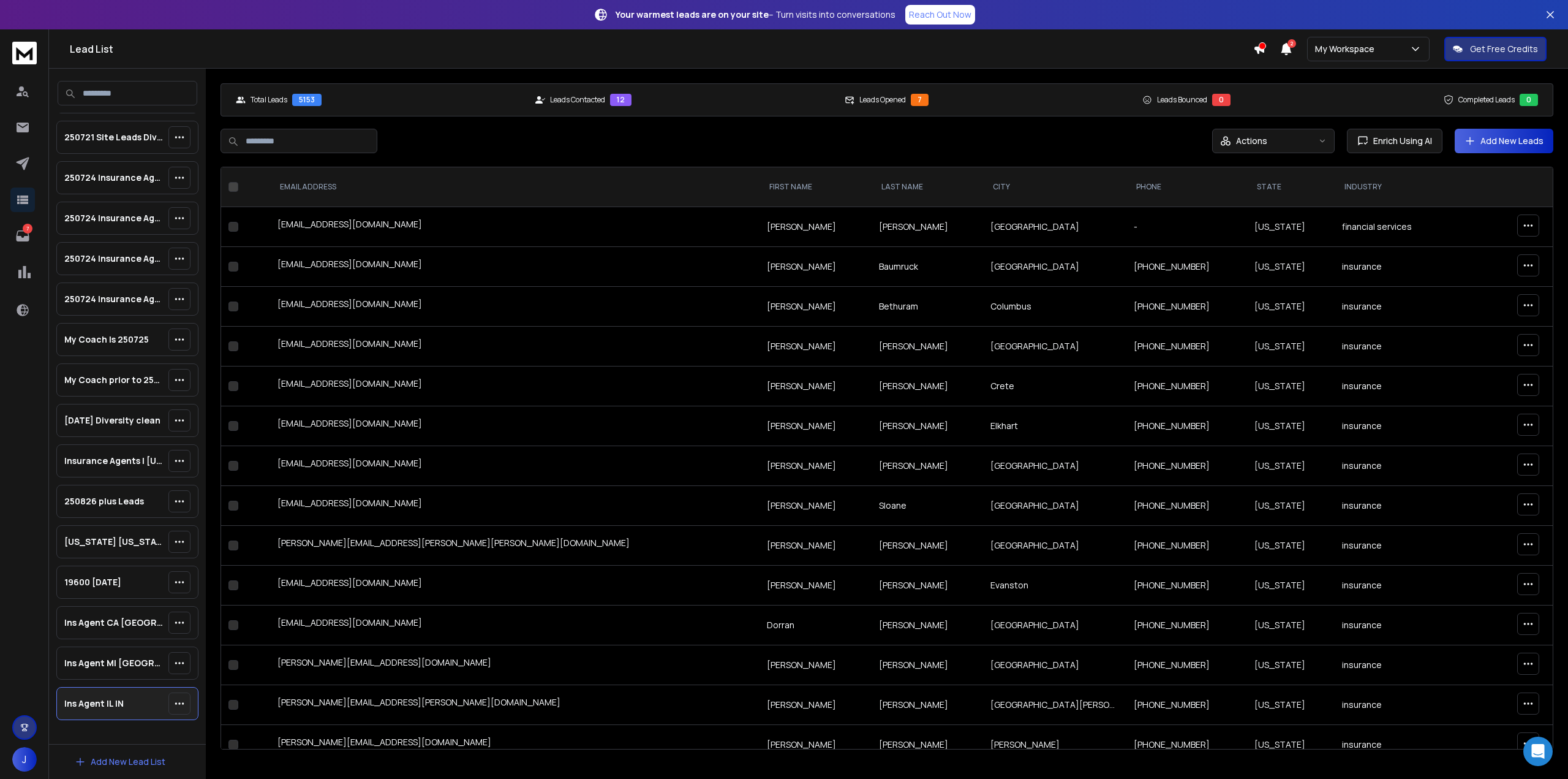
click at [109, 624] on p "Ins Agent CA [GEOGRAPHIC_DATA]" at bounding box center [114, 622] width 99 height 13
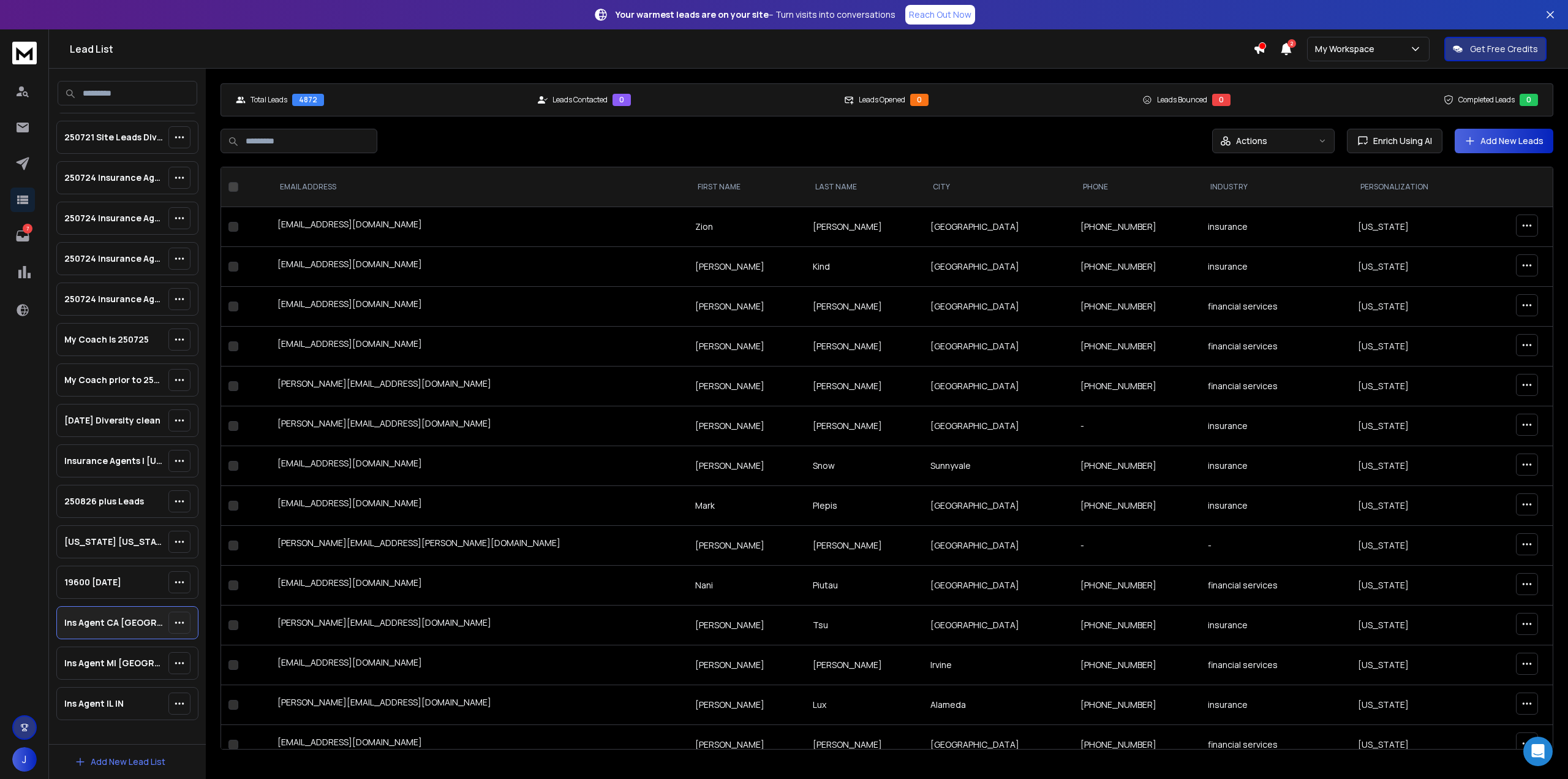
click at [93, 704] on p "Ins Agent IL IN" at bounding box center [94, 703] width 59 height 13
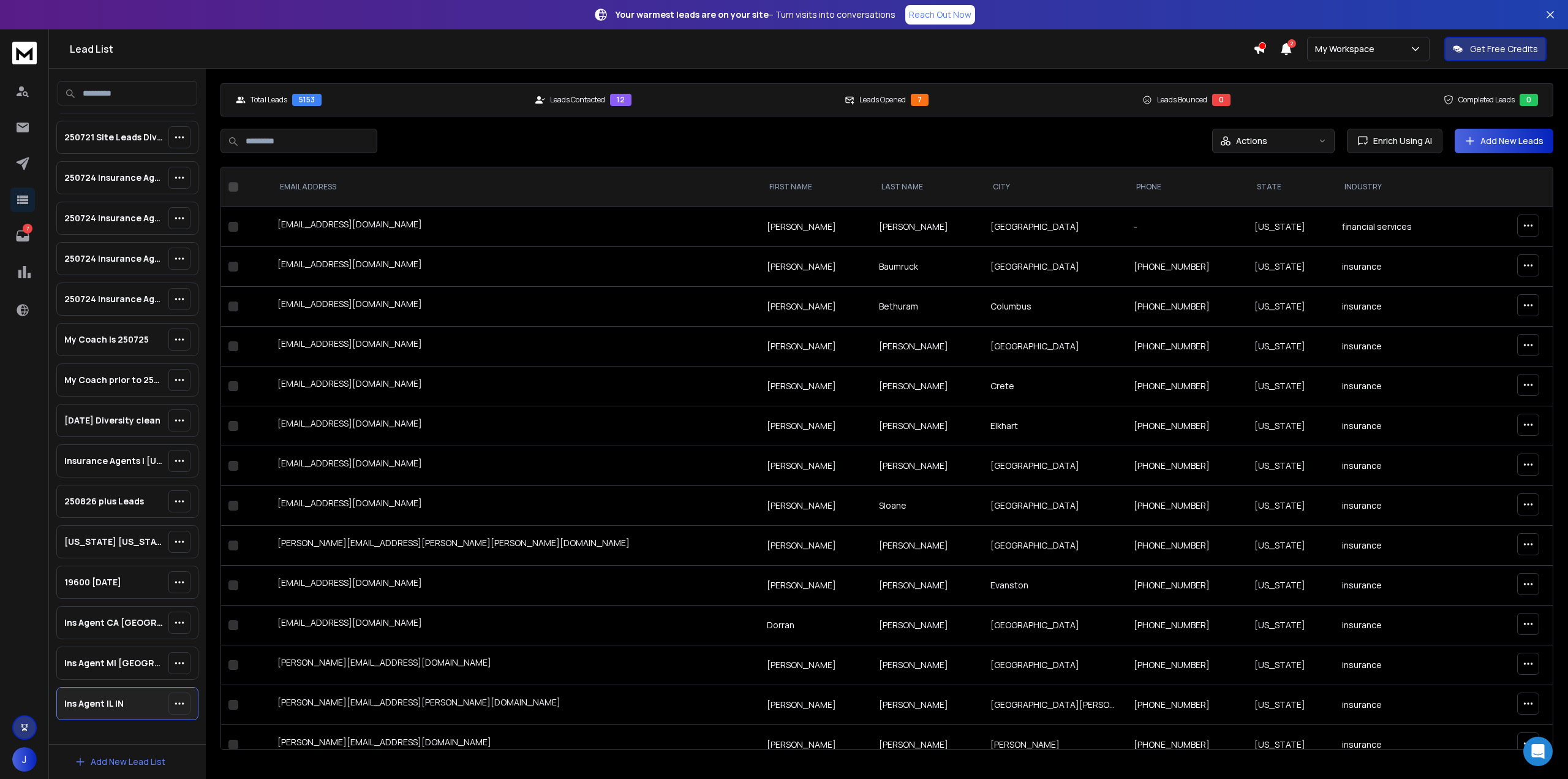
click at [139, 614] on div "Ins Agent CA [GEOGRAPHIC_DATA]" at bounding box center [128, 622] width 142 height 33
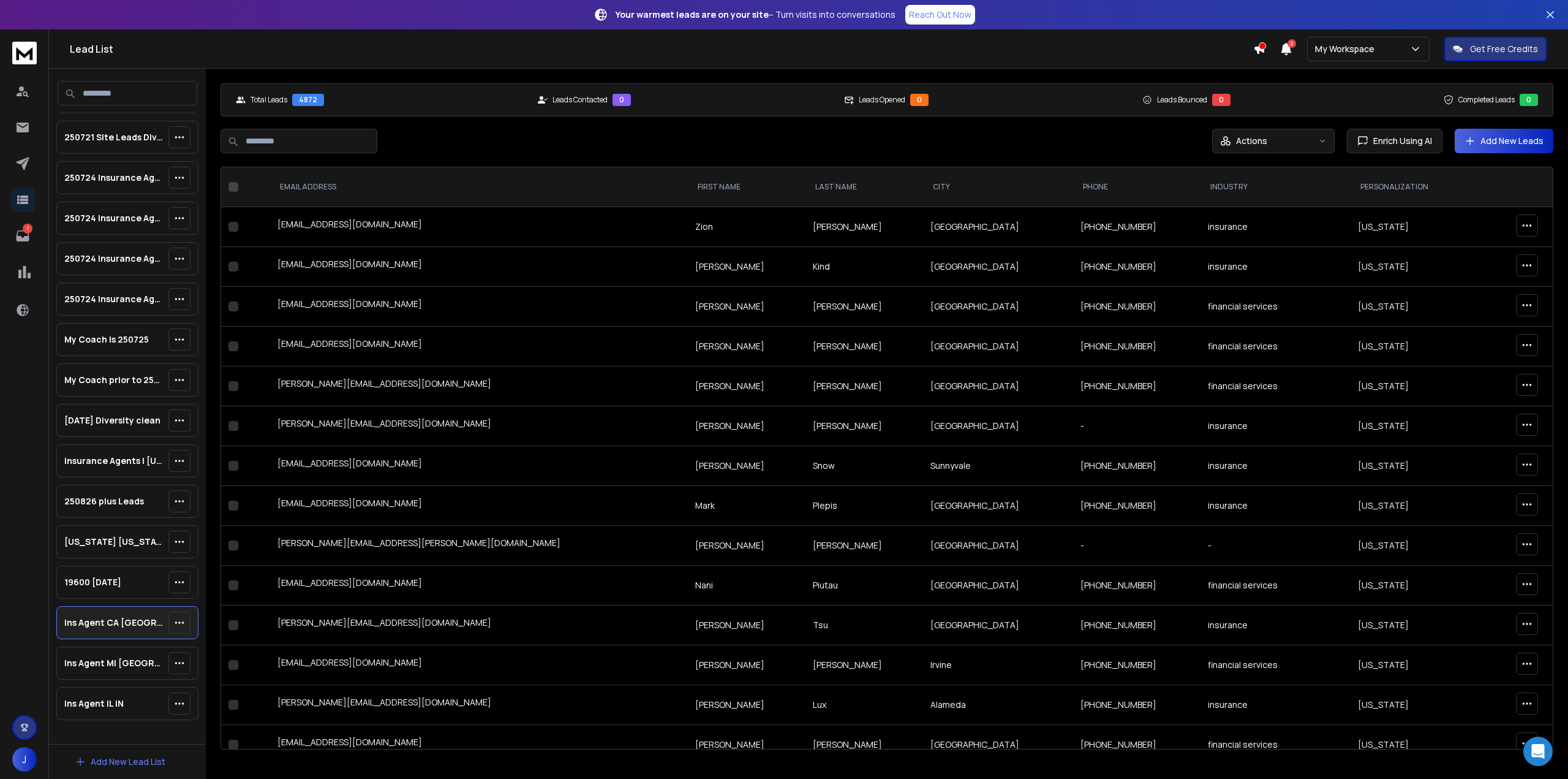
click at [138, 697] on div "Ins Agent IL IN" at bounding box center [128, 703] width 142 height 33
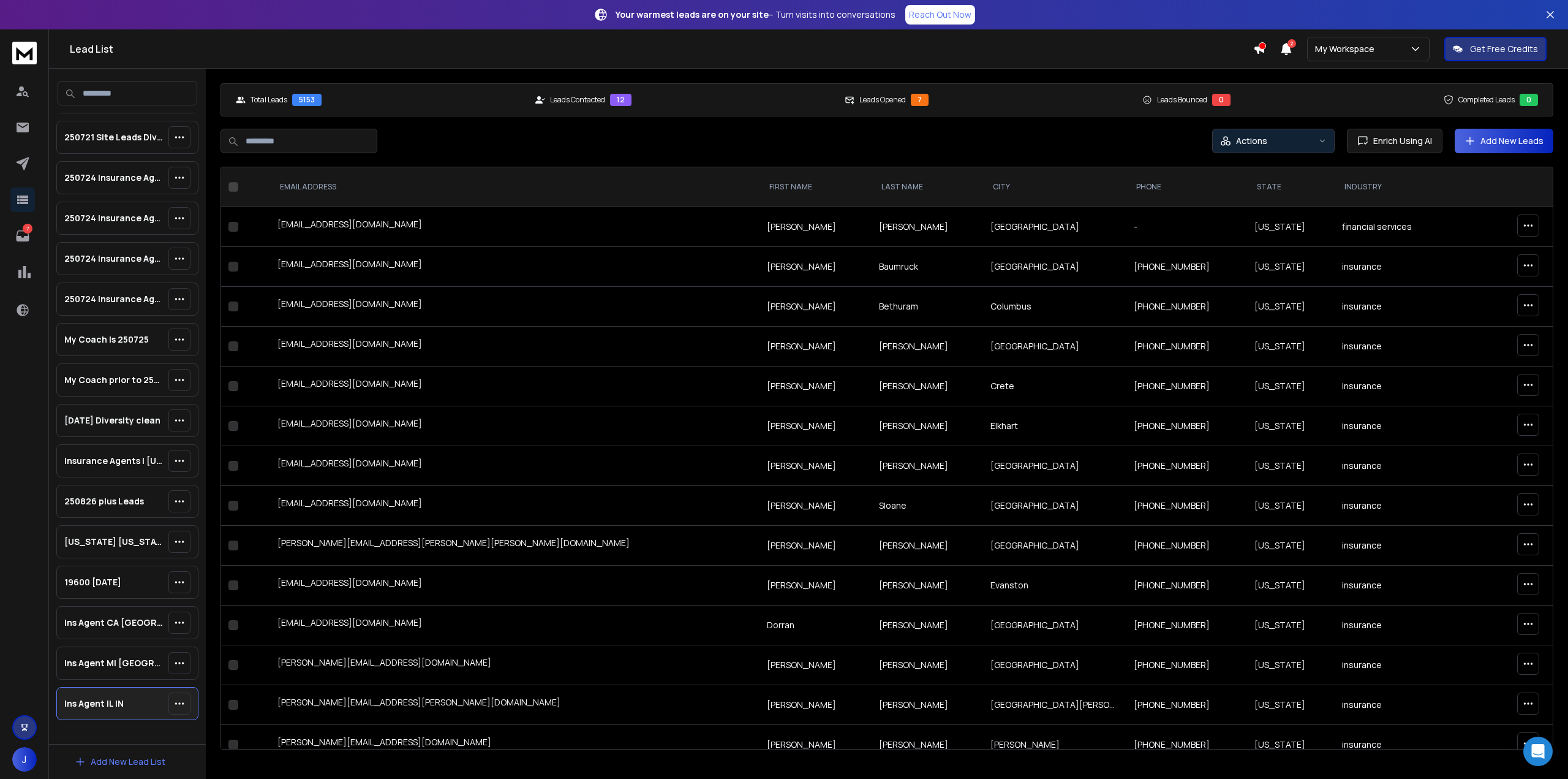
click at [1276, 139] on div "Actions" at bounding box center [1267, 141] width 93 height 13
click at [234, 182] on button "Select this Page" at bounding box center [233, 186] width 10 height 10
click at [248, 254] on button "Select this Page" at bounding box center [248, 251] width 10 height 10
click at [1353, 144] on p "Actions" at bounding box center [1359, 141] width 31 height 13
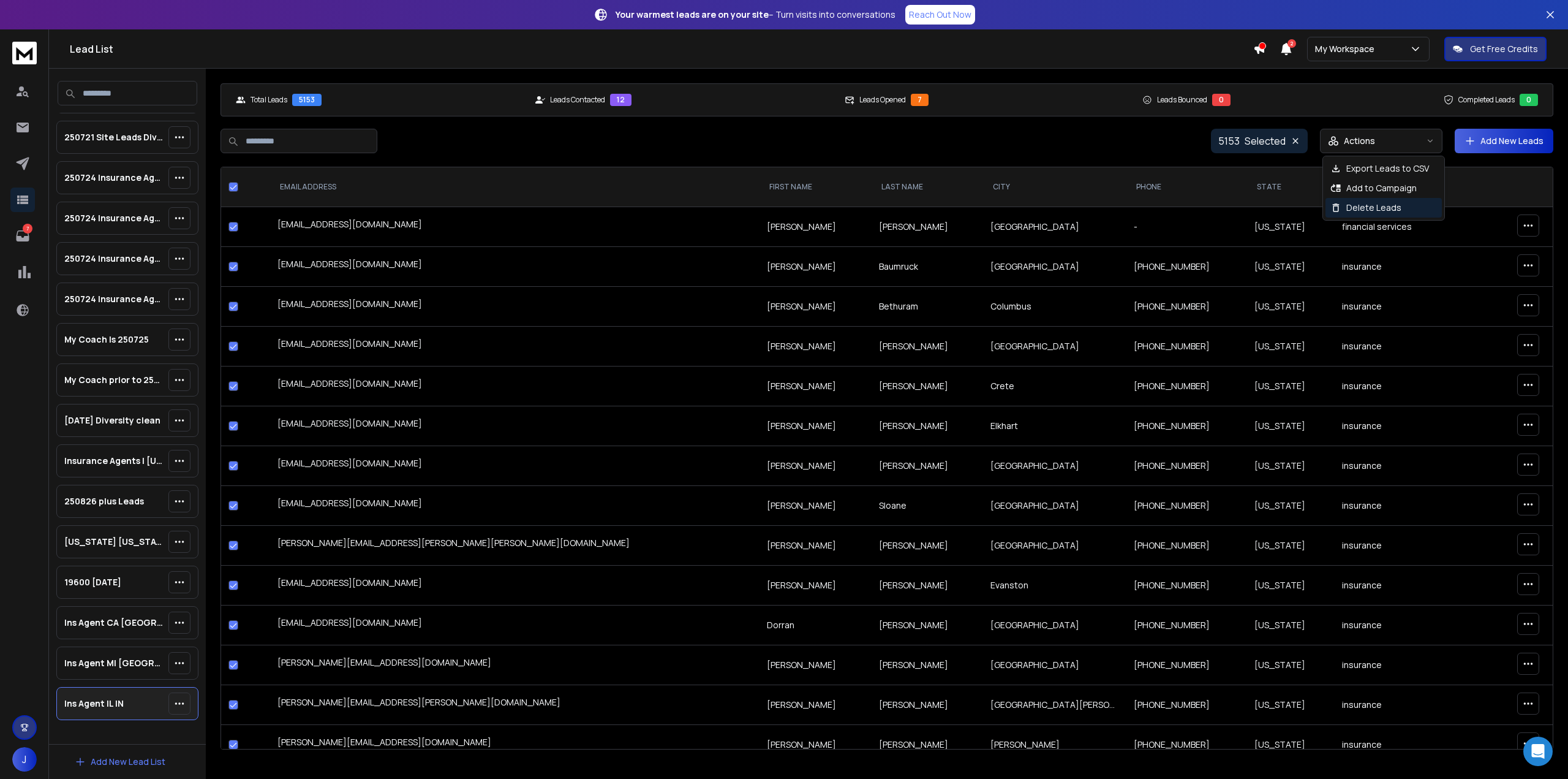
click at [1369, 211] on p "Delete Leads" at bounding box center [1374, 207] width 55 height 13
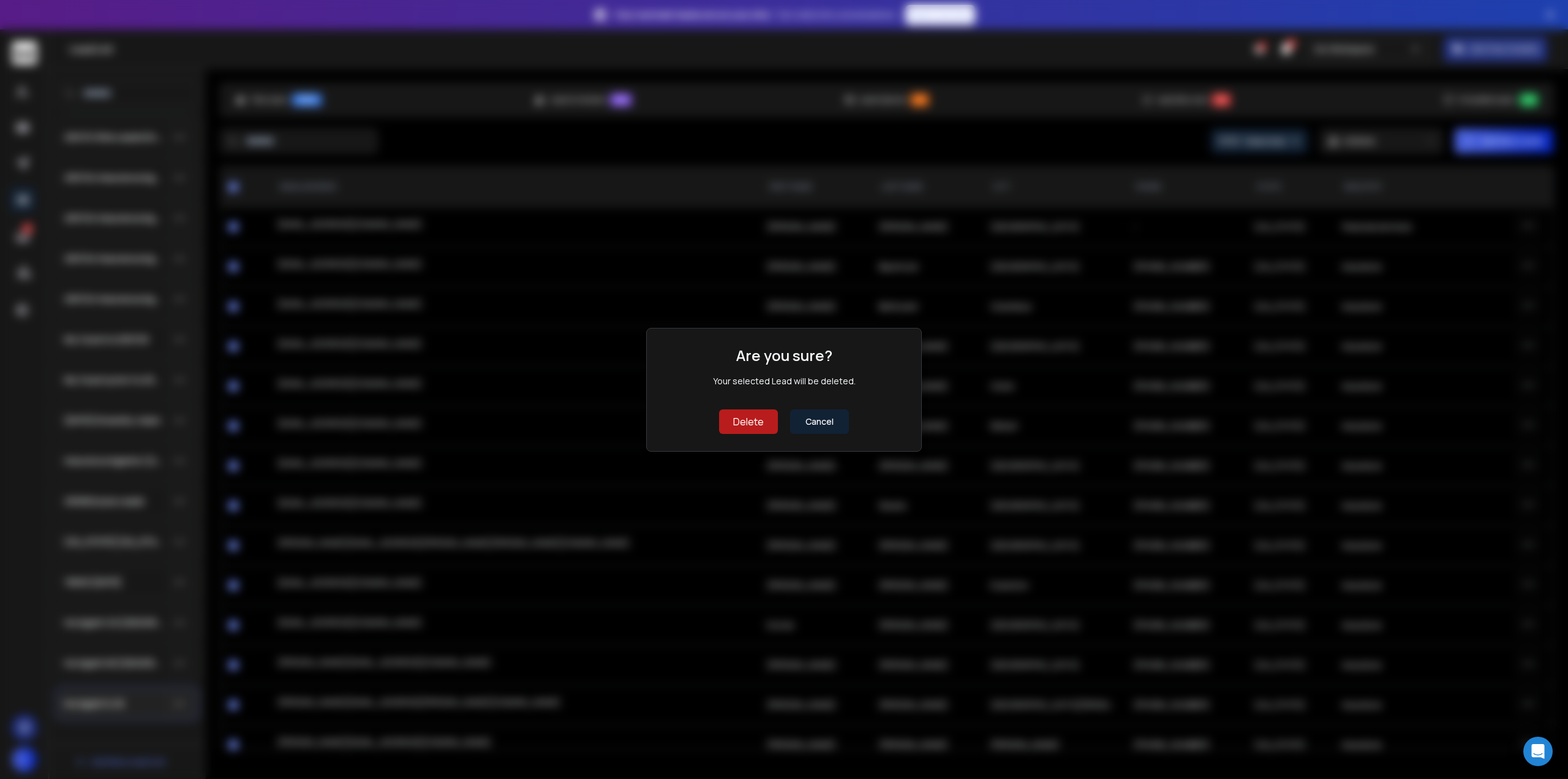
click at [745, 425] on button "Delete" at bounding box center [748, 421] width 59 height 24
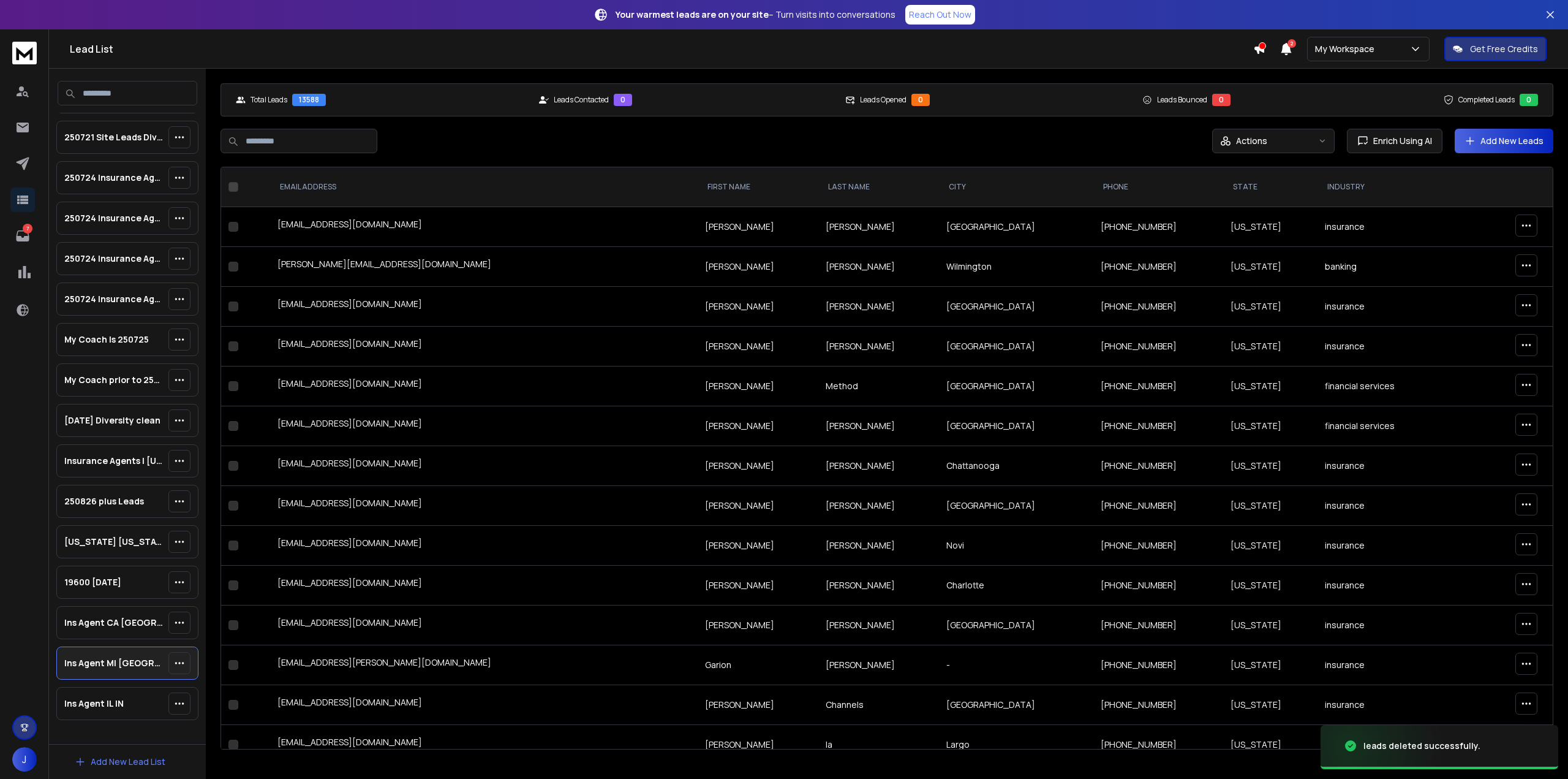
click at [124, 712] on div "Ins Agent IL IN" at bounding box center [128, 703] width 142 height 33
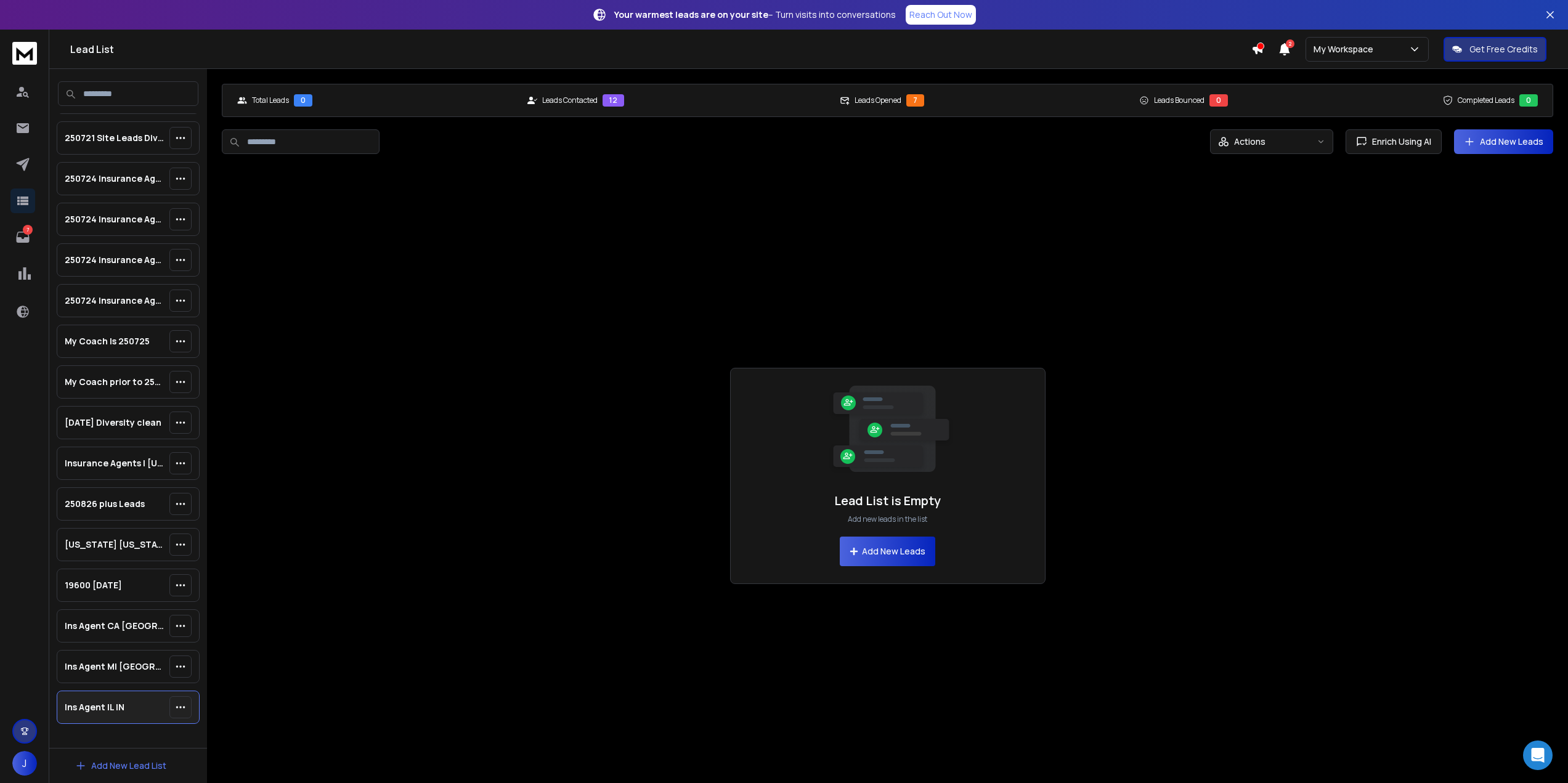
click at [870, 547] on button "Add New Leads" at bounding box center [887, 551] width 95 height 30
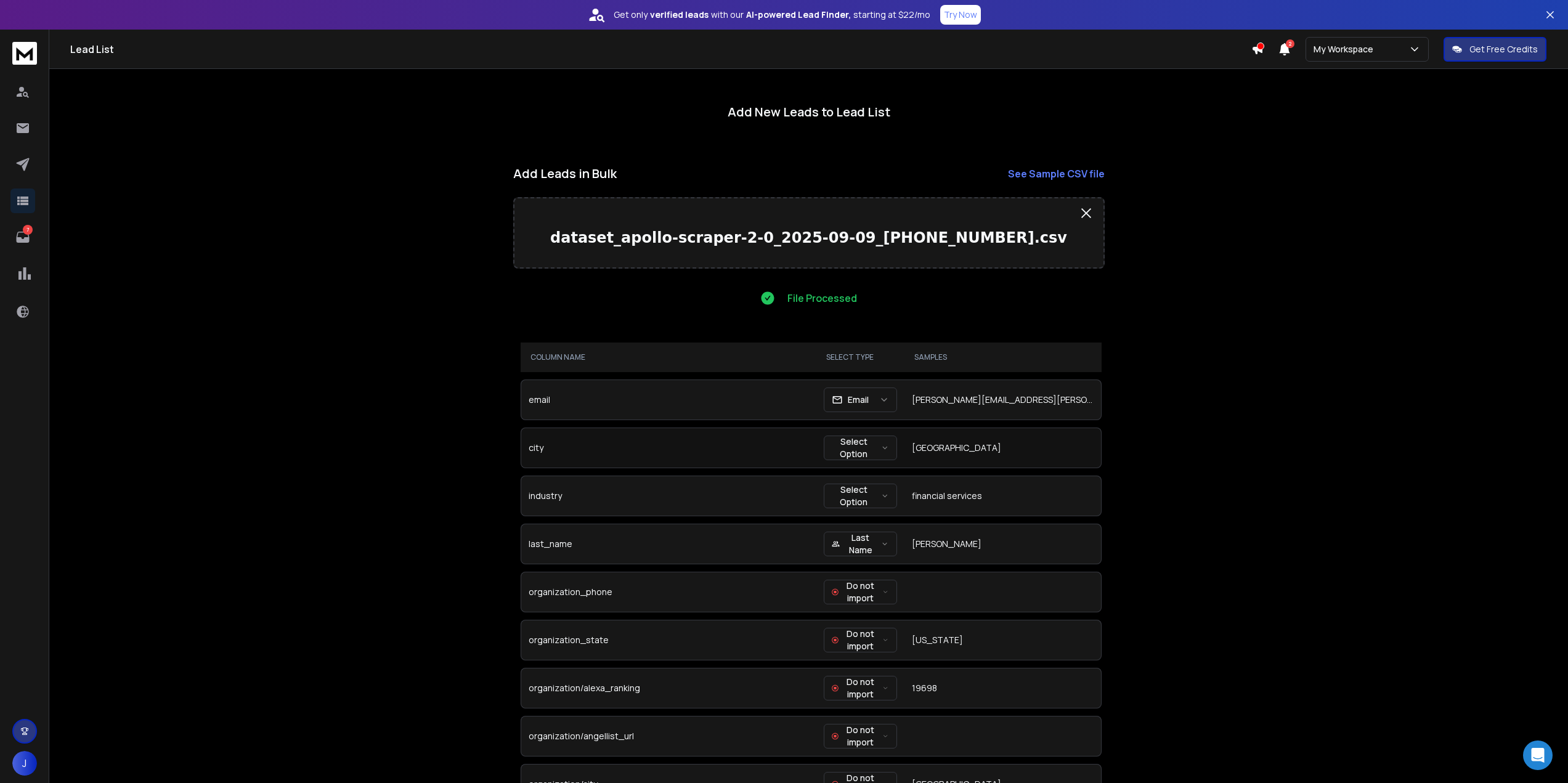
click at [865, 436] on button "Select Option" at bounding box center [860, 447] width 74 height 24
click at [874, 500] on button "Select Option" at bounding box center [863, 495] width 79 height 24
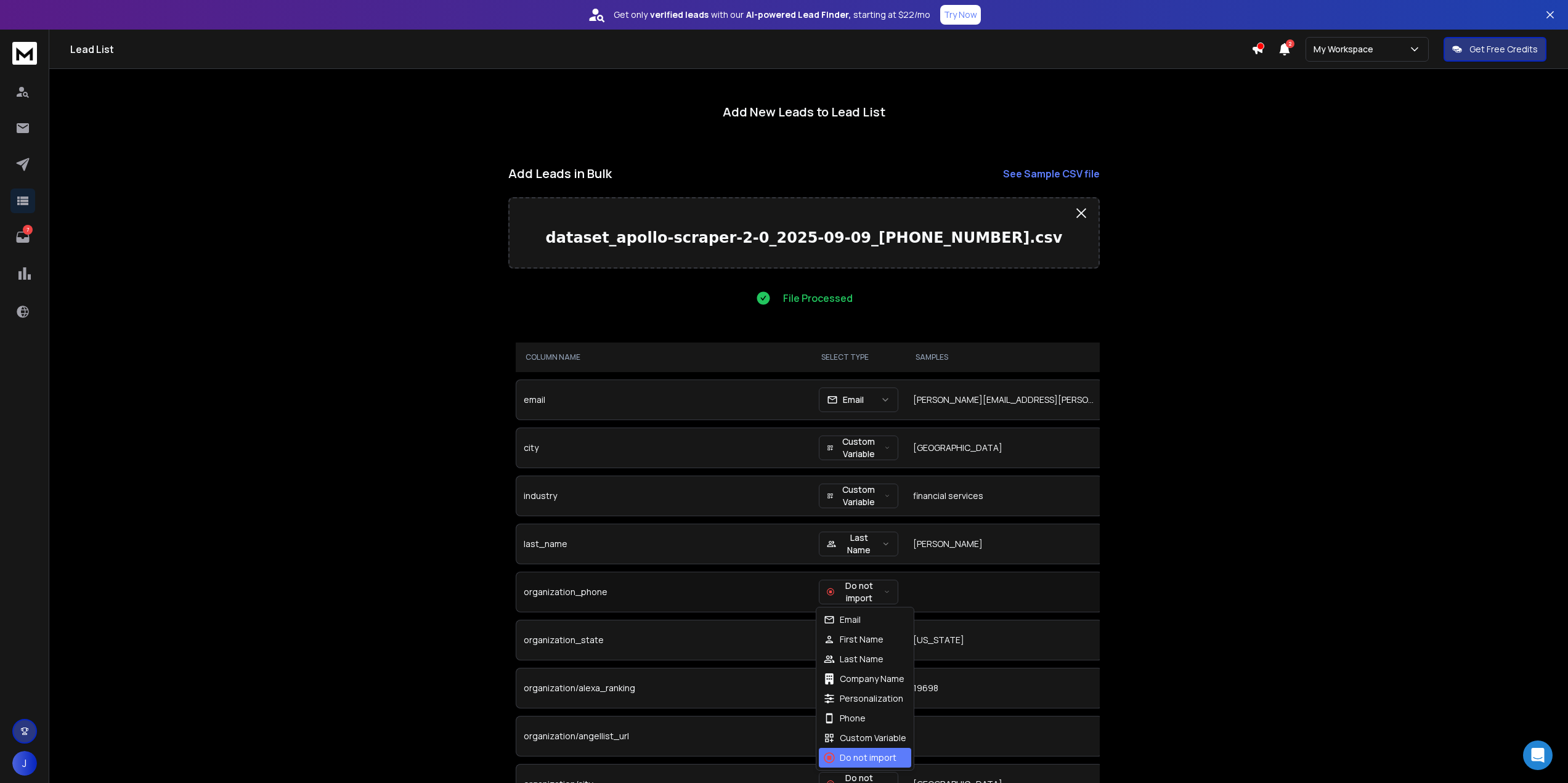
click at [869, 599] on div "Do not import" at bounding box center [853, 592] width 52 height 24
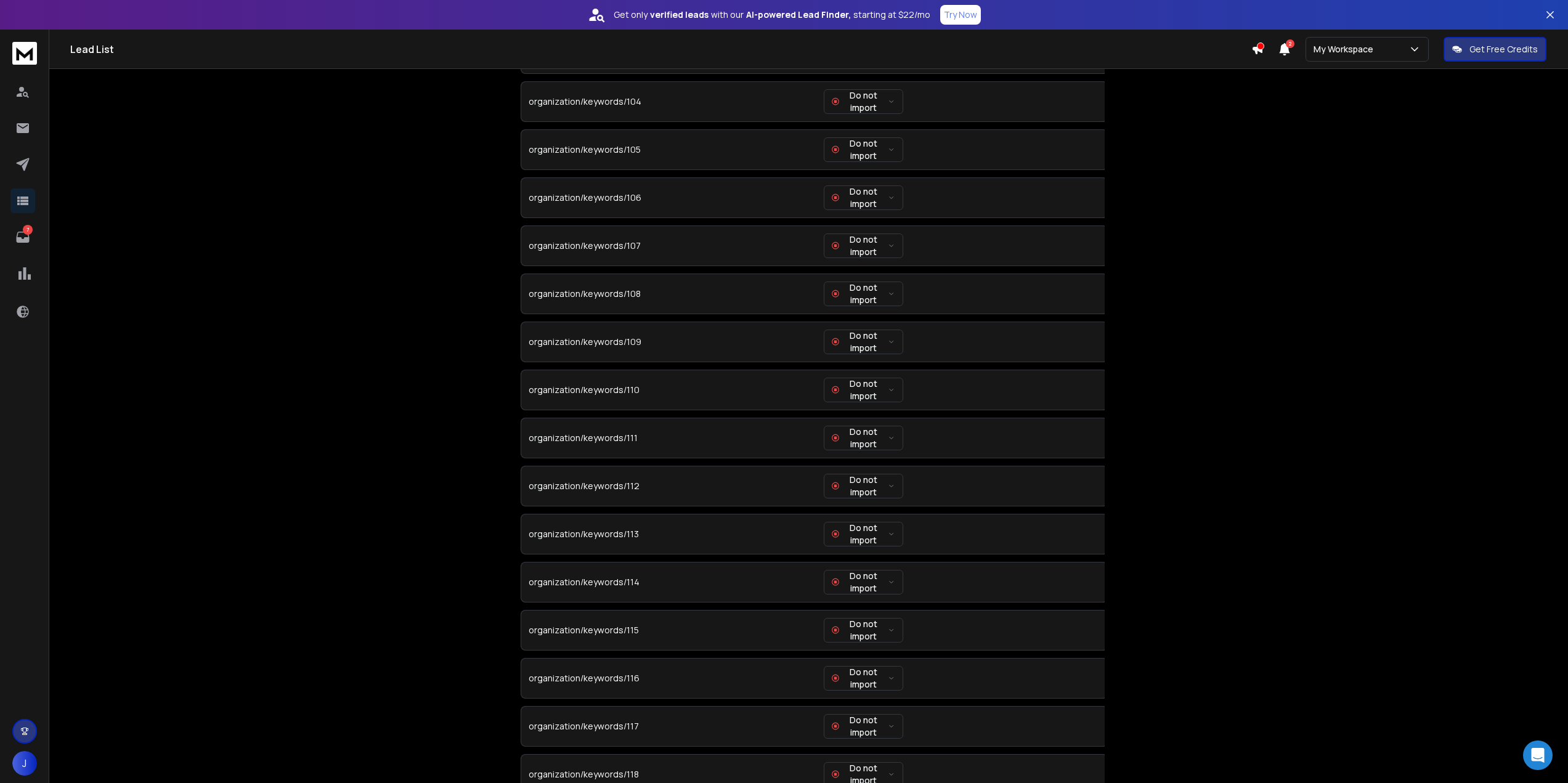
scroll to position [7329, 0]
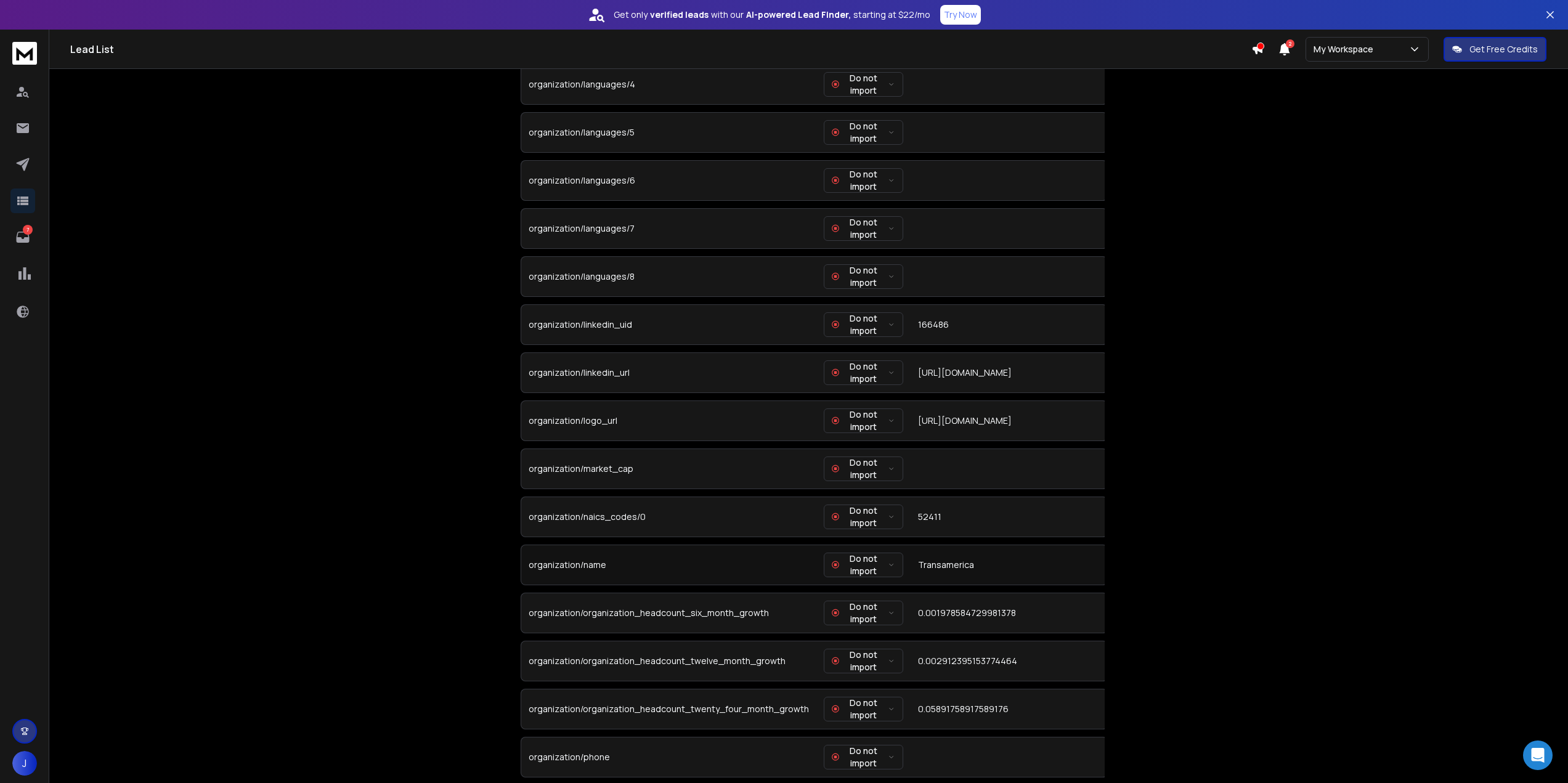
click at [874, 578] on td "Do not import" at bounding box center [863, 565] width 94 height 40
click at [869, 567] on div "Do not import" at bounding box center [858, 565] width 52 height 24
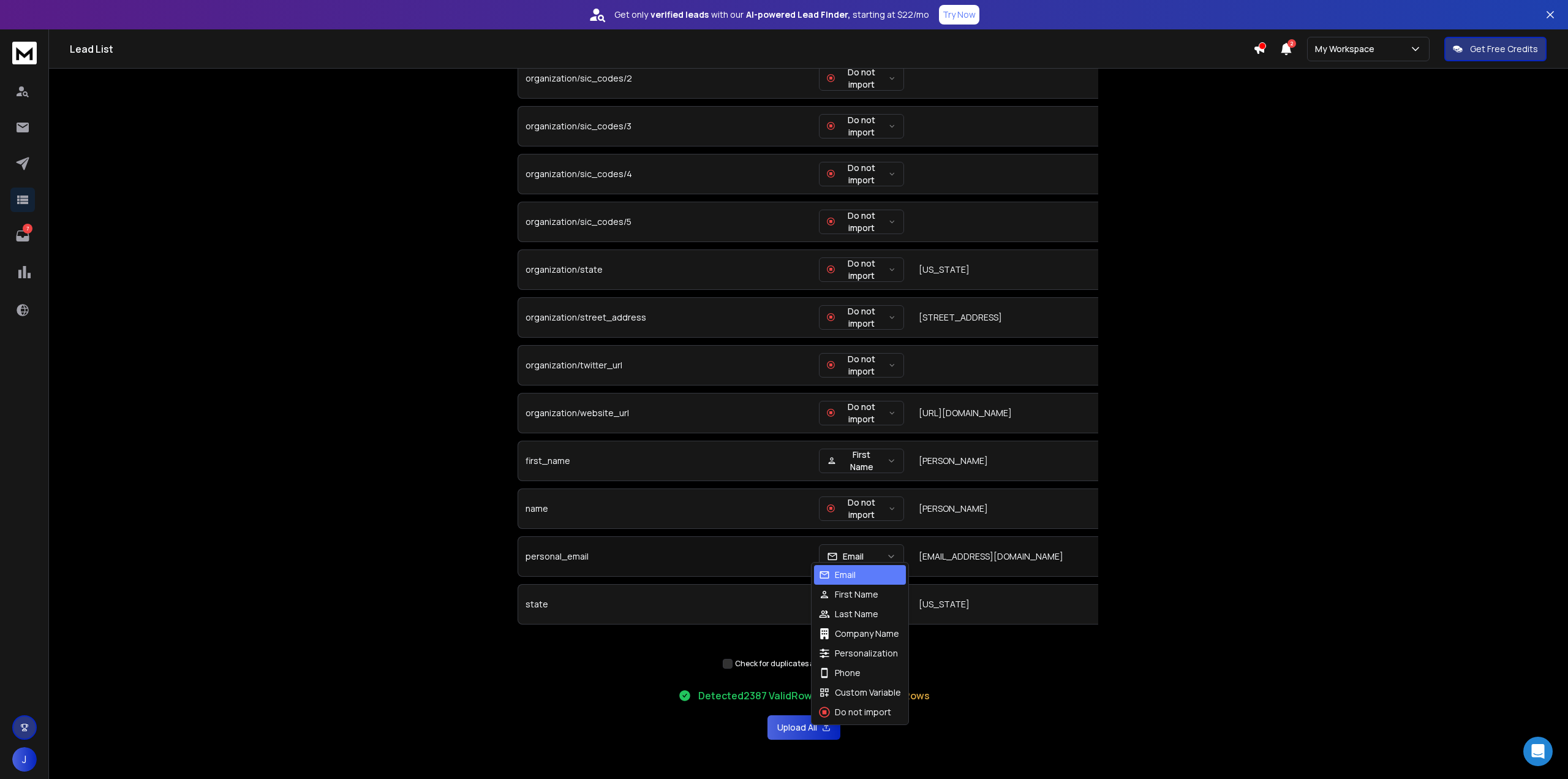
click at [875, 552] on button "Email" at bounding box center [861, 556] width 85 height 24
click at [860, 597] on button "Select Option" at bounding box center [861, 604] width 85 height 24
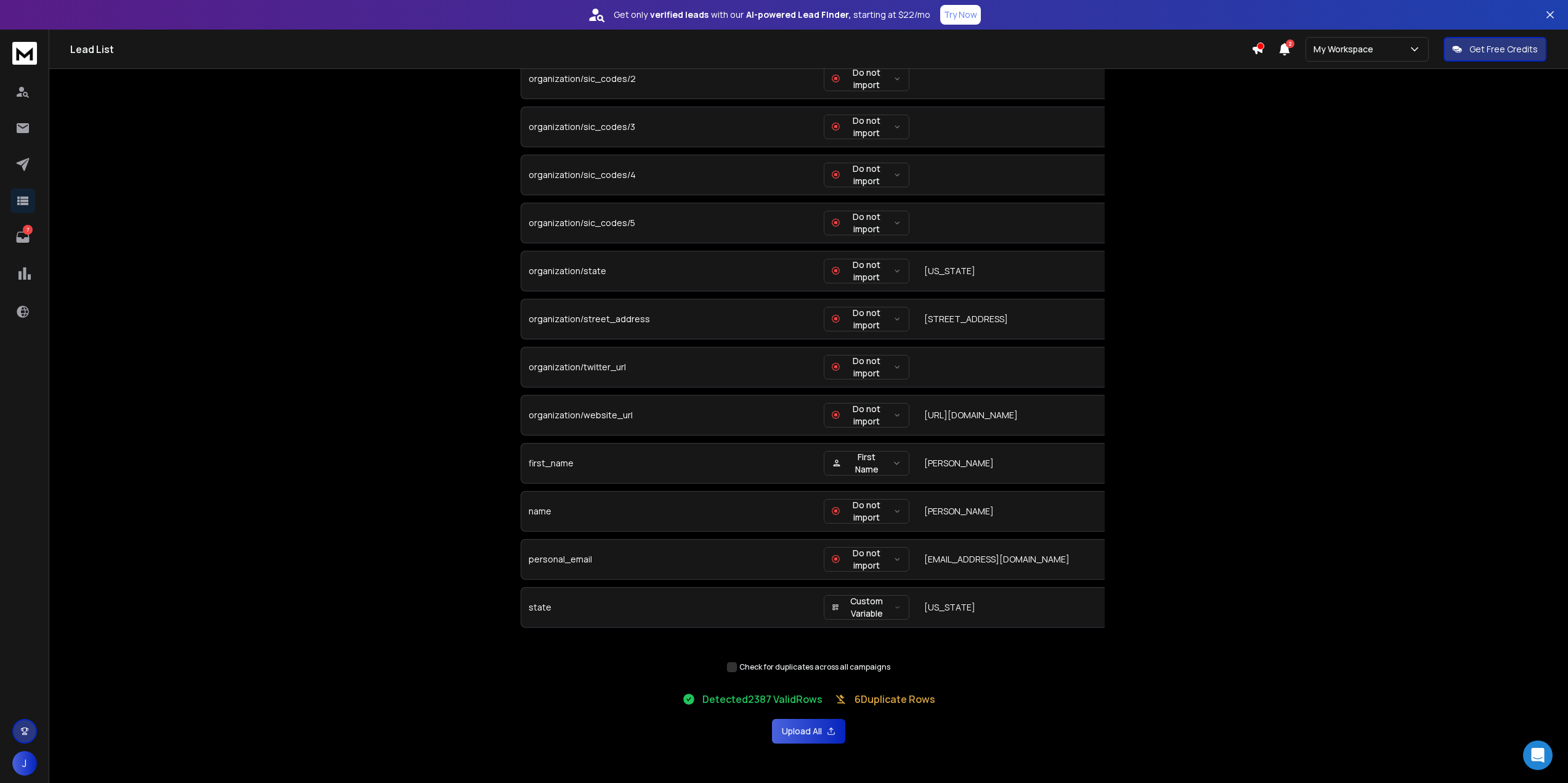
click at [838, 734] on button "Upload All" at bounding box center [808, 731] width 74 height 24
click at [754, 424] on button "Upload" at bounding box center [754, 424] width 49 height 24
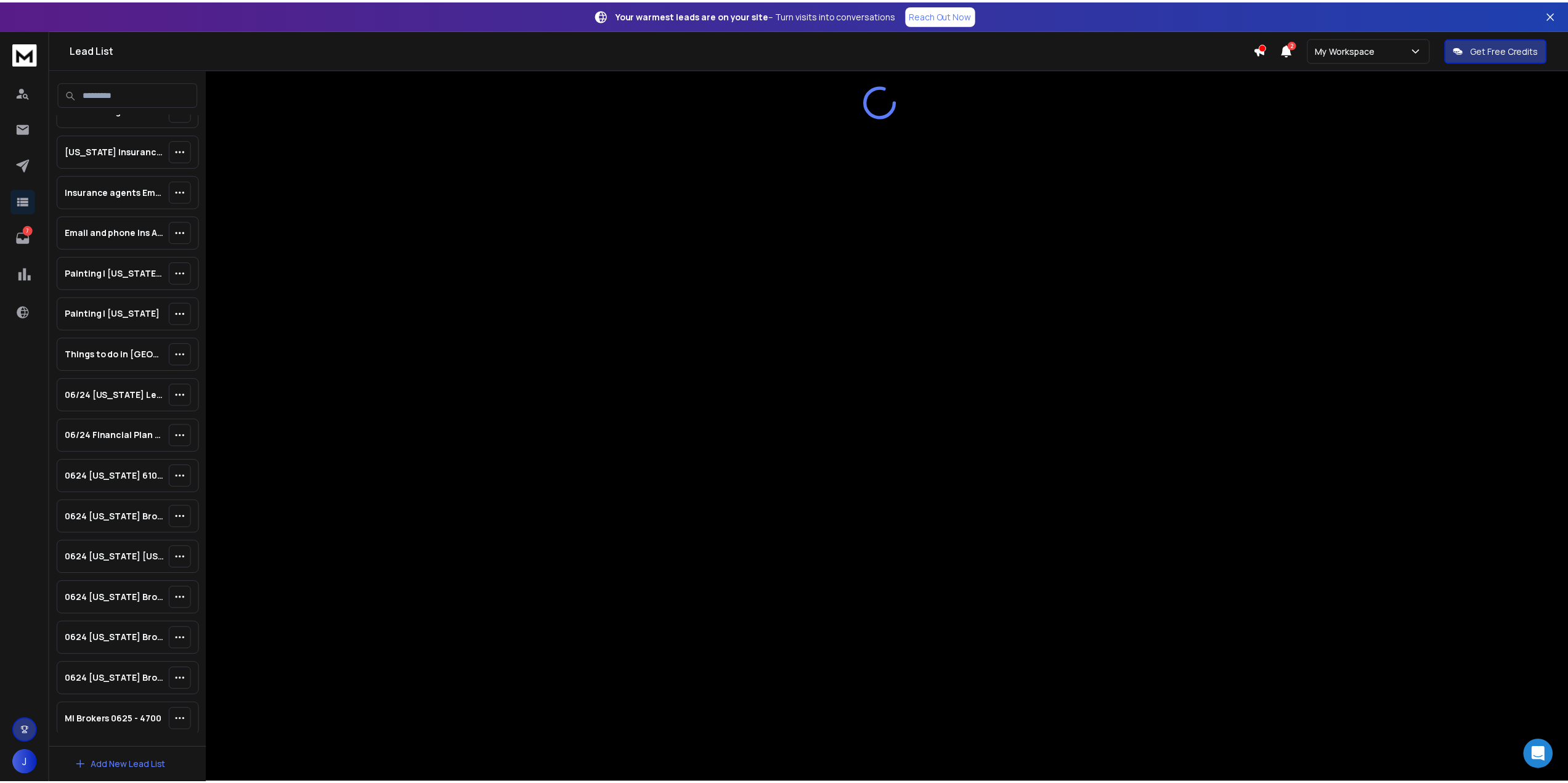
scroll to position [1701, 0]
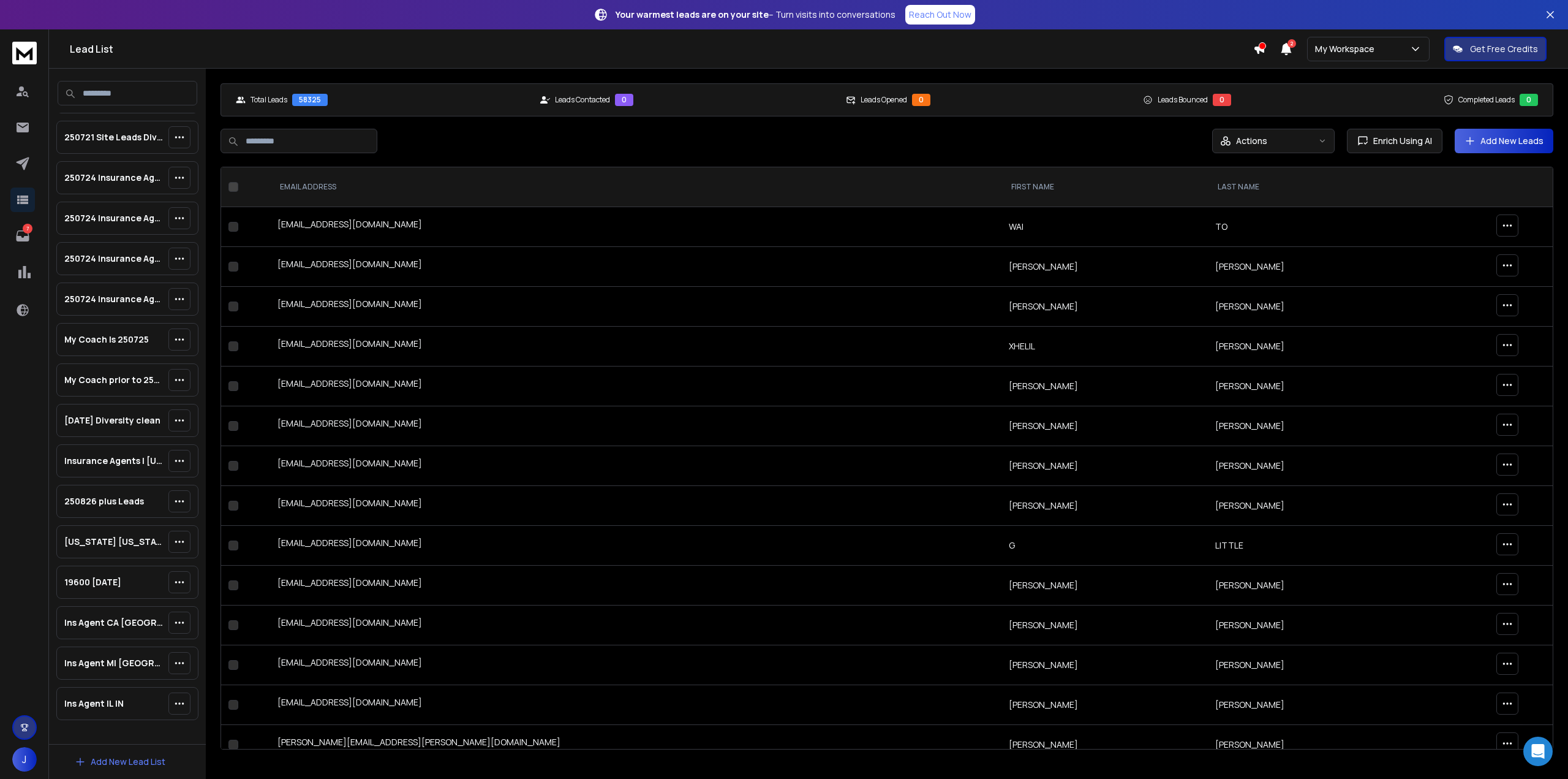
click at [97, 709] on p "Ins Agent IL IN" at bounding box center [94, 703] width 59 height 13
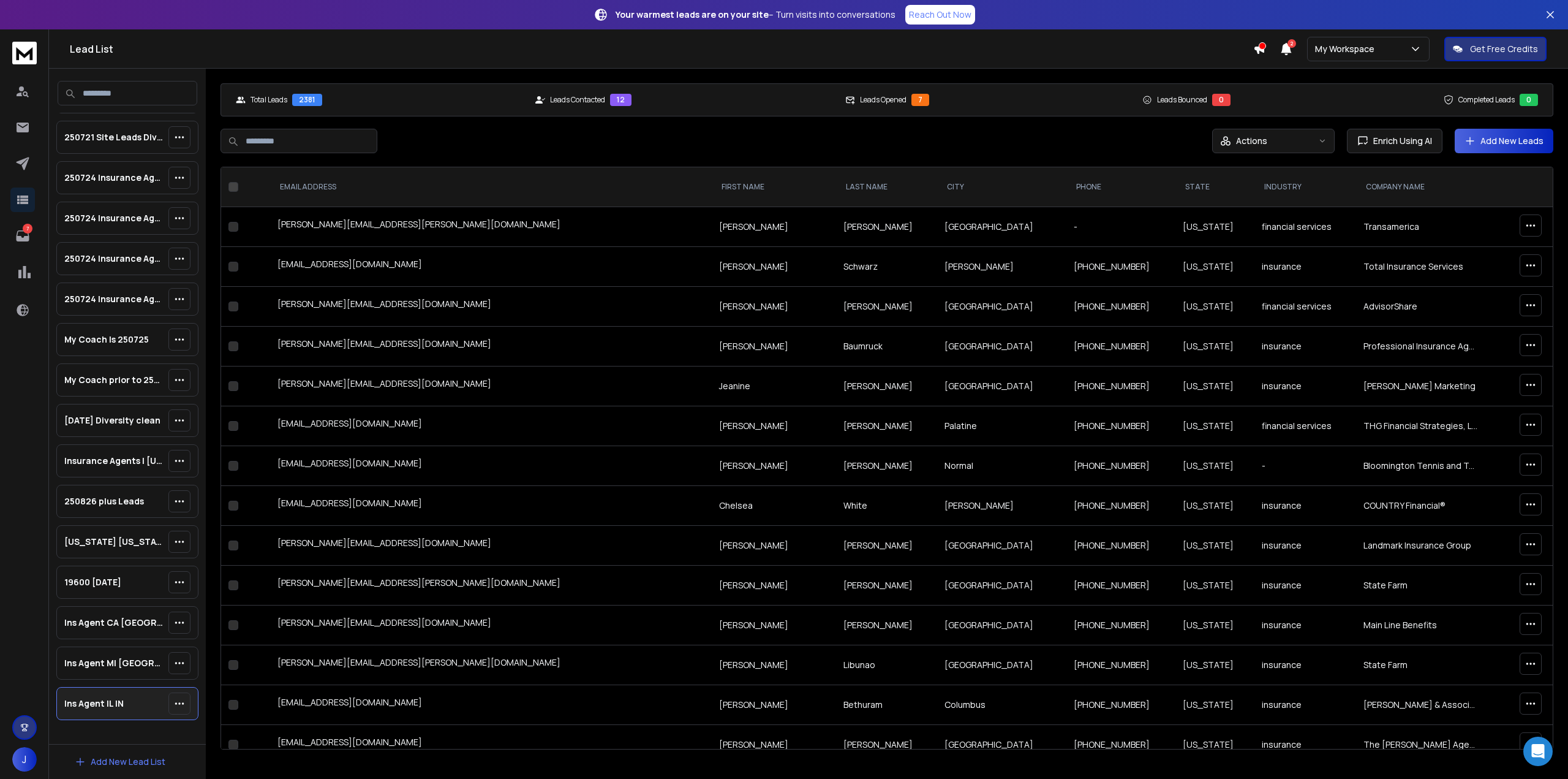
click at [113, 664] on p "Ins Agent MI [GEOGRAPHIC_DATA] [GEOGRAPHIC_DATA] [GEOGRAPHIC_DATA] [GEOGRAPHIC_…" at bounding box center [114, 663] width 99 height 13
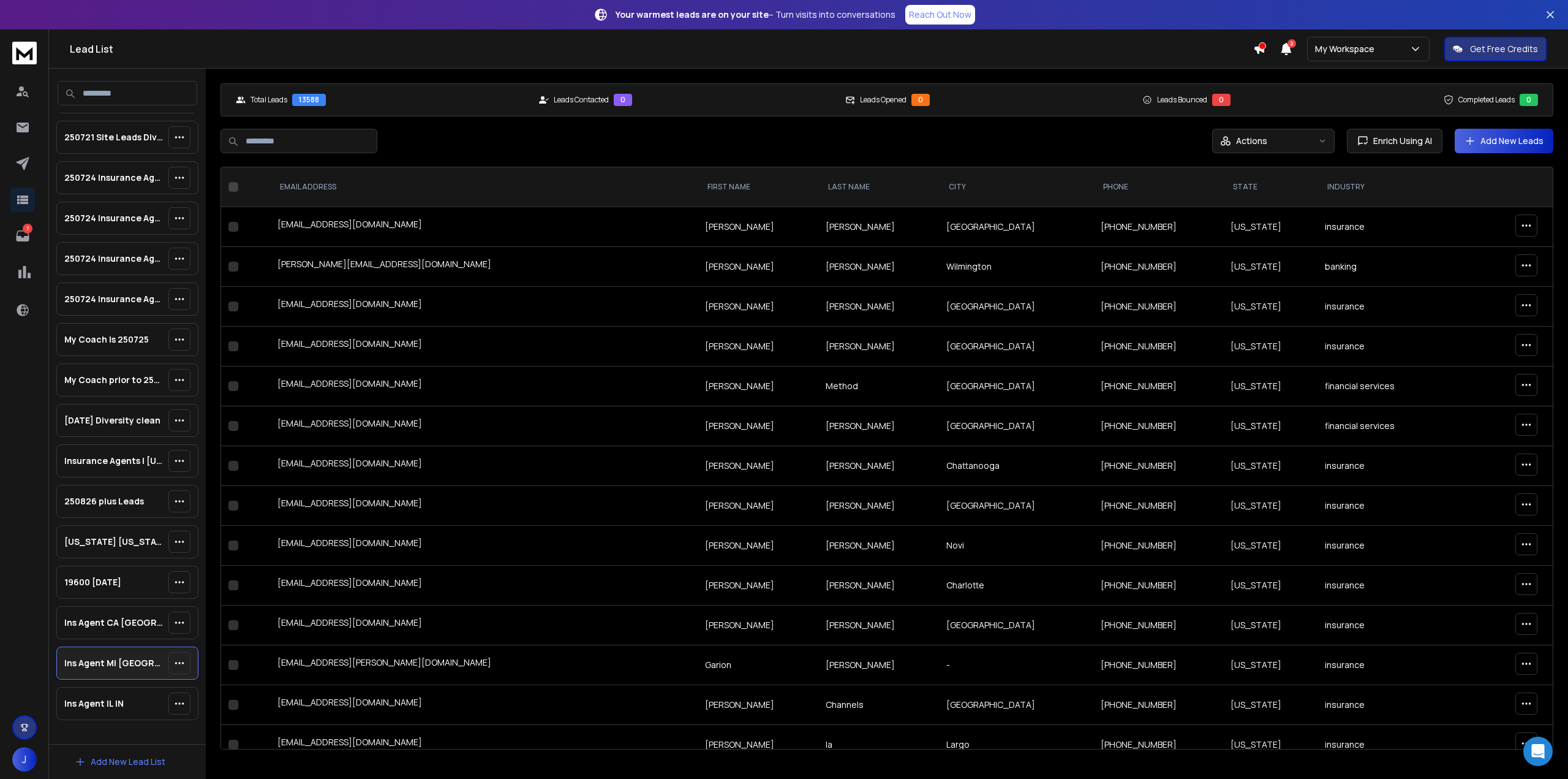
click at [108, 613] on div "Ins Agent CA [GEOGRAPHIC_DATA]" at bounding box center [128, 622] width 142 height 33
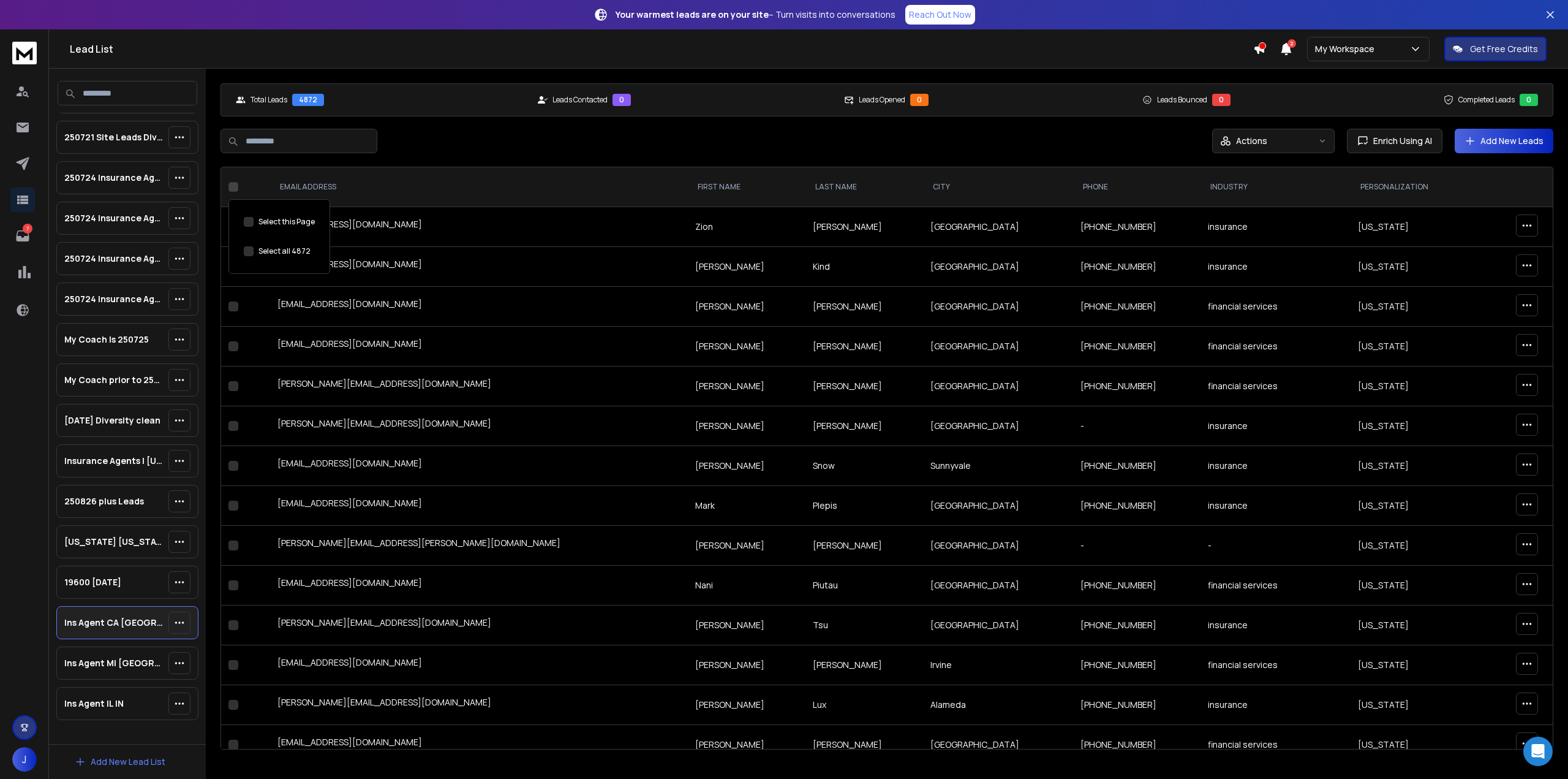
click at [229, 186] on button "Select this Page" at bounding box center [233, 186] width 10 height 10
click at [248, 252] on button "Select this Page" at bounding box center [248, 251] width 10 height 10
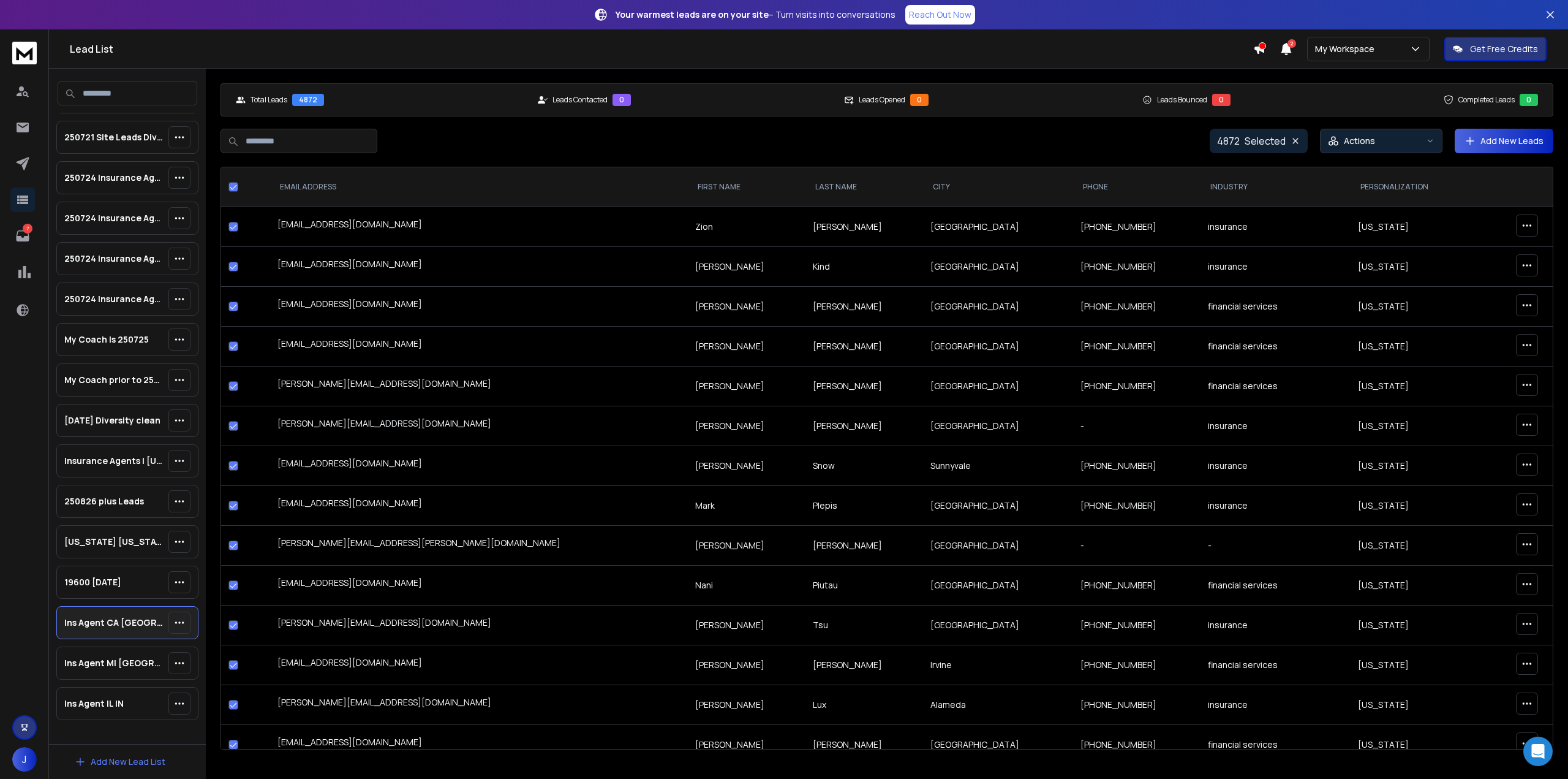
click at [1375, 145] on p "Actions" at bounding box center [1359, 141] width 31 height 13
click at [1384, 210] on p "Delete Leads" at bounding box center [1374, 207] width 55 height 13
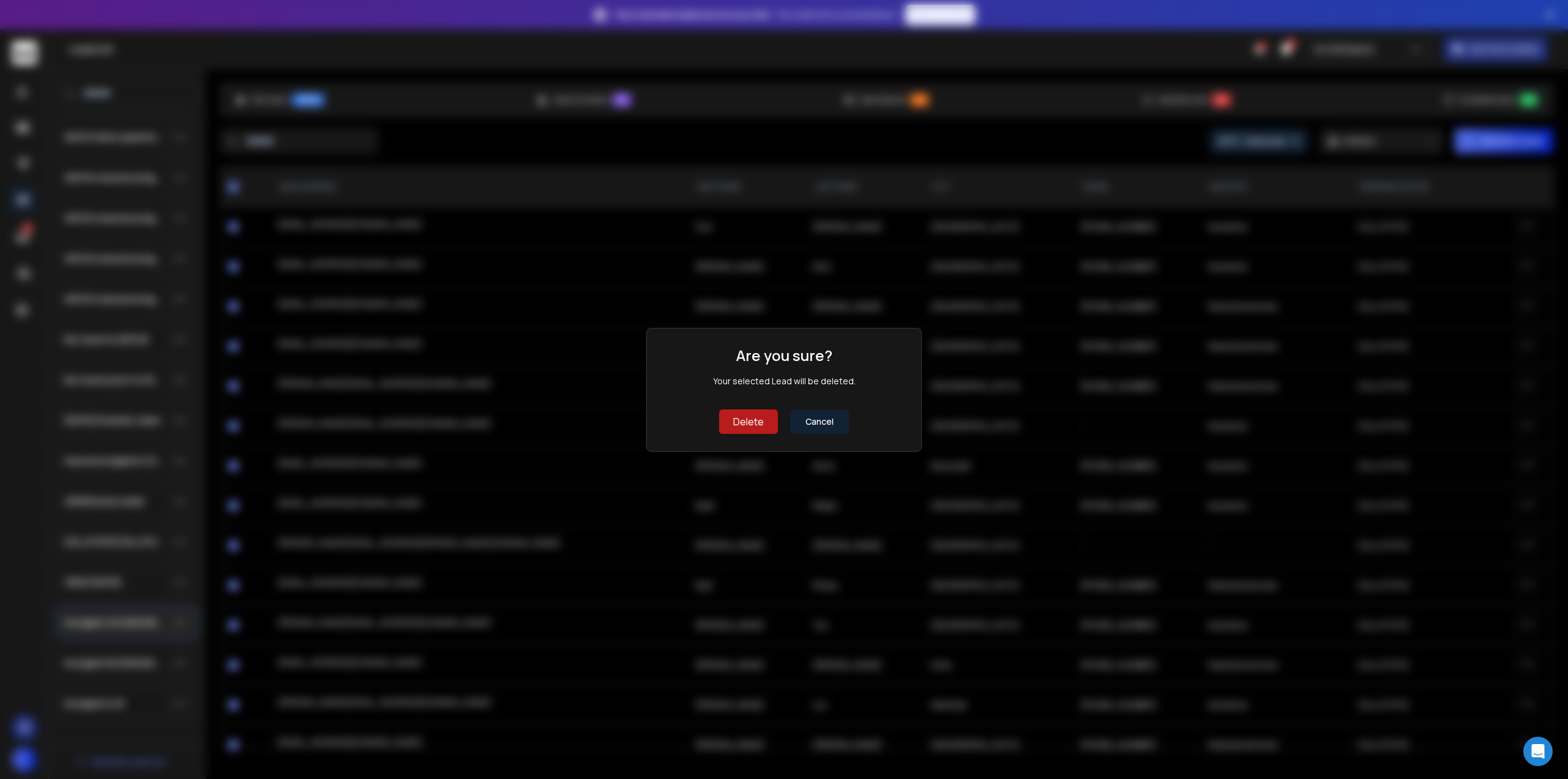
click at [750, 426] on button "Delete" at bounding box center [748, 421] width 59 height 24
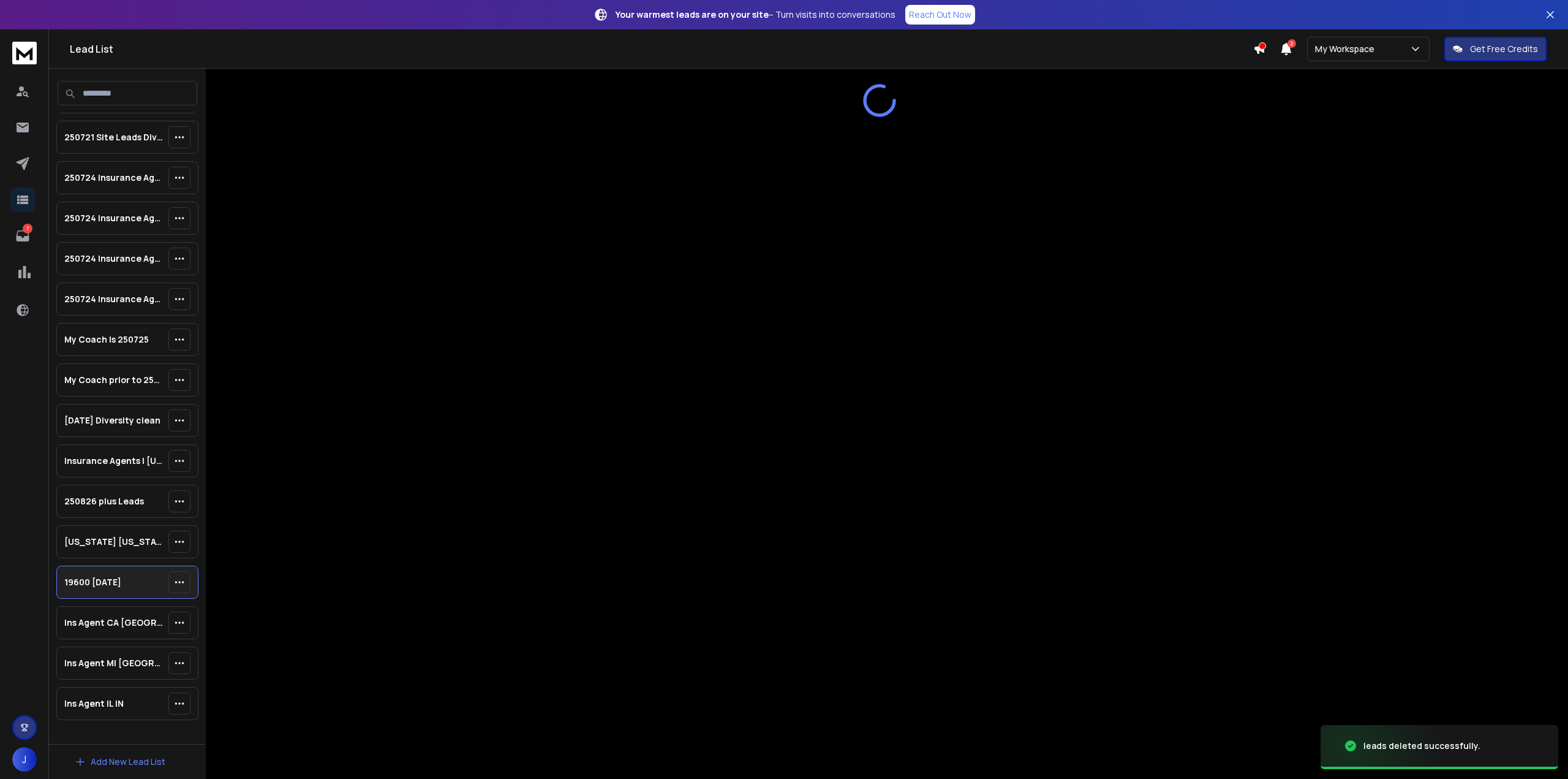
click at [109, 628] on p "Ins Agent CA [GEOGRAPHIC_DATA]" at bounding box center [114, 622] width 99 height 13
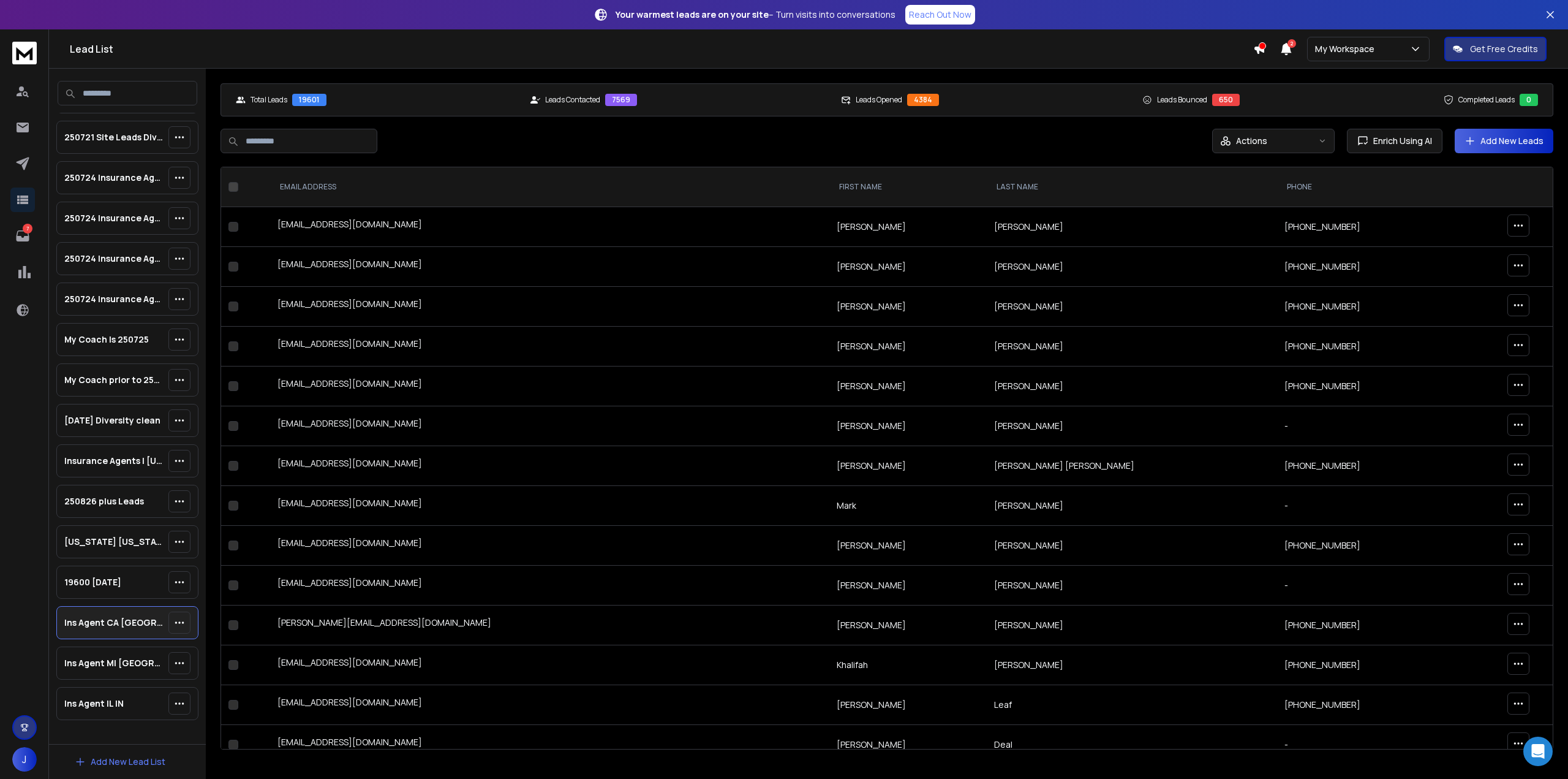
click at [128, 617] on p "Ins Agent CA [GEOGRAPHIC_DATA]" at bounding box center [114, 622] width 99 height 13
click at [119, 663] on p "Ins Agent MI [GEOGRAPHIC_DATA] [GEOGRAPHIC_DATA] [GEOGRAPHIC_DATA] [GEOGRAPHIC_…" at bounding box center [114, 663] width 99 height 13
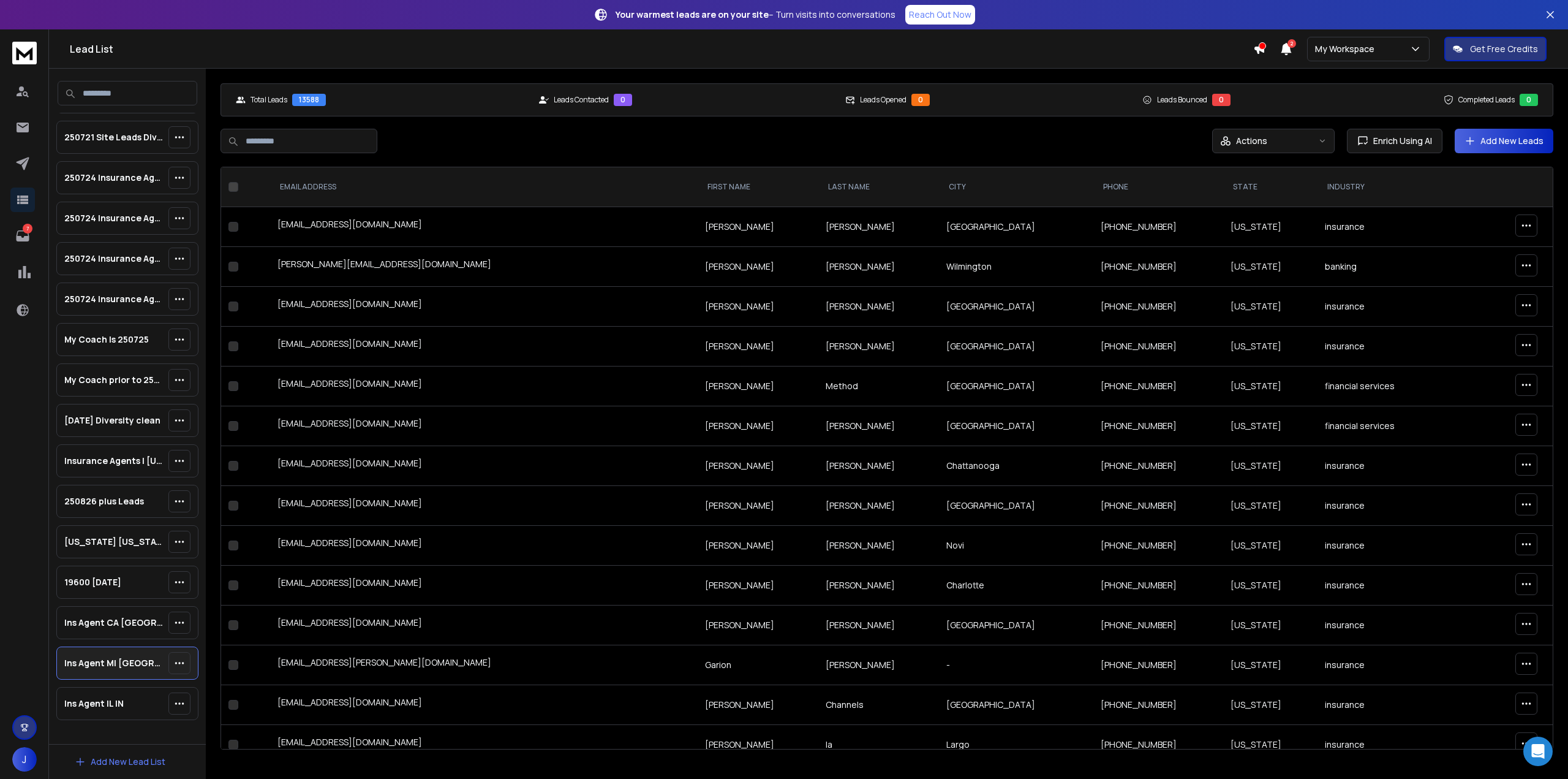
click at [120, 629] on div "Ins Agent CA [GEOGRAPHIC_DATA]" at bounding box center [128, 622] width 142 height 33
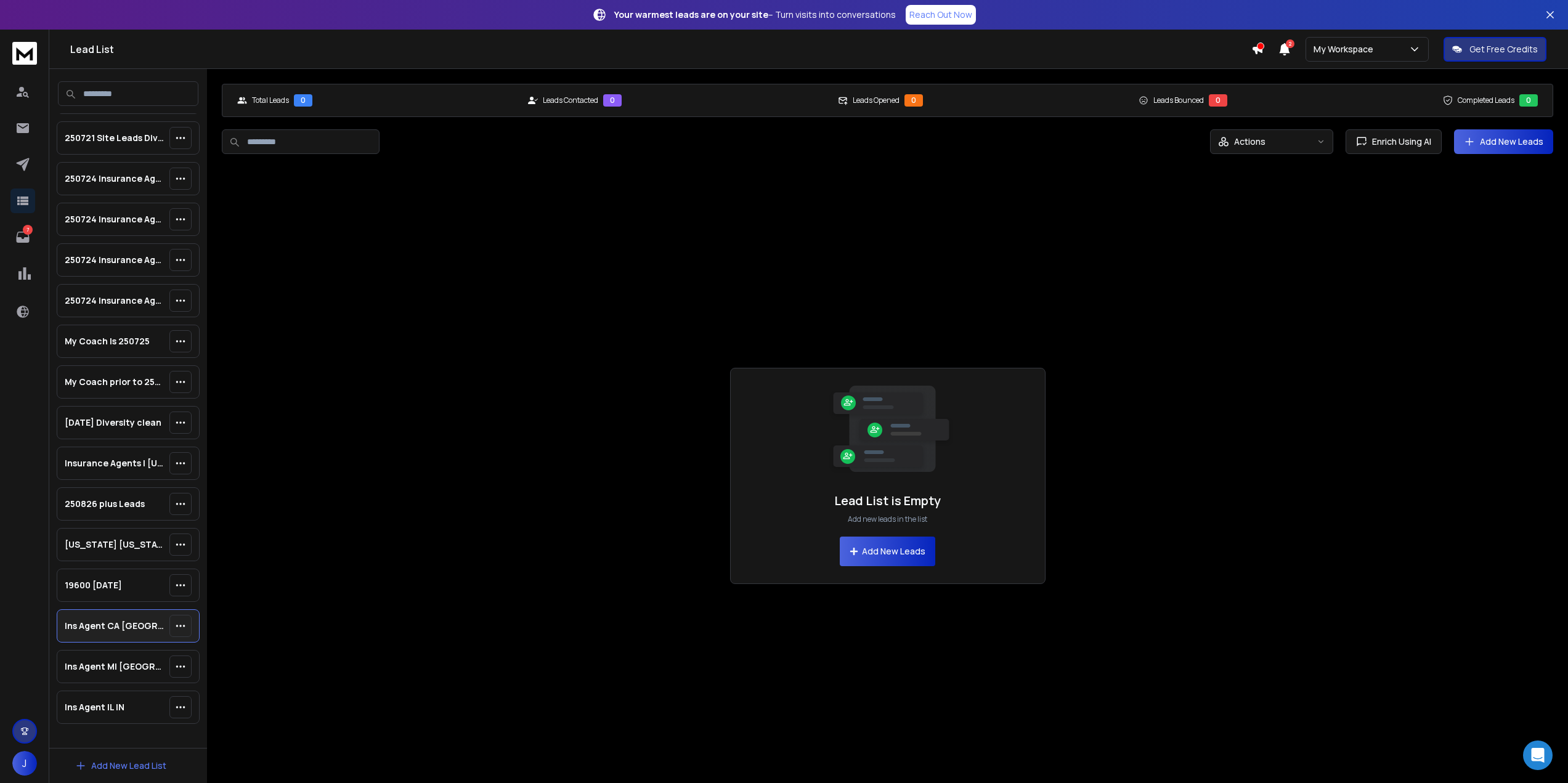
click at [891, 562] on button "Add New Leads" at bounding box center [887, 551] width 95 height 30
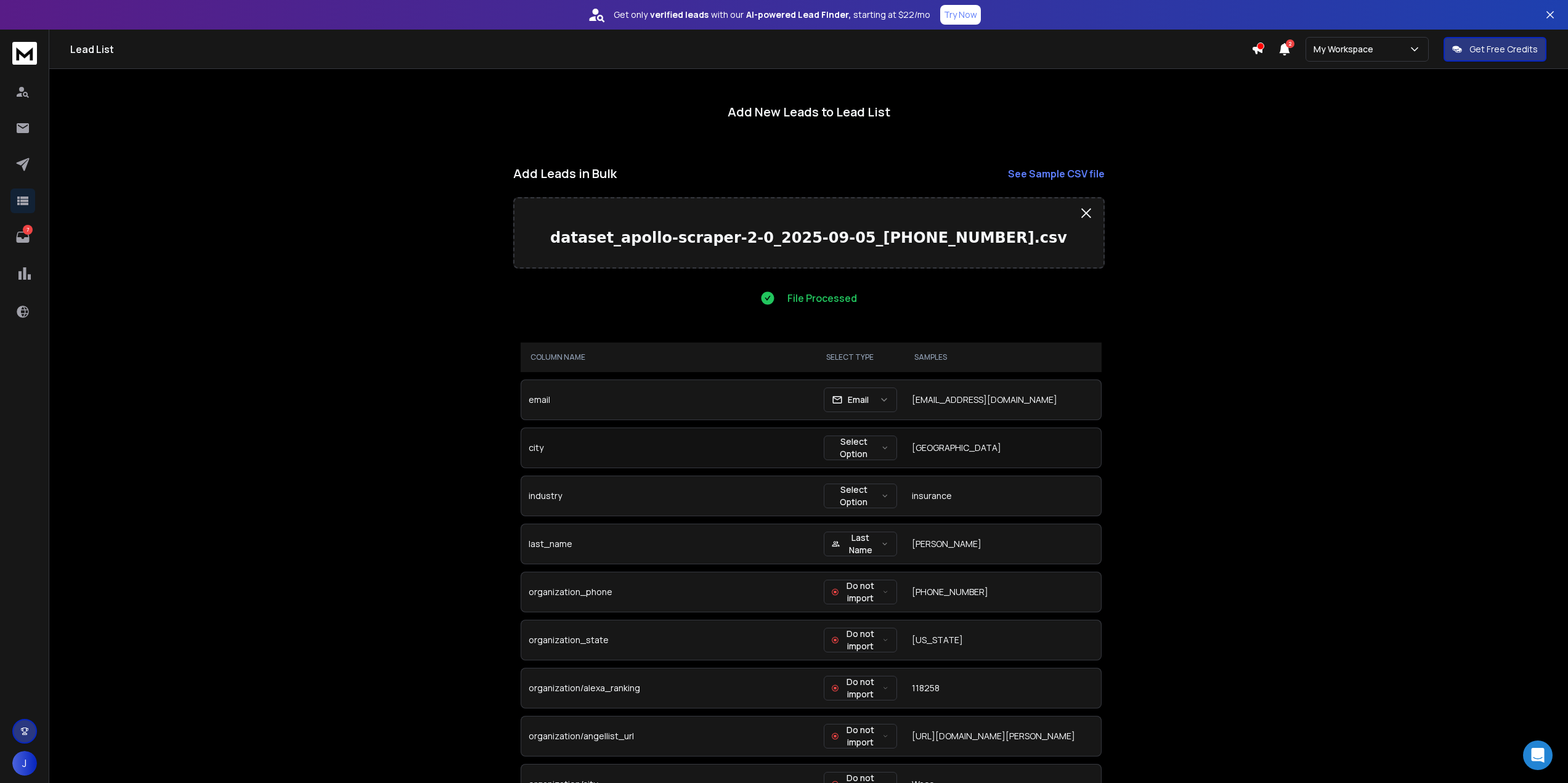
click at [861, 448] on button "Select Option" at bounding box center [860, 447] width 74 height 24
click at [865, 494] on button "Select Option" at bounding box center [863, 495] width 79 height 24
click at [856, 597] on div "Do not import" at bounding box center [858, 592] width 52 height 24
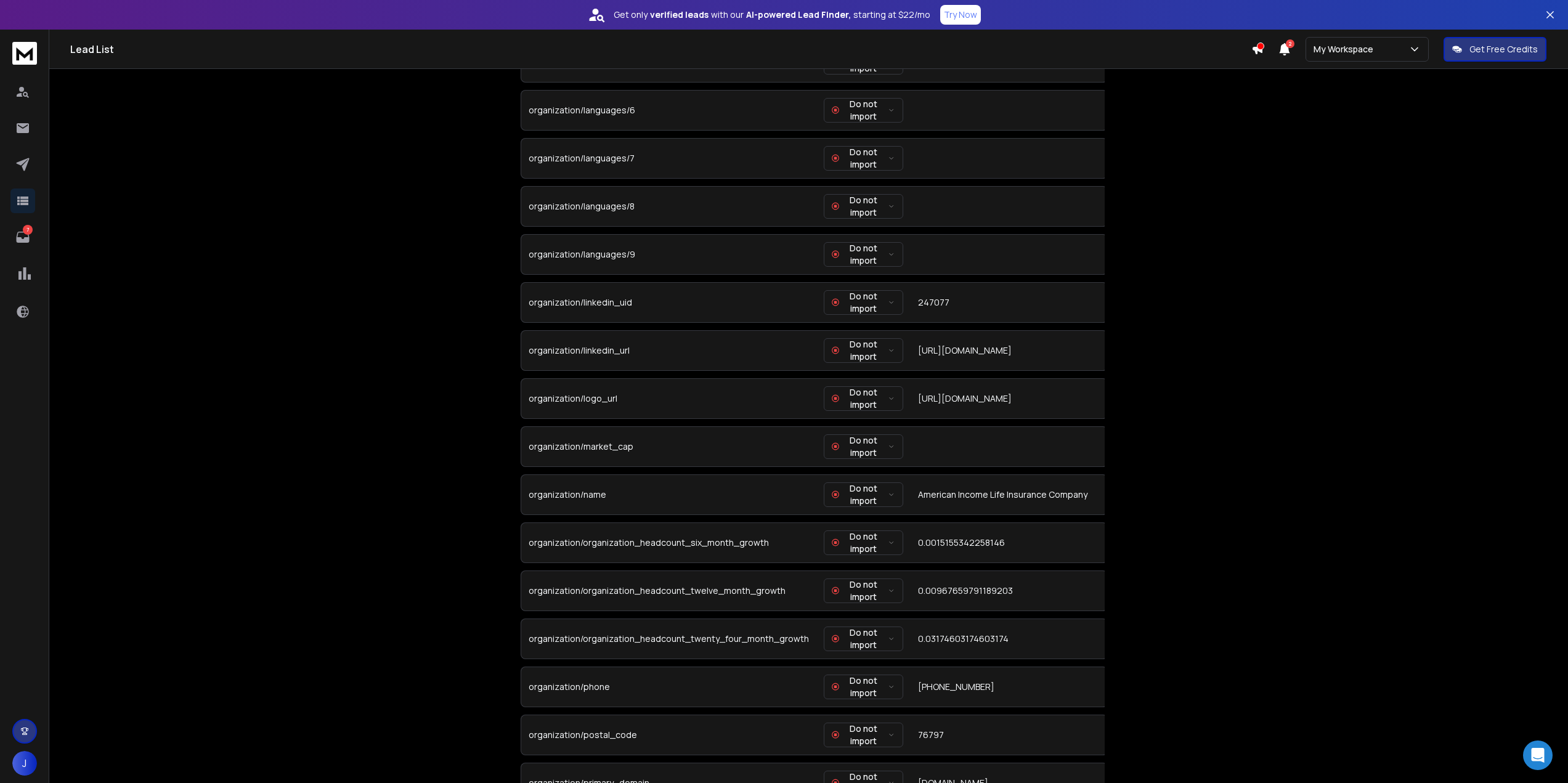
scroll to position [7575, 0]
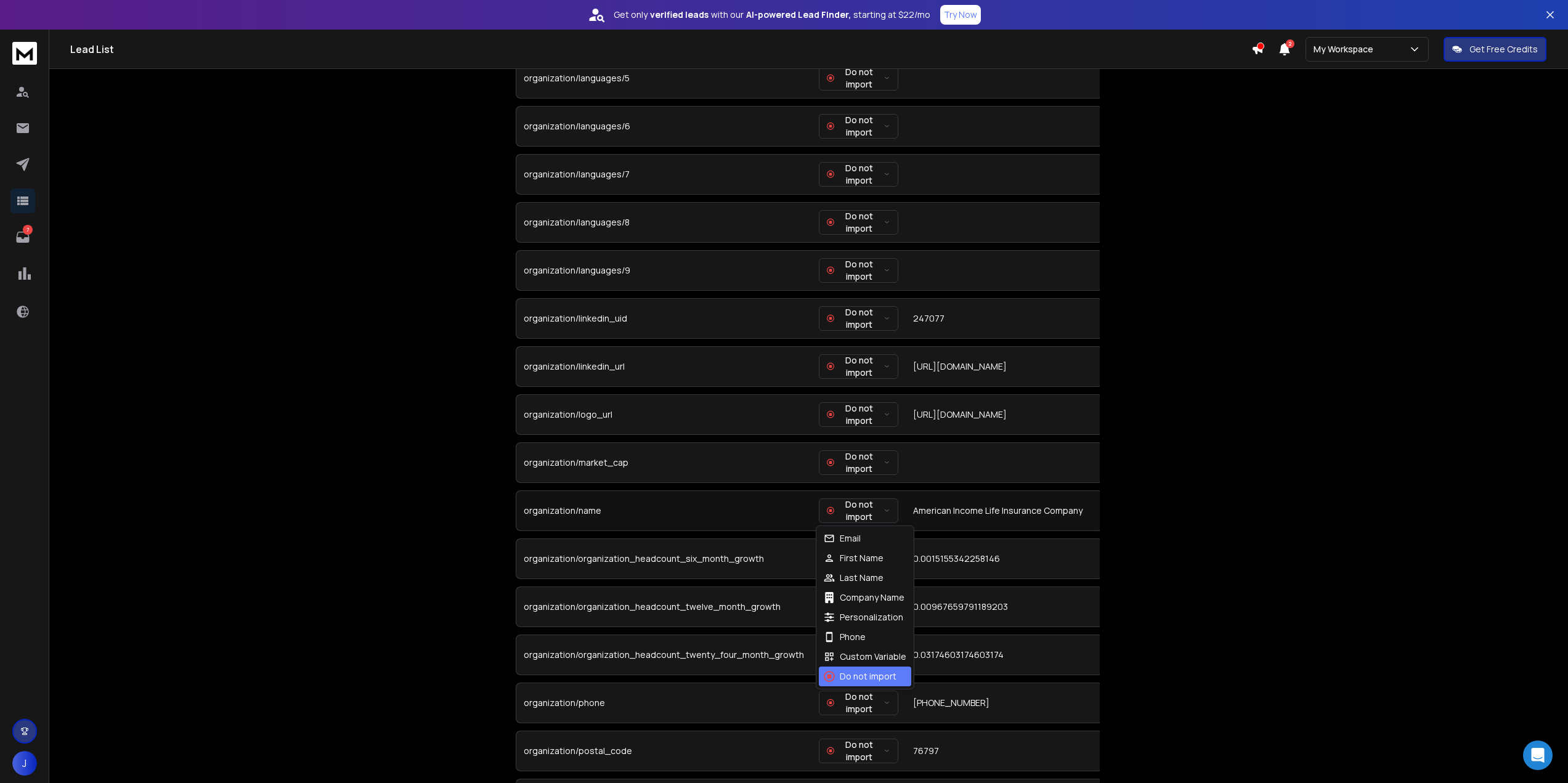
click at [861, 510] on div "Do not import" at bounding box center [853, 510] width 52 height 24
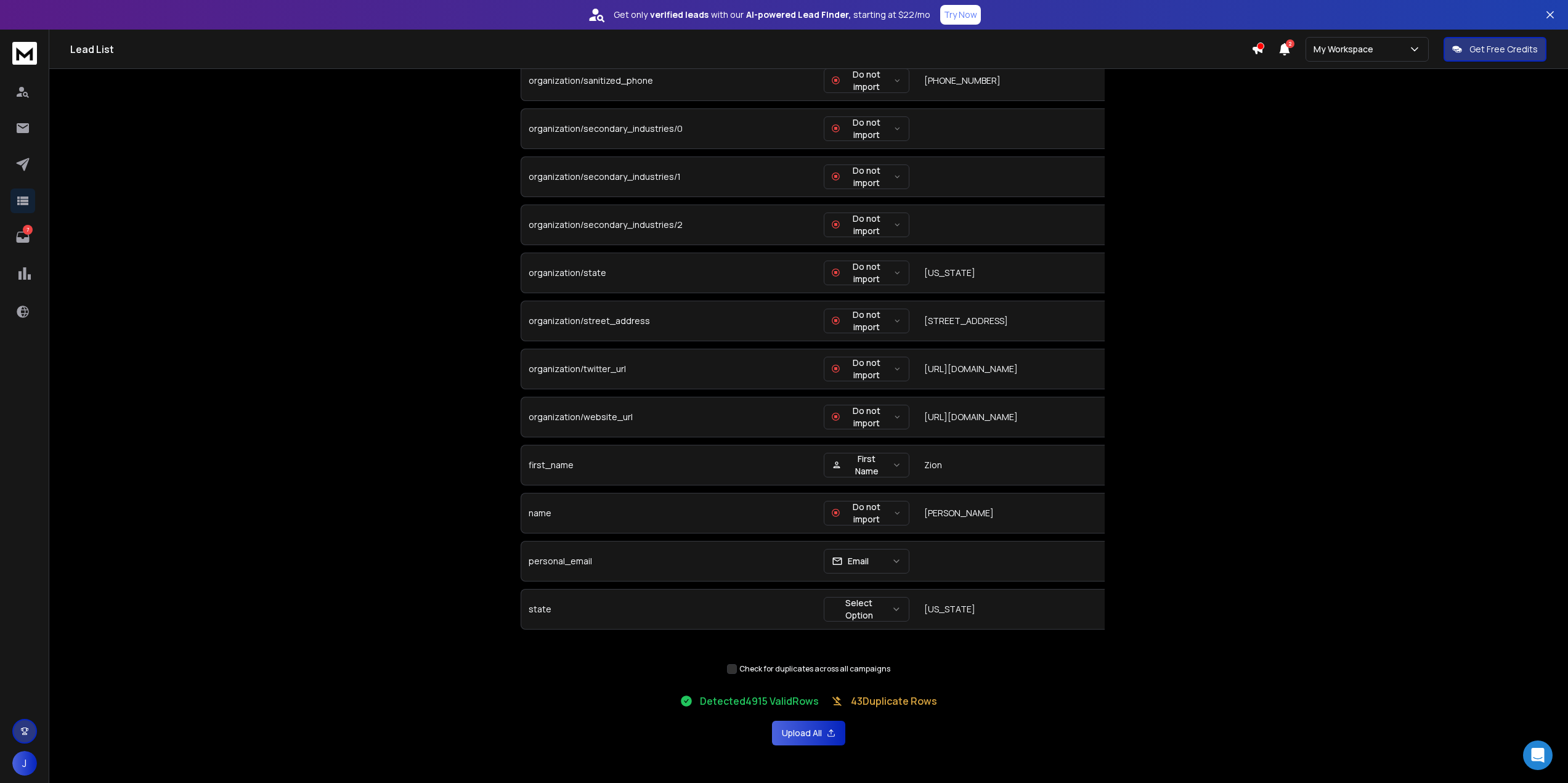
scroll to position [8641, 0]
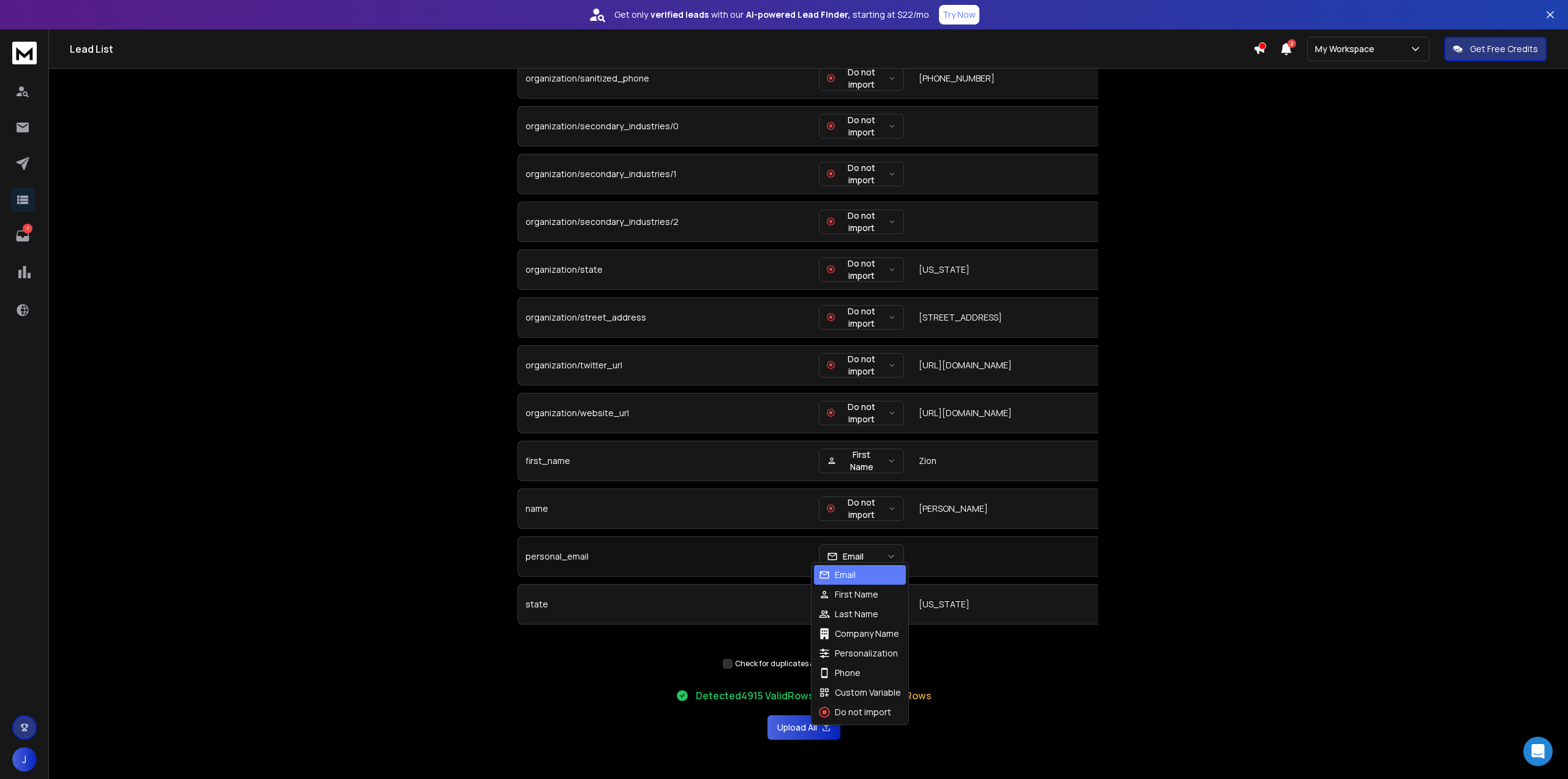
click at [855, 551] on div "Email" at bounding box center [845, 556] width 37 height 13
click at [852, 592] on button "Select Option" at bounding box center [861, 604] width 85 height 24
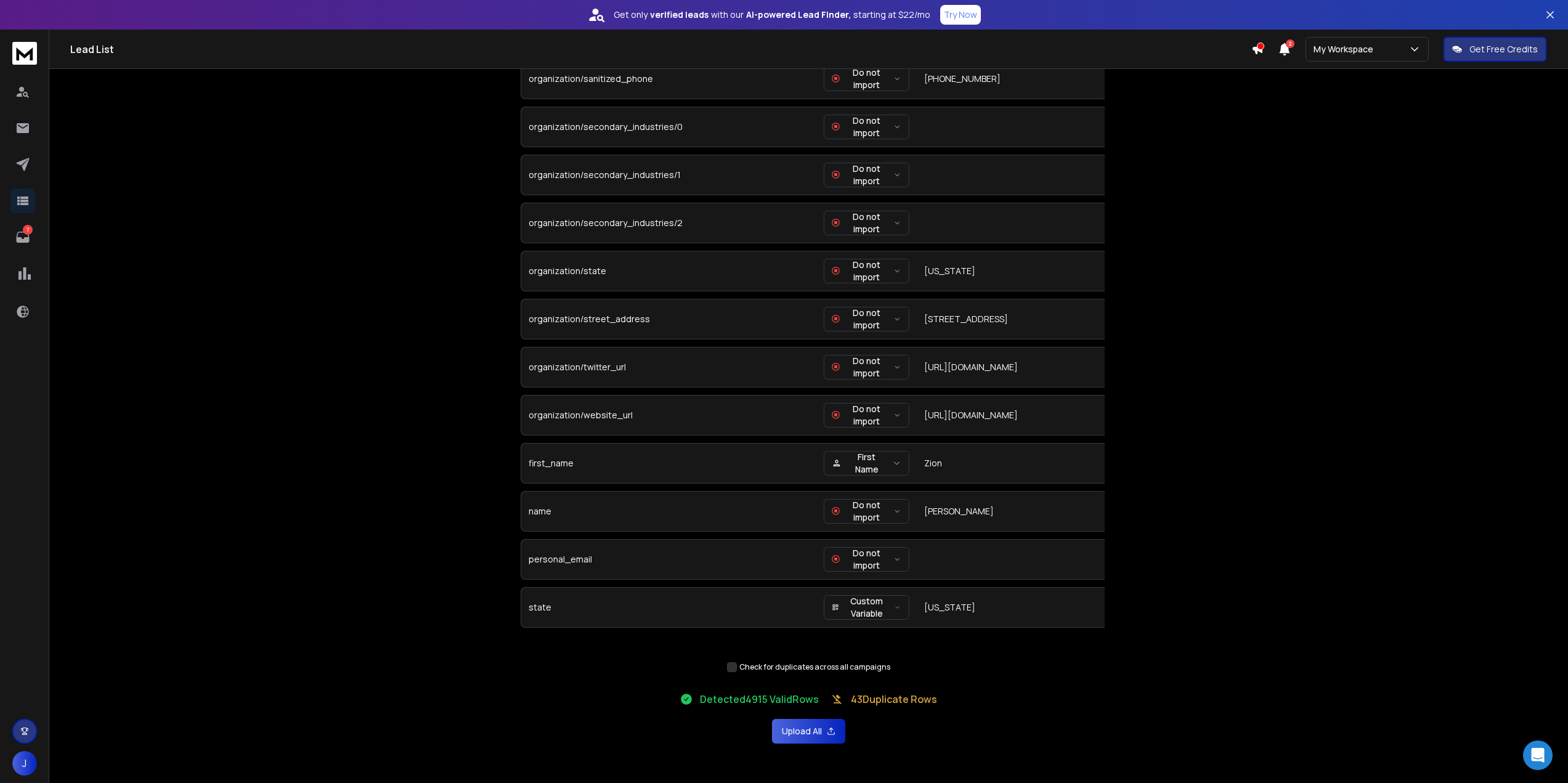
click at [818, 723] on button "Upload All" at bounding box center [808, 731] width 74 height 24
click at [757, 431] on button "Upload" at bounding box center [754, 424] width 49 height 24
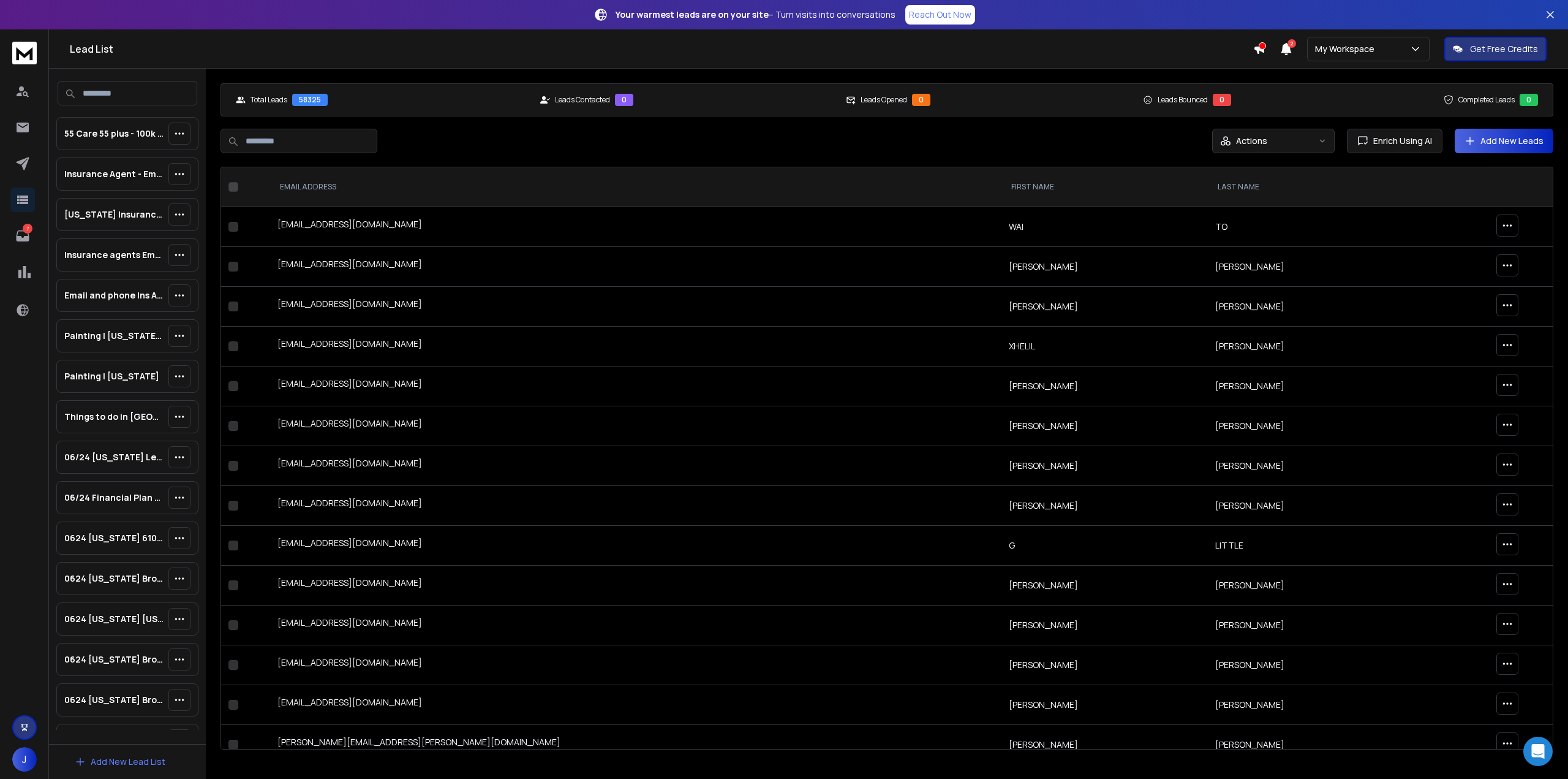
scroll to position [1692, 0]
click at [136, 621] on div "Ins Agent CA [GEOGRAPHIC_DATA]" at bounding box center [128, 622] width 142 height 33
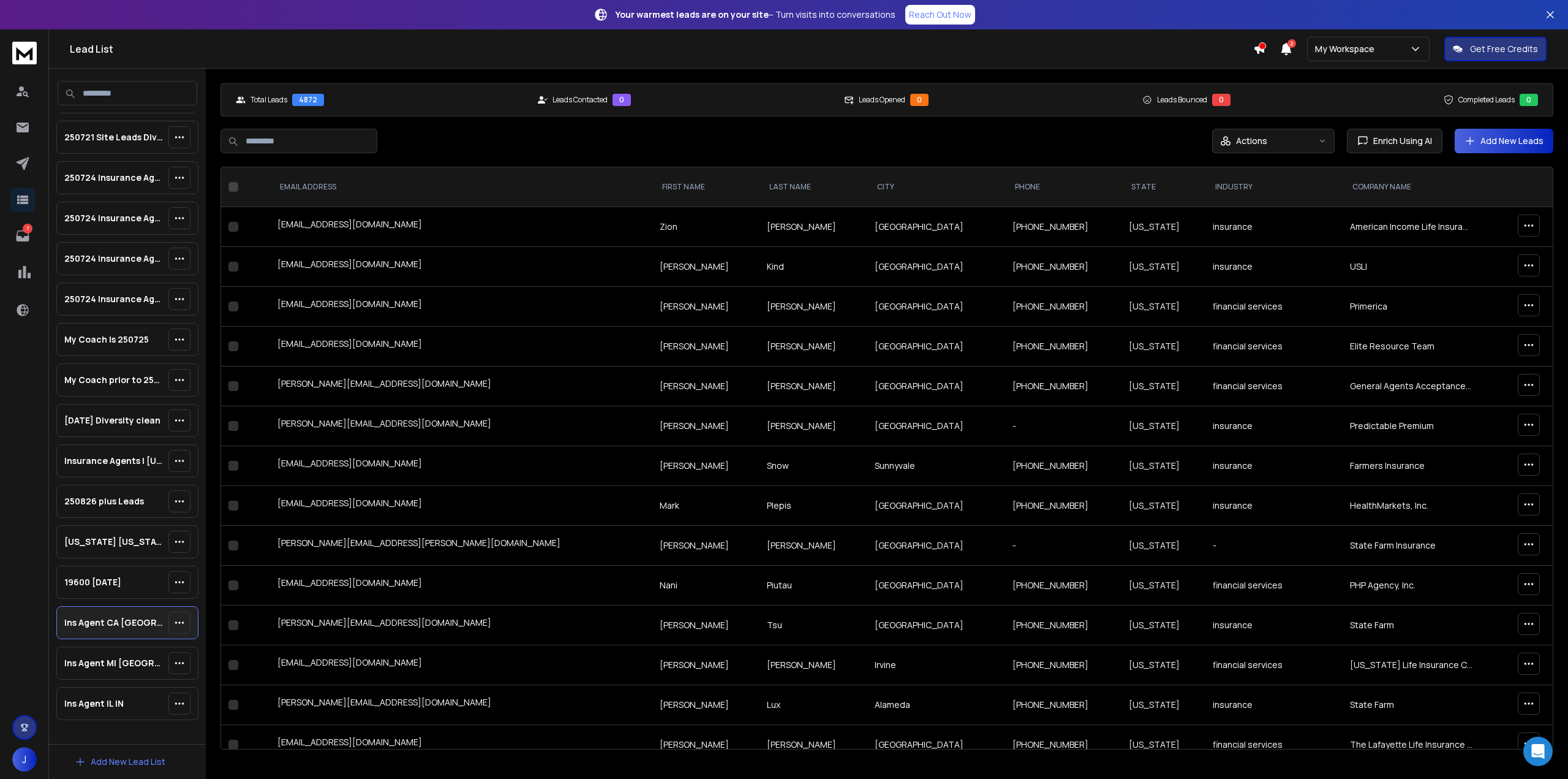
click at [121, 660] on p "Ins Agent MI [GEOGRAPHIC_DATA] [GEOGRAPHIC_DATA] [GEOGRAPHIC_DATA] [GEOGRAPHIC_…" at bounding box center [114, 663] width 99 height 13
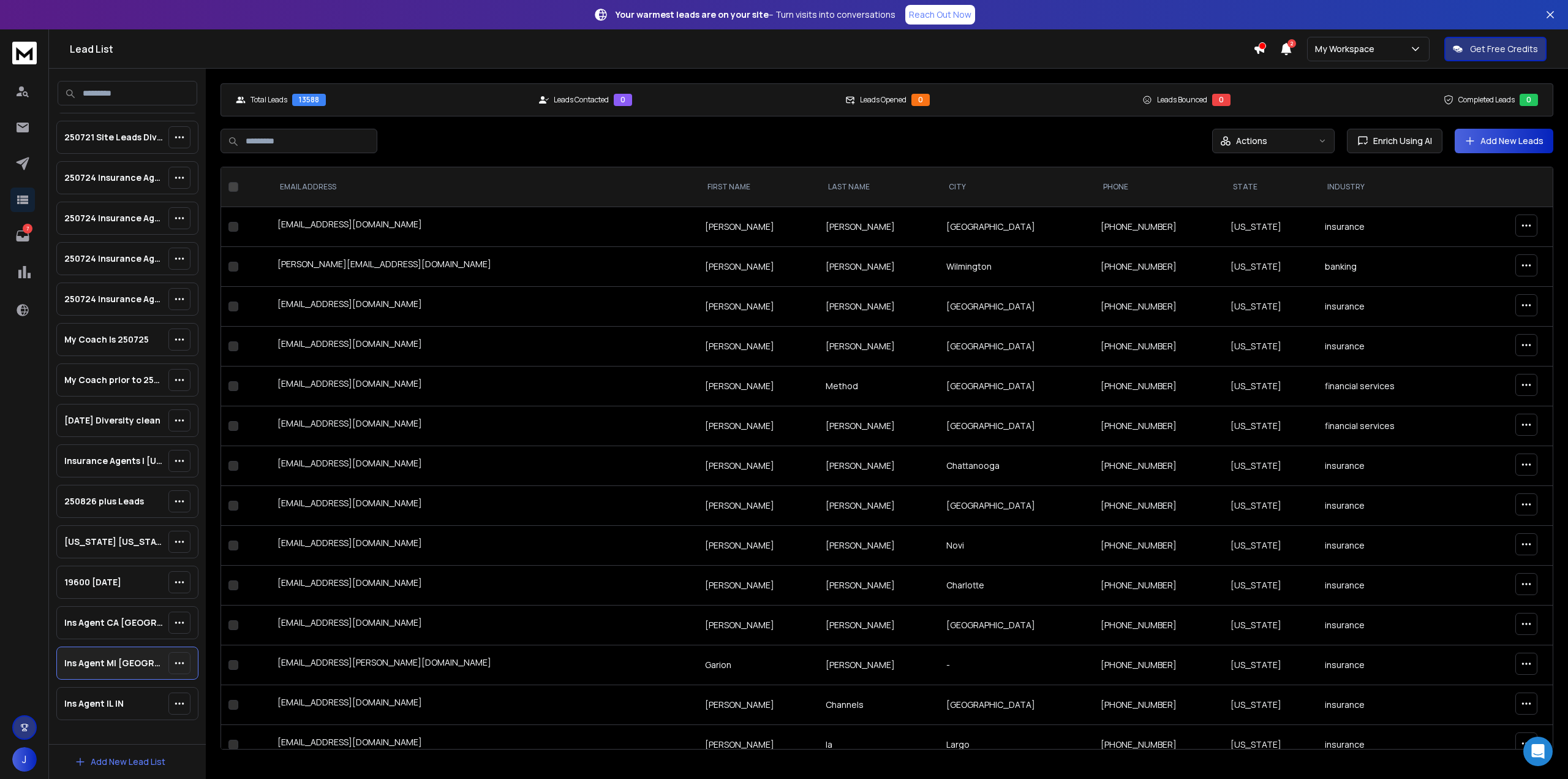
click at [113, 701] on p "Ins Agent IL IN" at bounding box center [94, 703] width 59 height 13
